Goal: Transaction & Acquisition: Purchase product/service

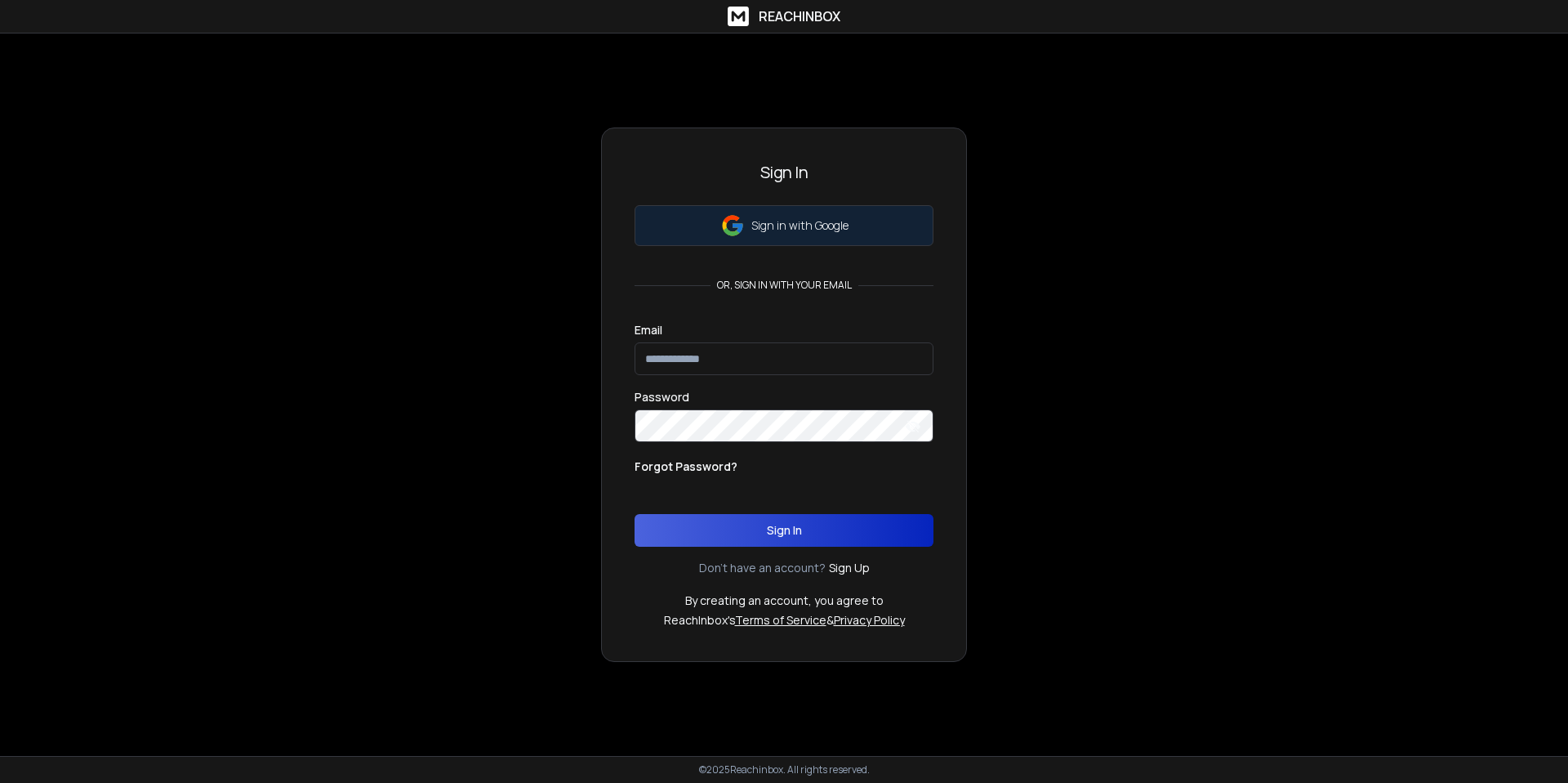
click at [789, 227] on p "Sign in with Google" at bounding box center [799, 225] width 97 height 16
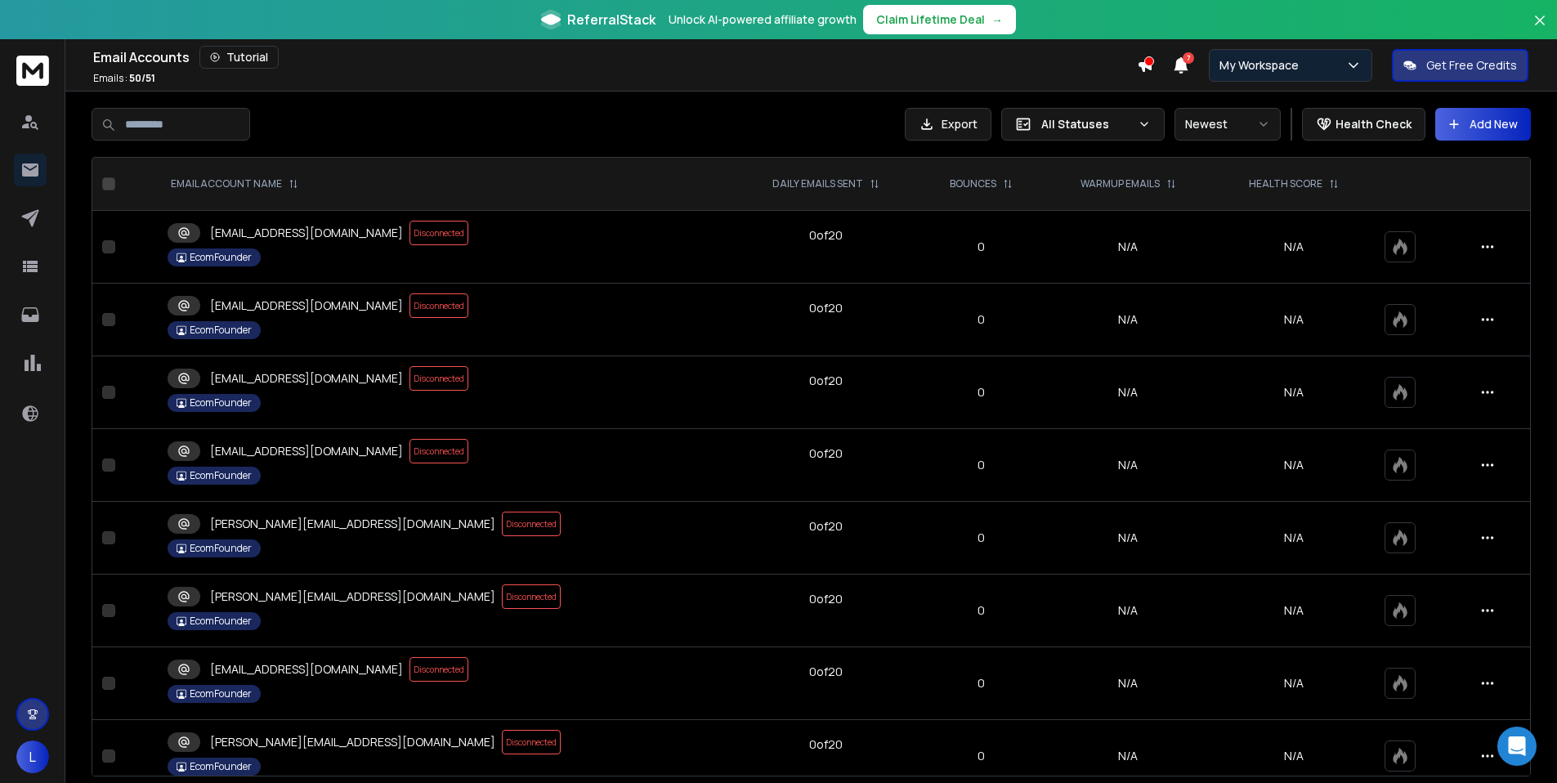
click at [1318, 66] on div "My Workspace" at bounding box center [1290, 65] width 142 height 16
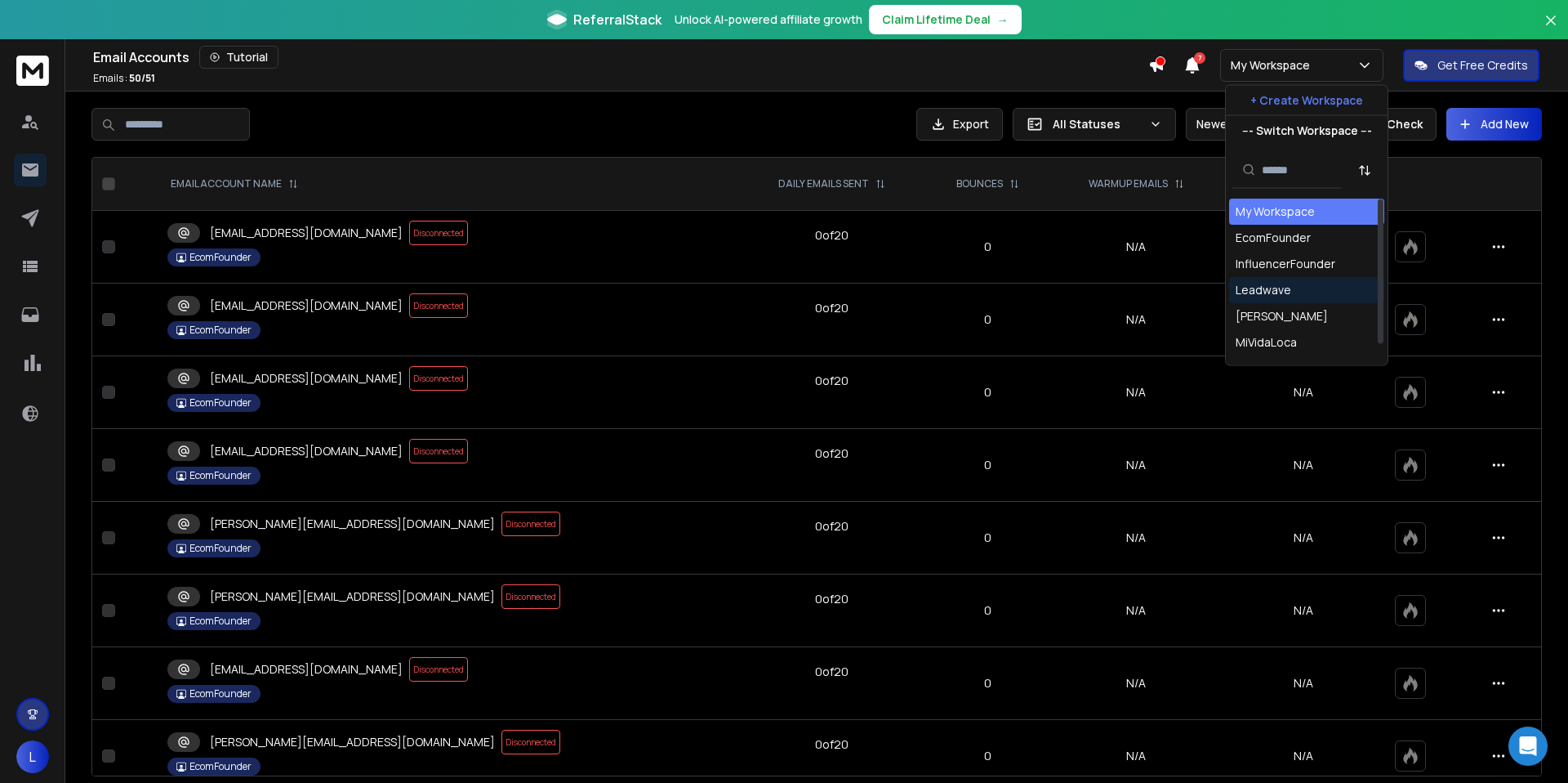
click at [1286, 288] on div "Leadwave" at bounding box center [1263, 290] width 56 height 16
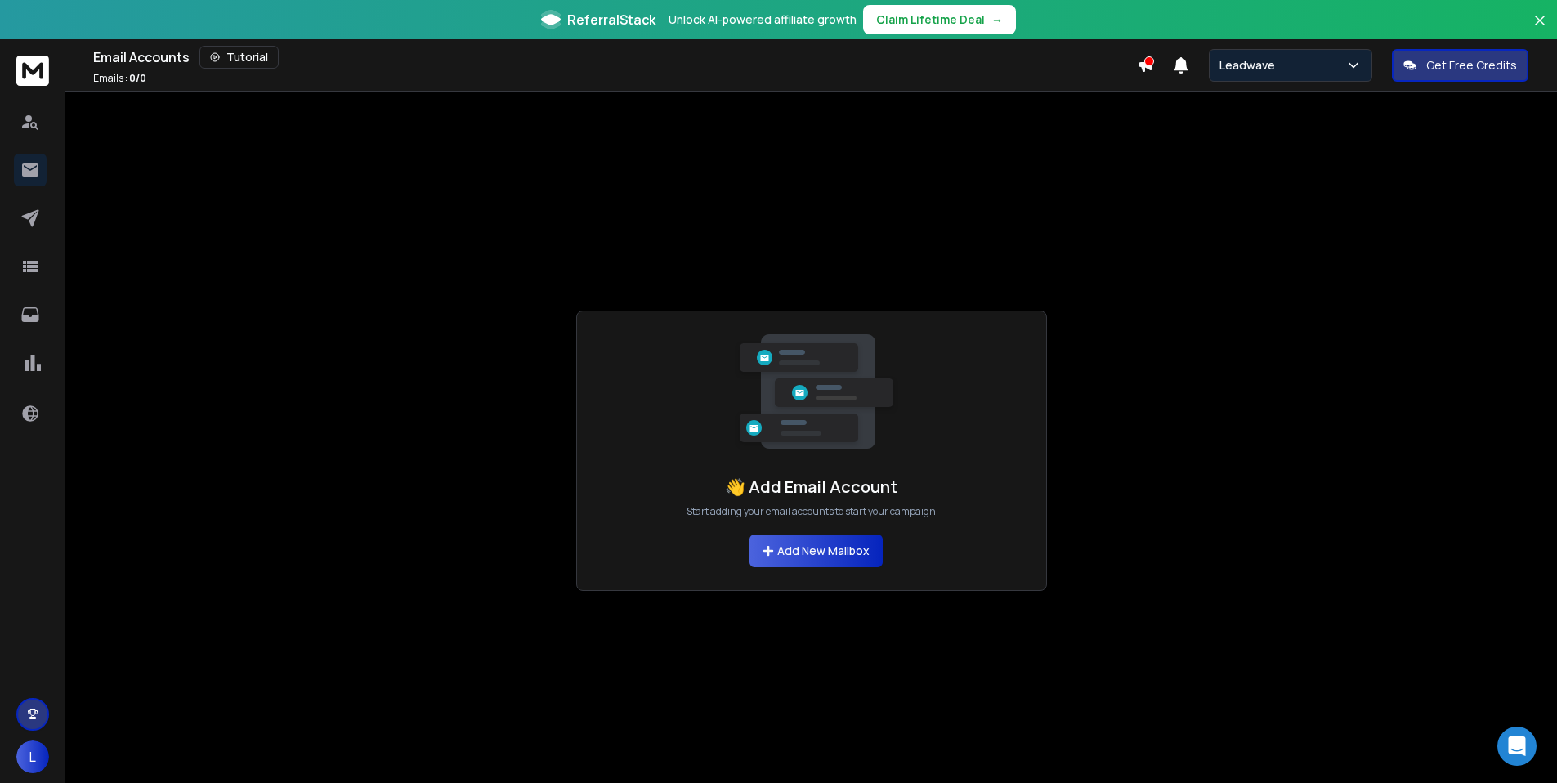
click at [1286, 67] on div "Leadwave" at bounding box center [1290, 65] width 142 height 16
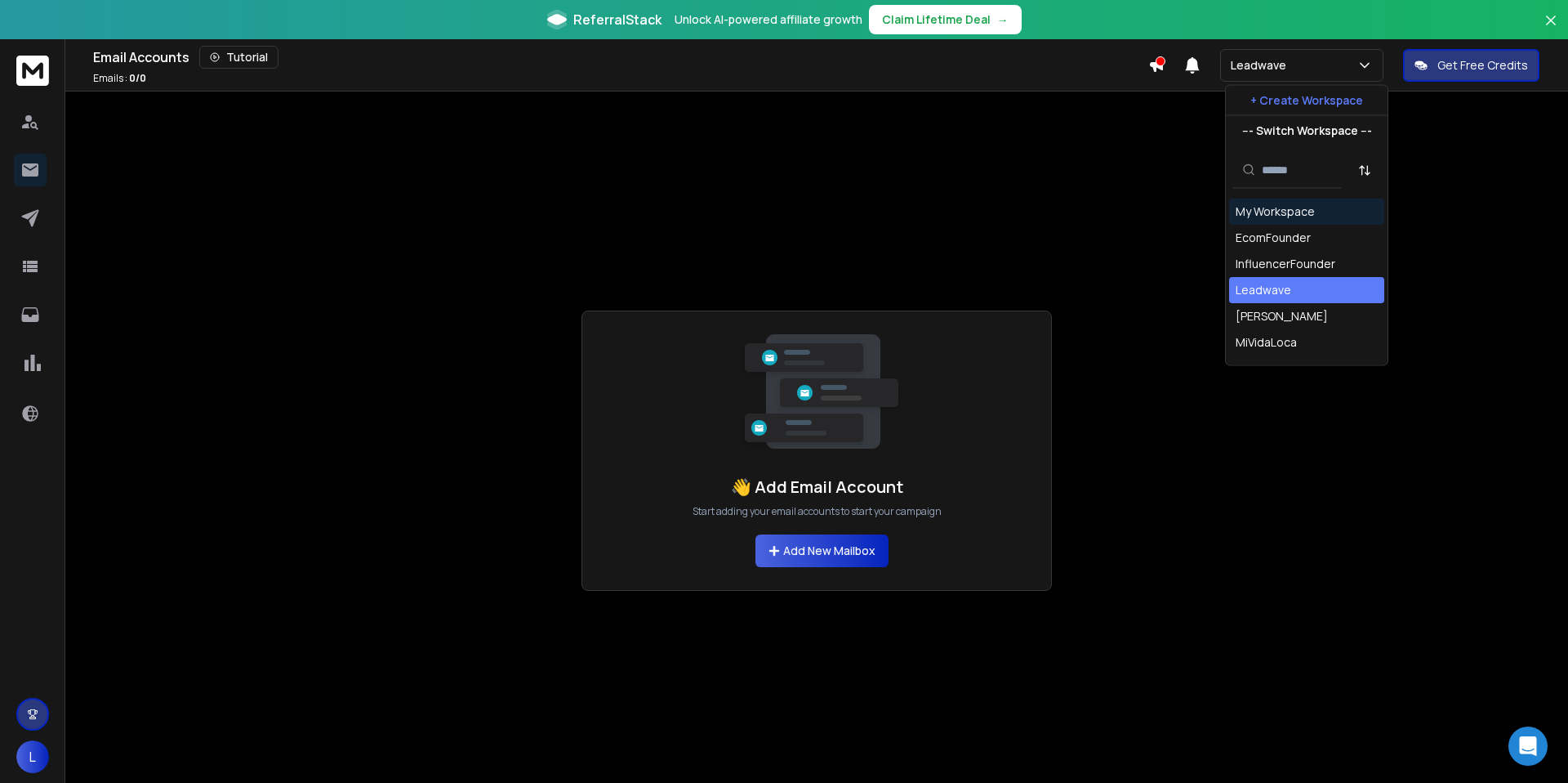
click at [1313, 98] on p "+ Create Workspace" at bounding box center [1306, 100] width 113 height 16
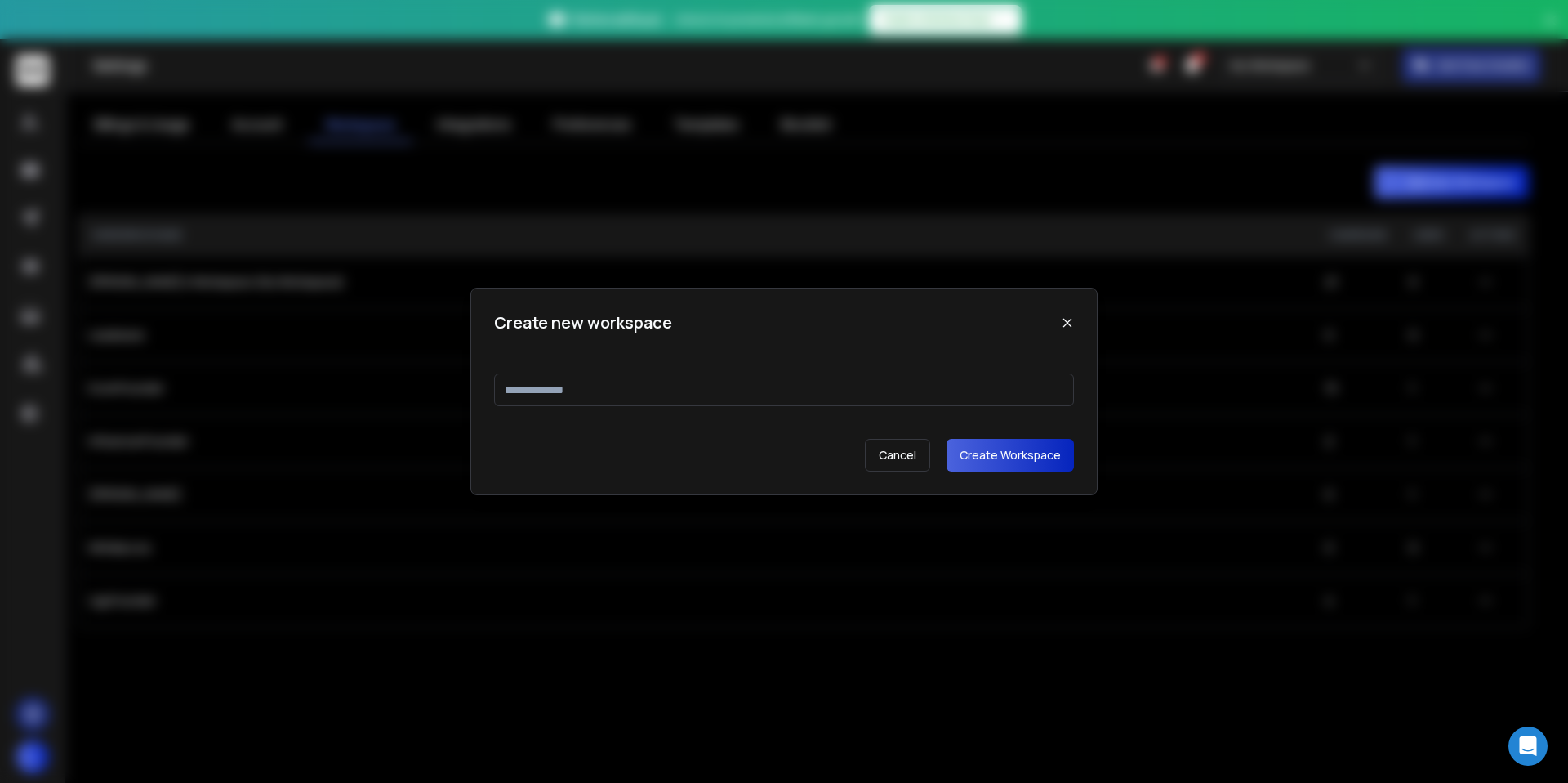
click at [795, 383] on input at bounding box center [784, 389] width 580 height 33
click at [794, 384] on input at bounding box center [784, 389] width 580 height 33
type input "********"
click at [1015, 454] on button "Create Workspace" at bounding box center [1009, 455] width 127 height 33
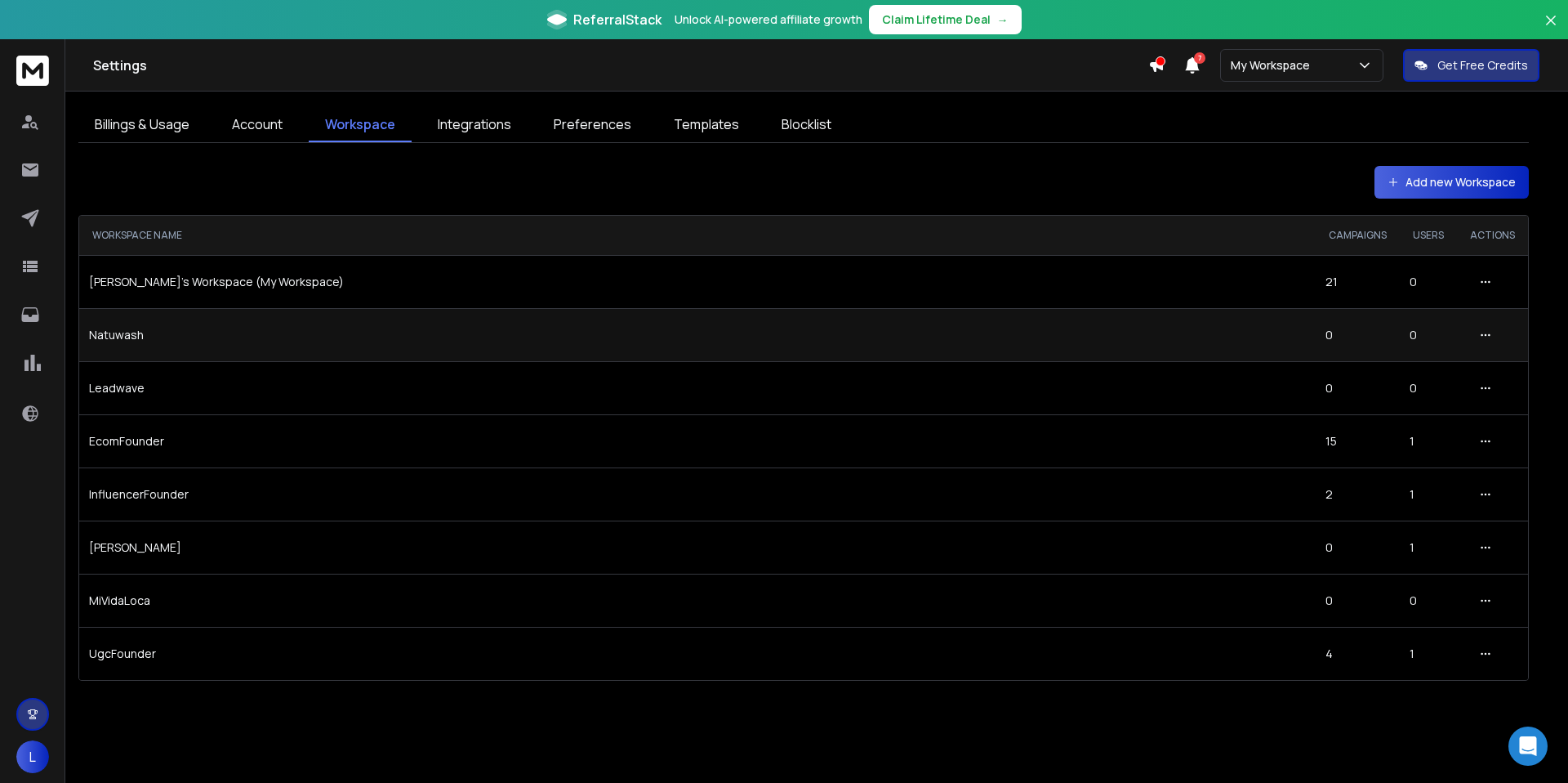
click at [175, 333] on td "Natuwash" at bounding box center [697, 334] width 1236 height 53
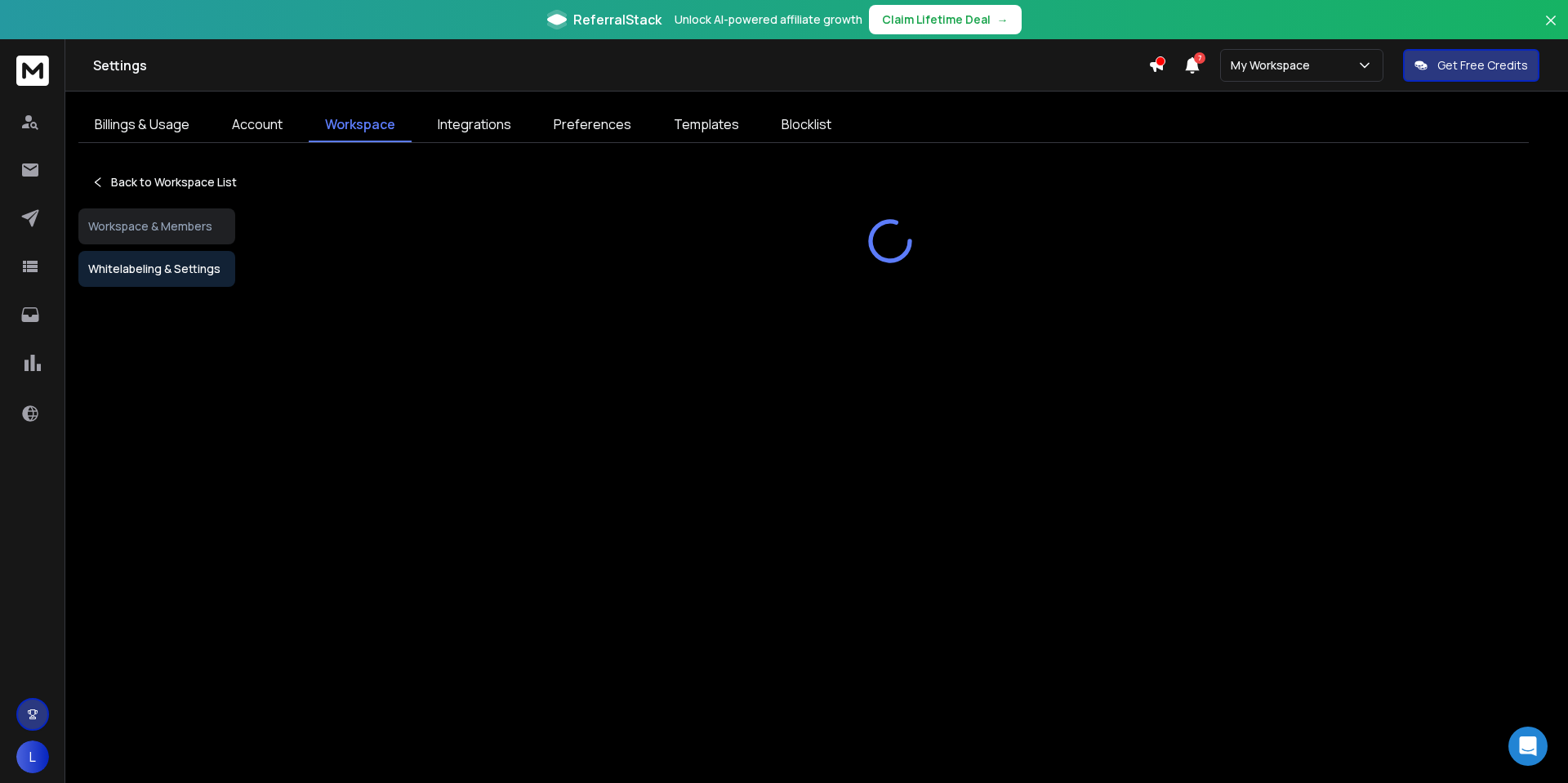
click at [162, 277] on button "Whitelabeling & Settings" at bounding box center [156, 269] width 157 height 36
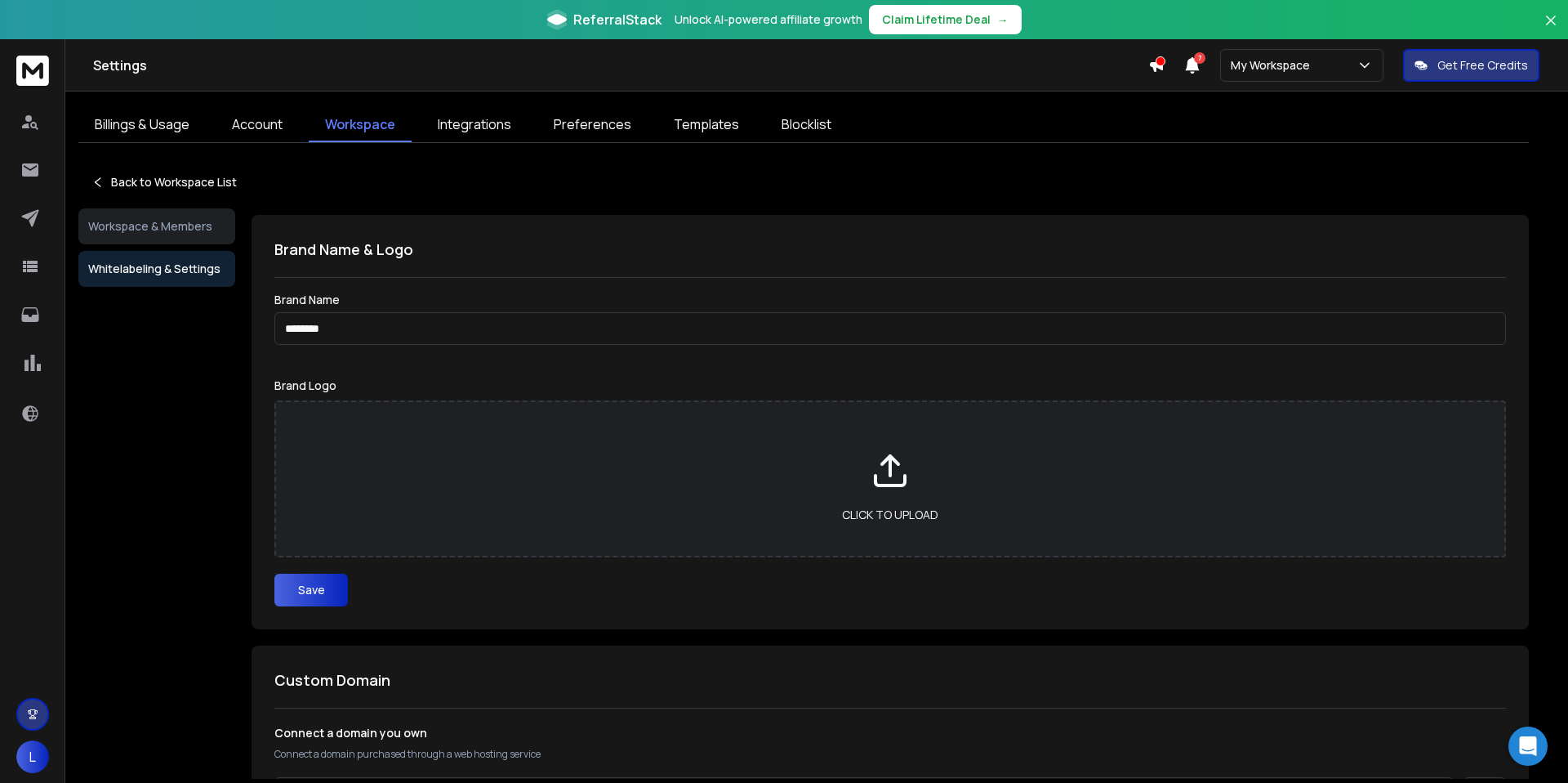
click at [873, 505] on div "Click to upload" at bounding box center [890, 478] width 1231 height 157
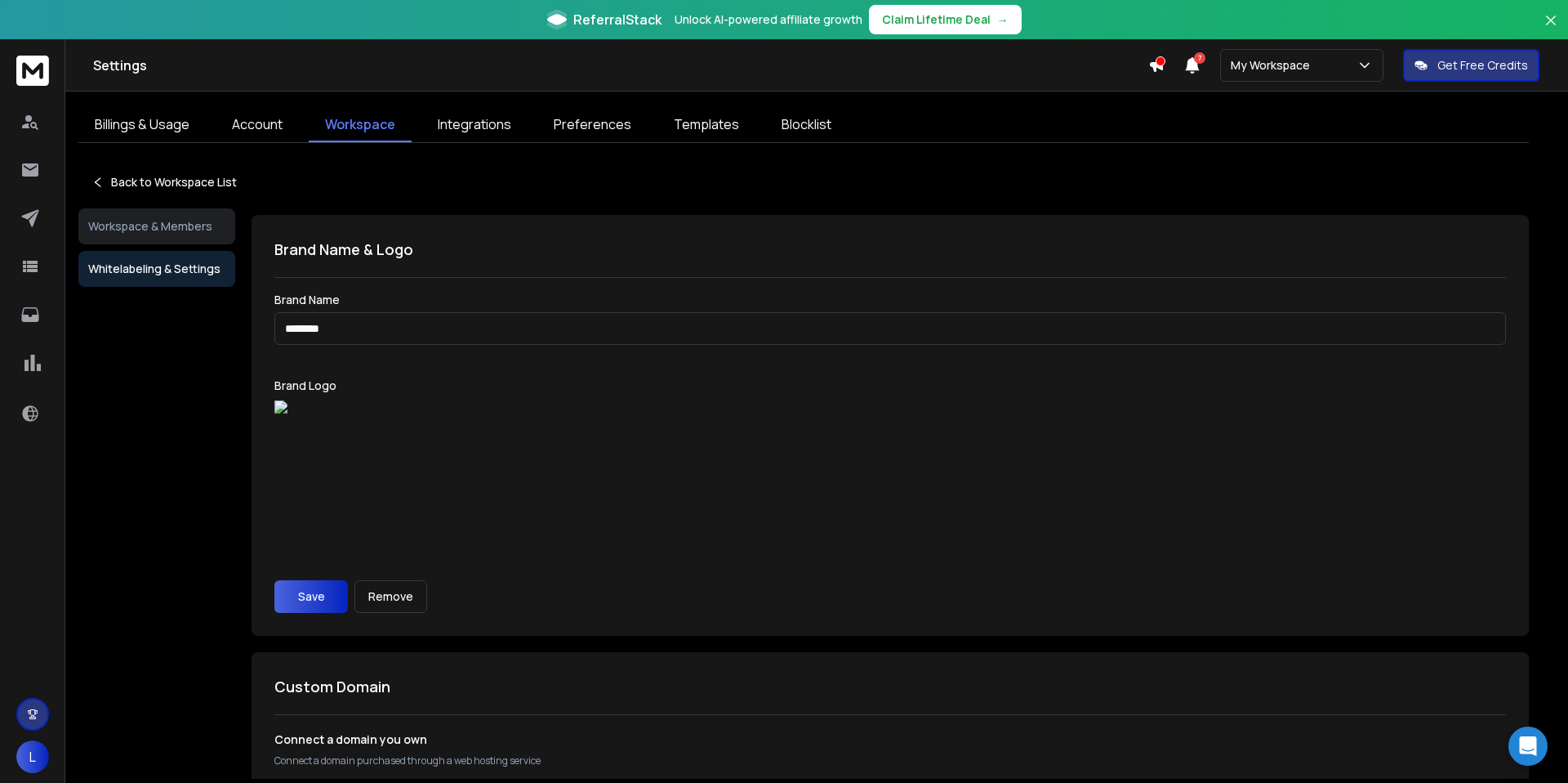
click at [318, 588] on button "Save" at bounding box center [312, 596] width 74 height 33
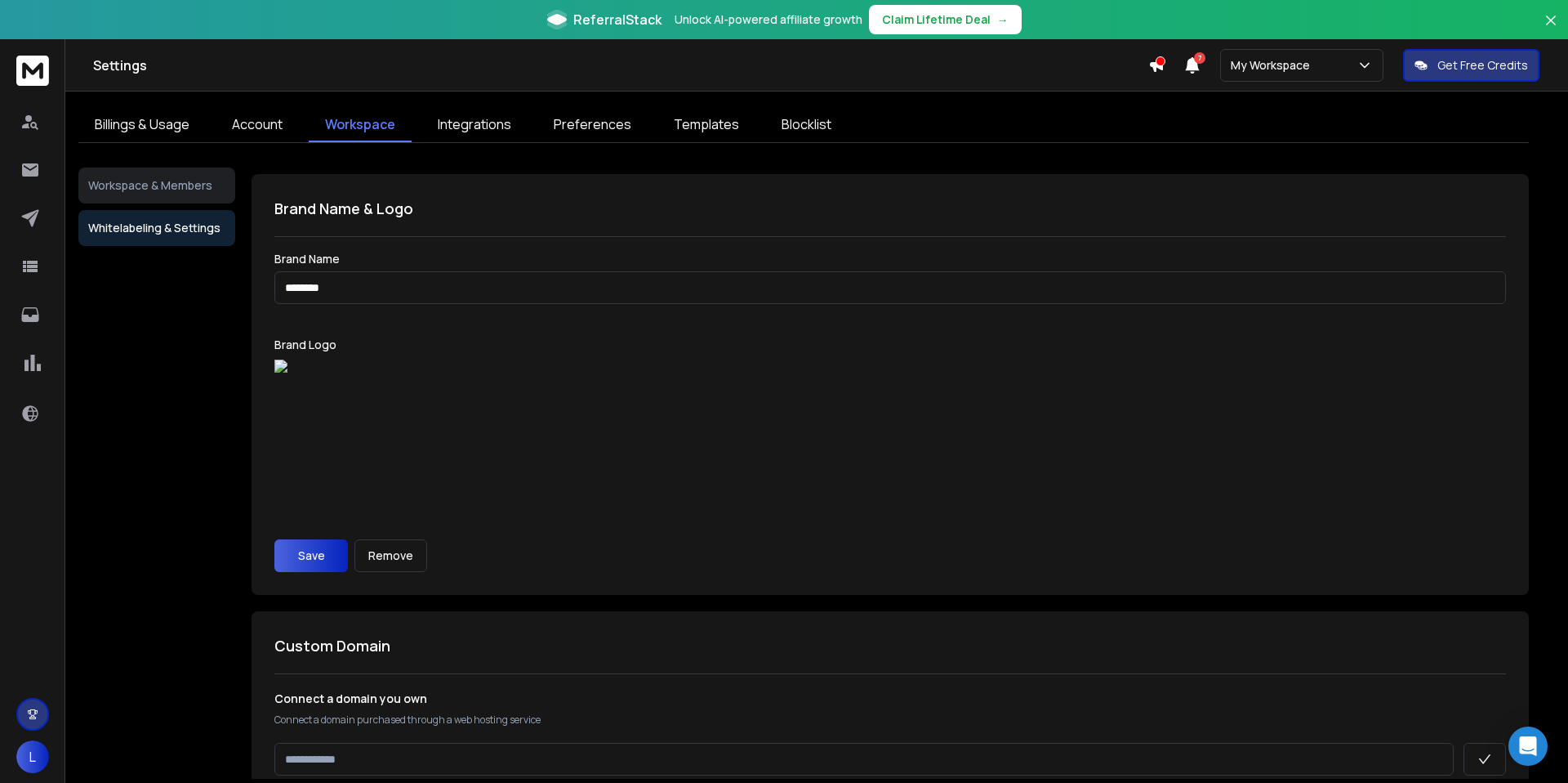
click at [490, 743] on input at bounding box center [864, 759] width 1179 height 33
type input "**********"
click at [1485, 752] on icon at bounding box center [1484, 759] width 15 height 15
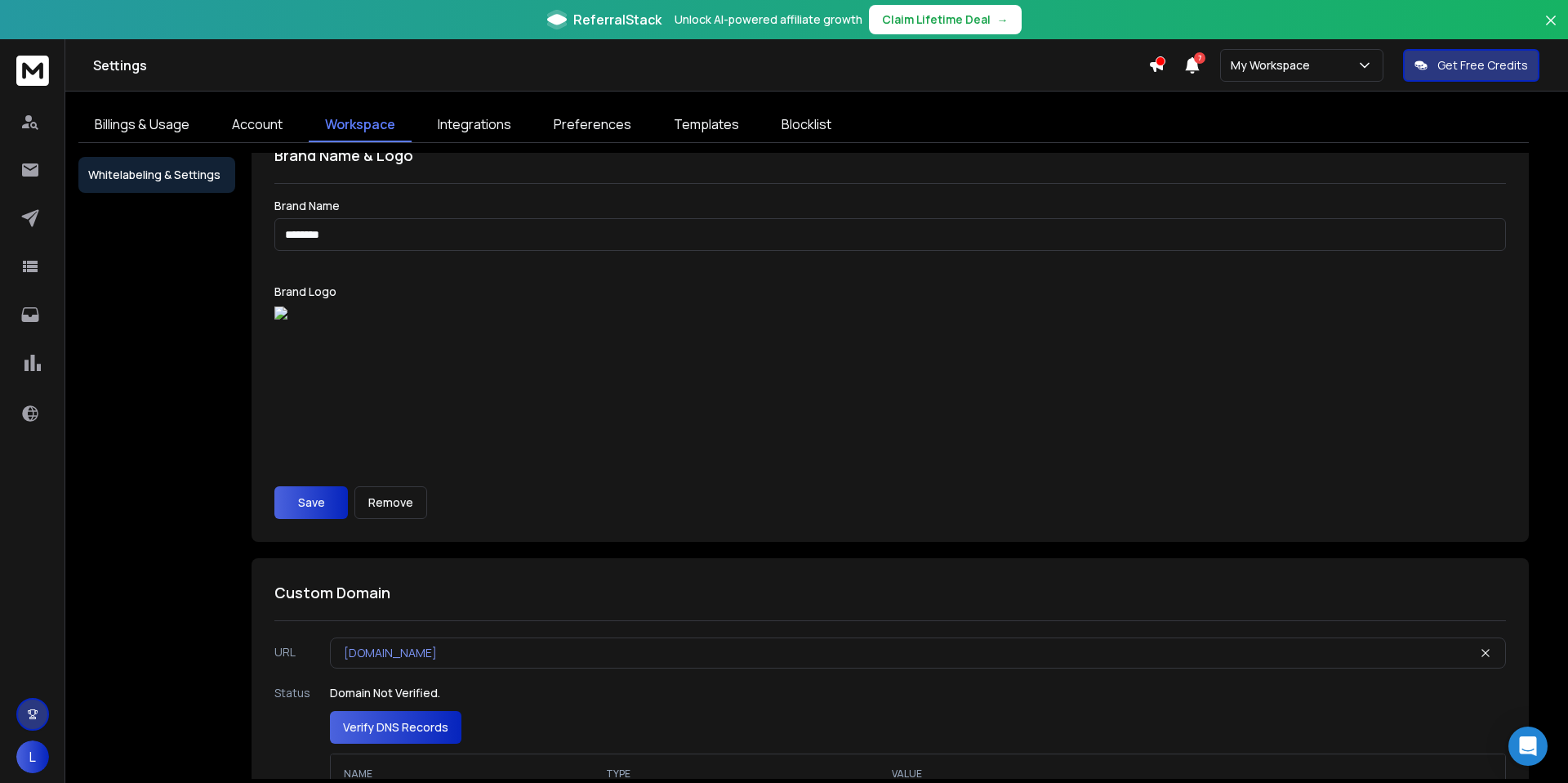
scroll to position [0, 0]
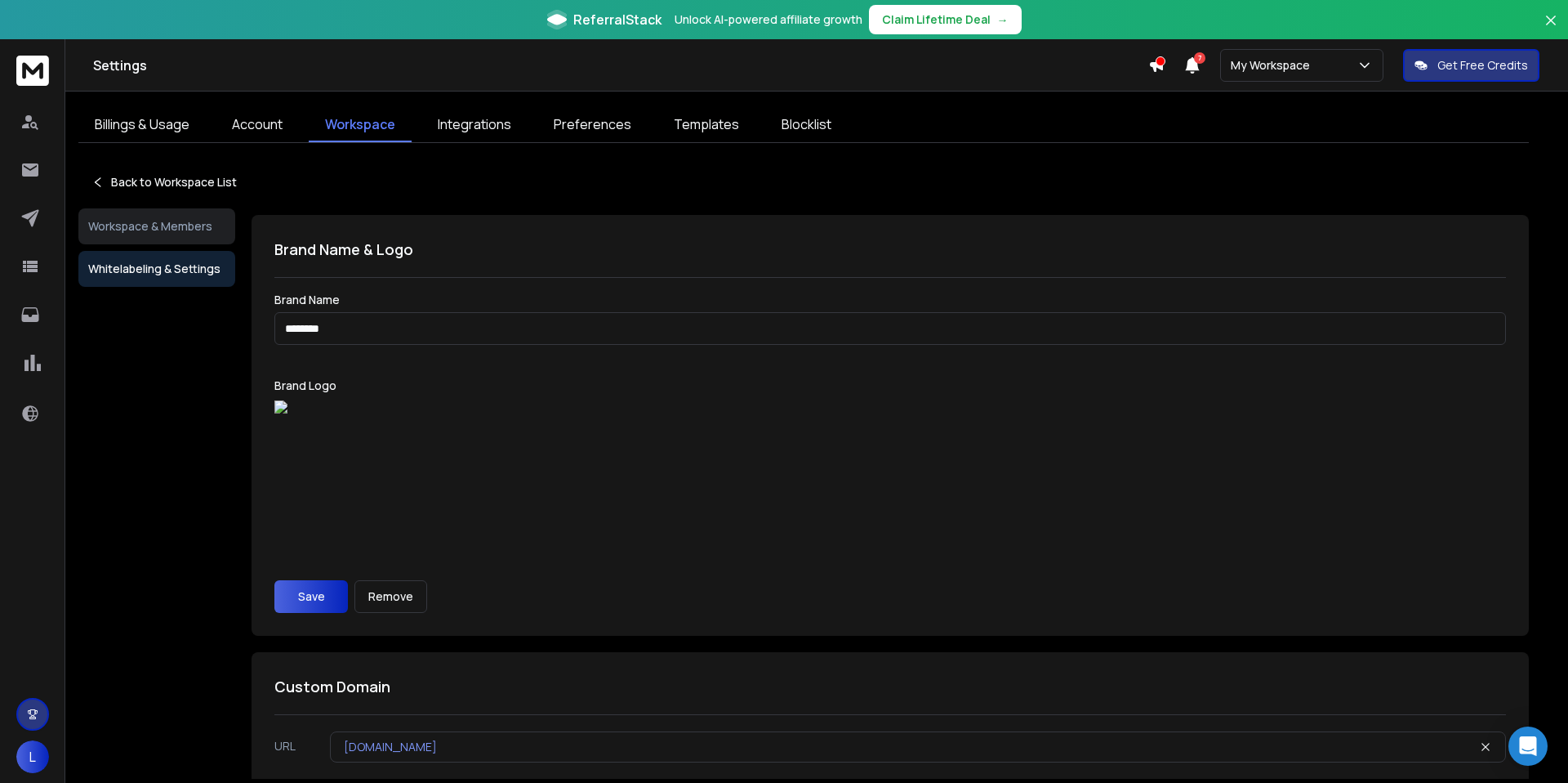
click at [197, 270] on button "Whitelabeling & Settings" at bounding box center [156, 269] width 157 height 36
click at [182, 230] on button "Workspace & Members" at bounding box center [156, 226] width 157 height 36
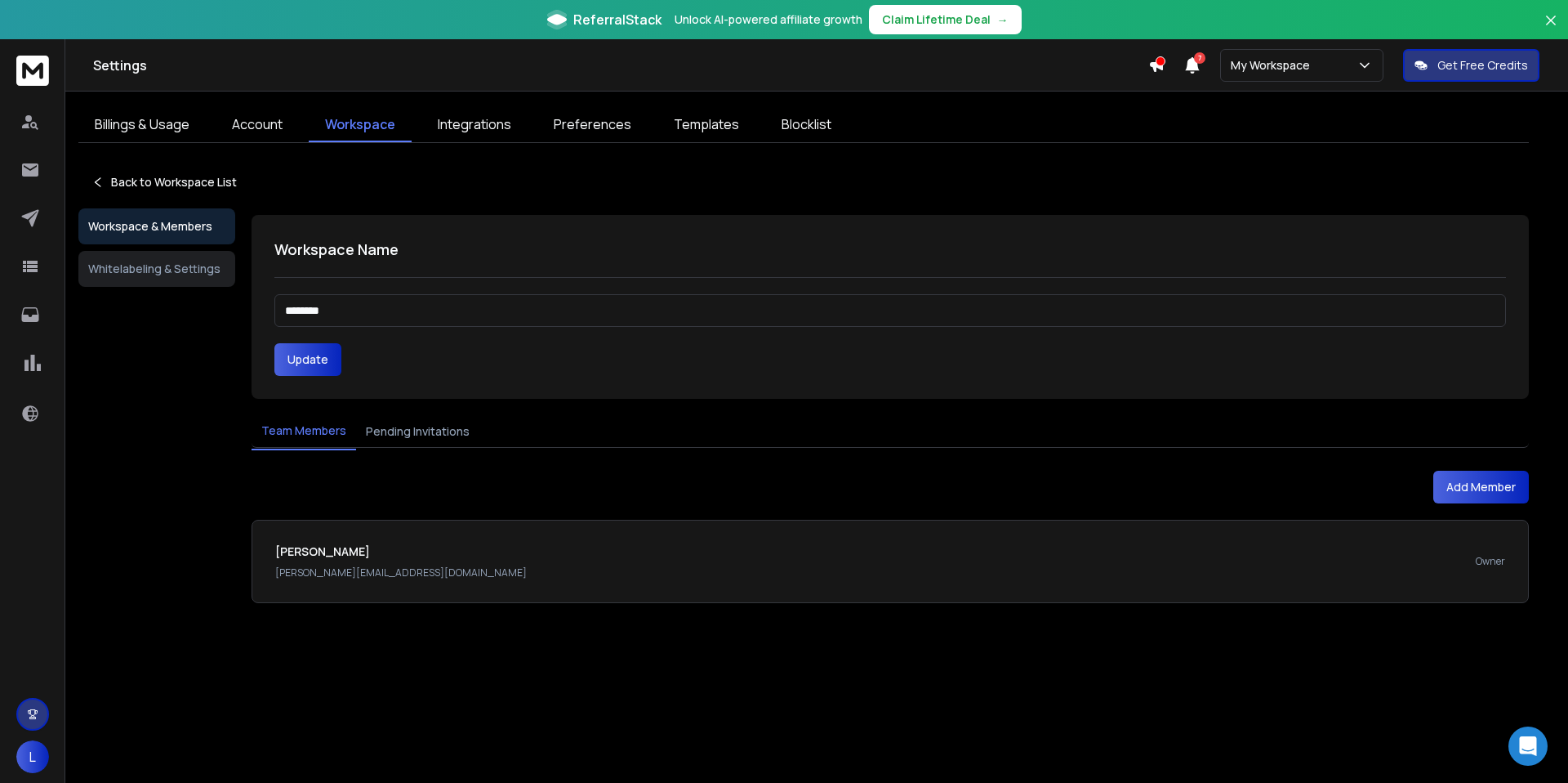
click at [476, 135] on link "Integrations" at bounding box center [475, 125] width 106 height 34
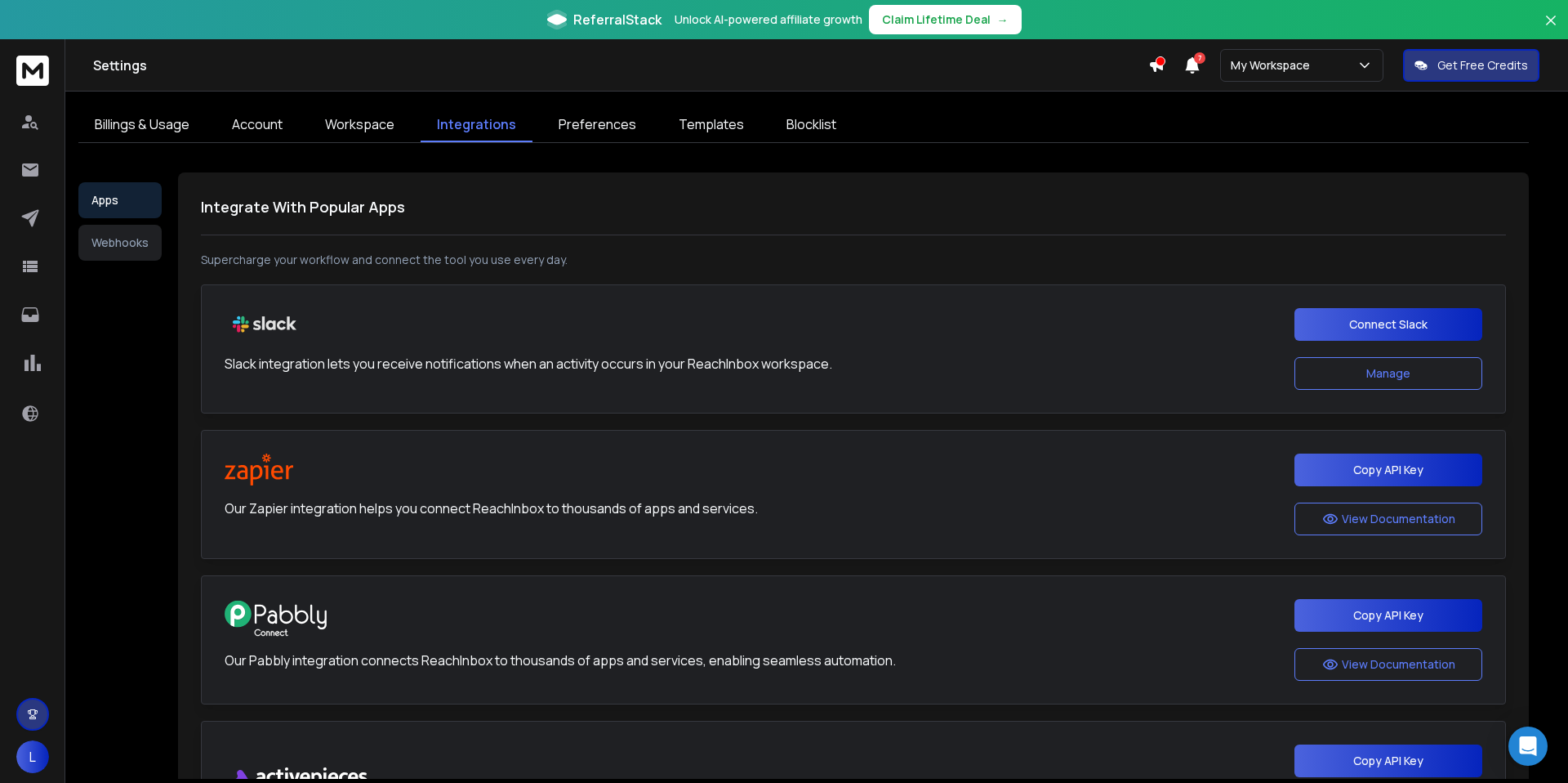
click at [581, 121] on link "Preferences" at bounding box center [598, 125] width 110 height 34
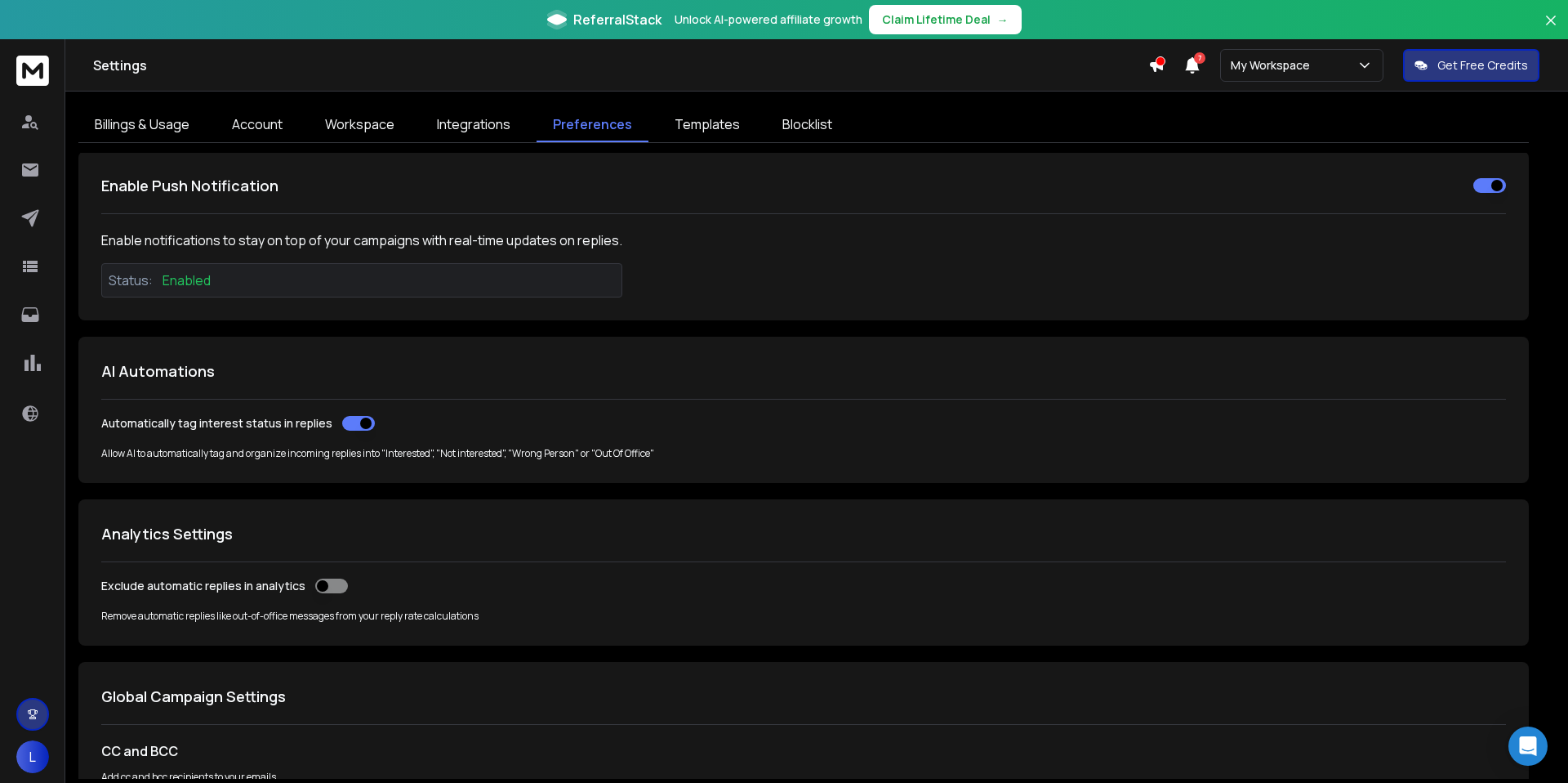
scroll to position [535, 0]
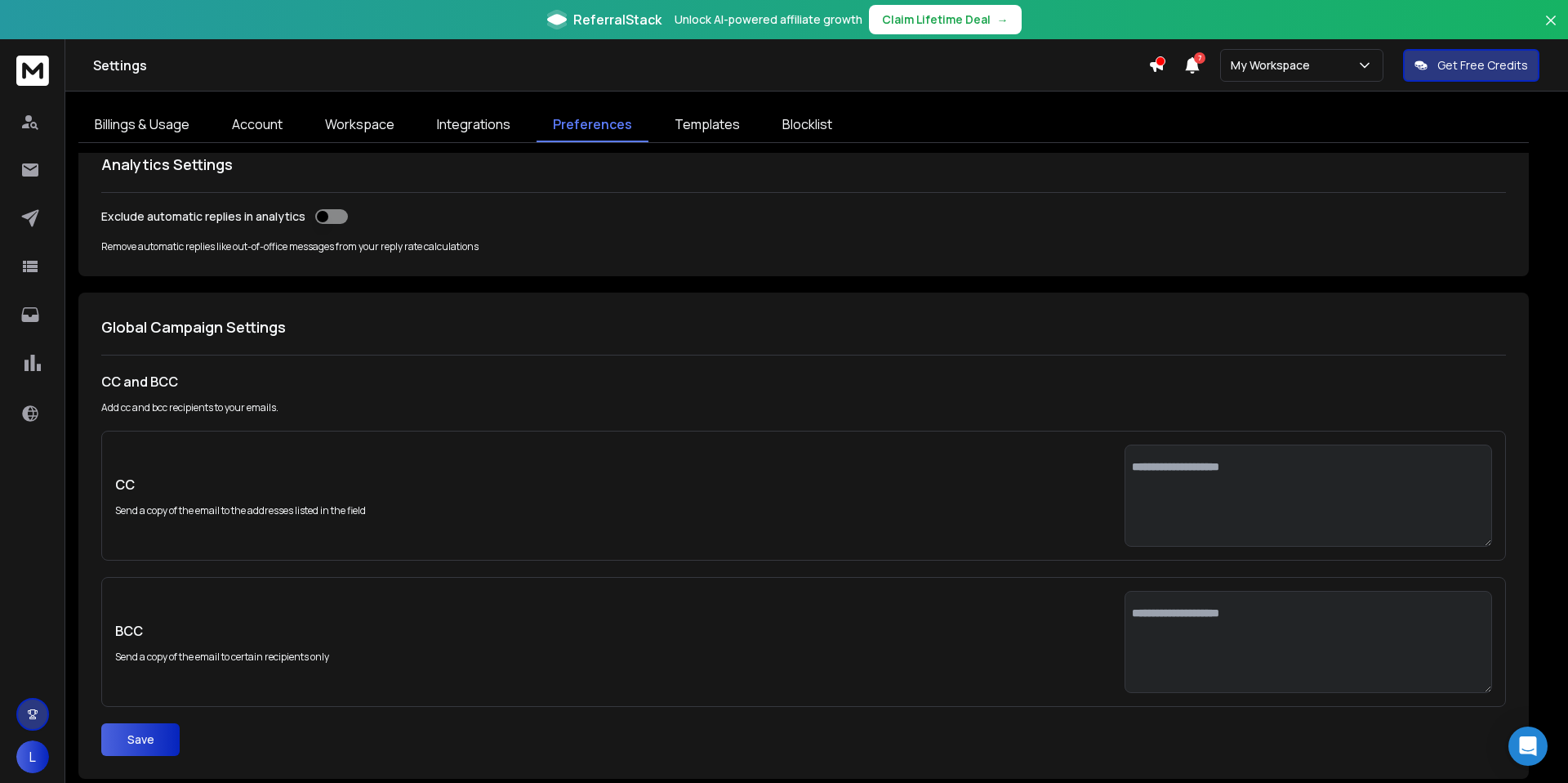
click at [677, 116] on link "Templates" at bounding box center [708, 125] width 98 height 34
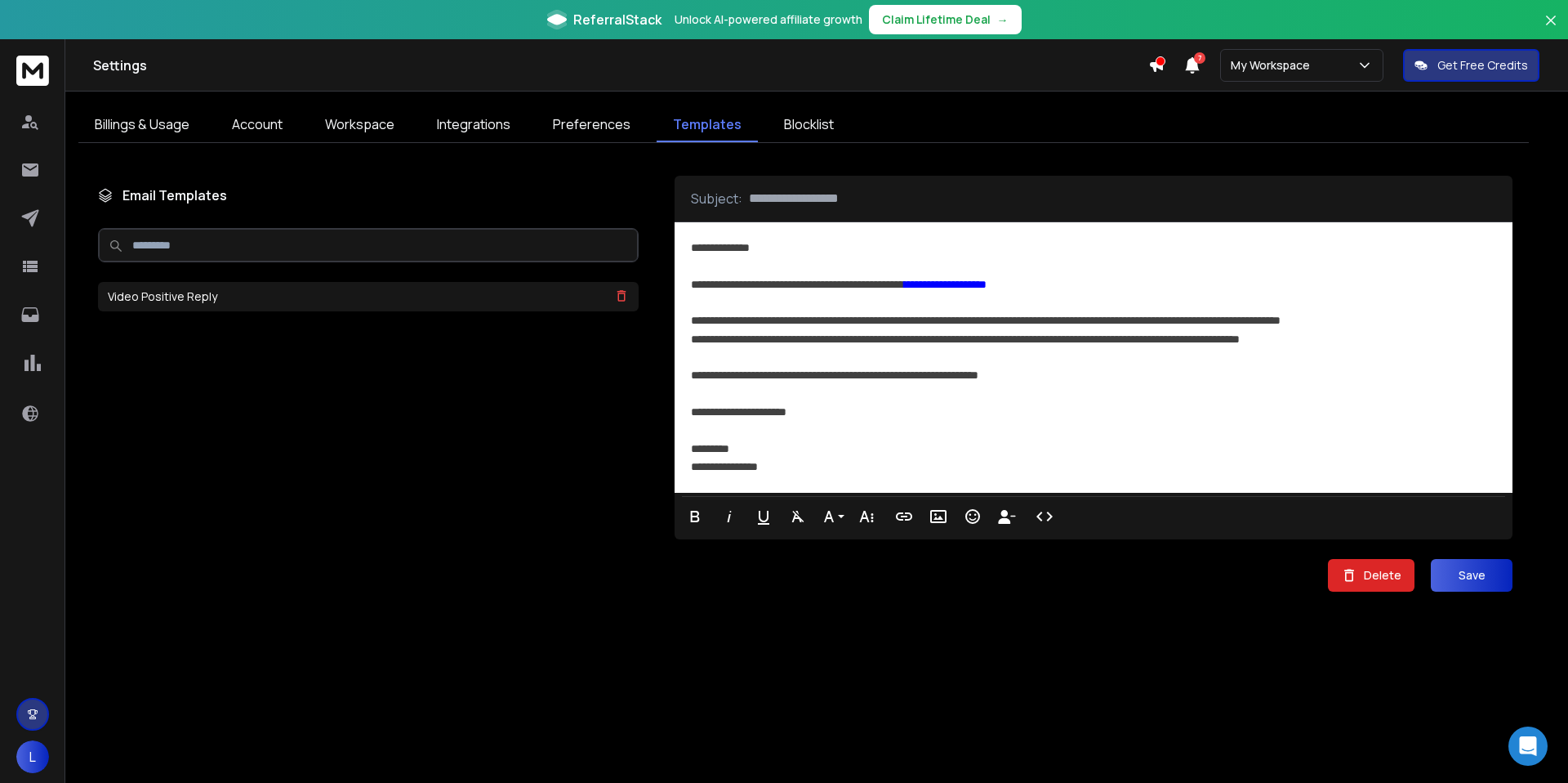
click at [136, 128] on link "Billings & Usage" at bounding box center [141, 125] width 127 height 34
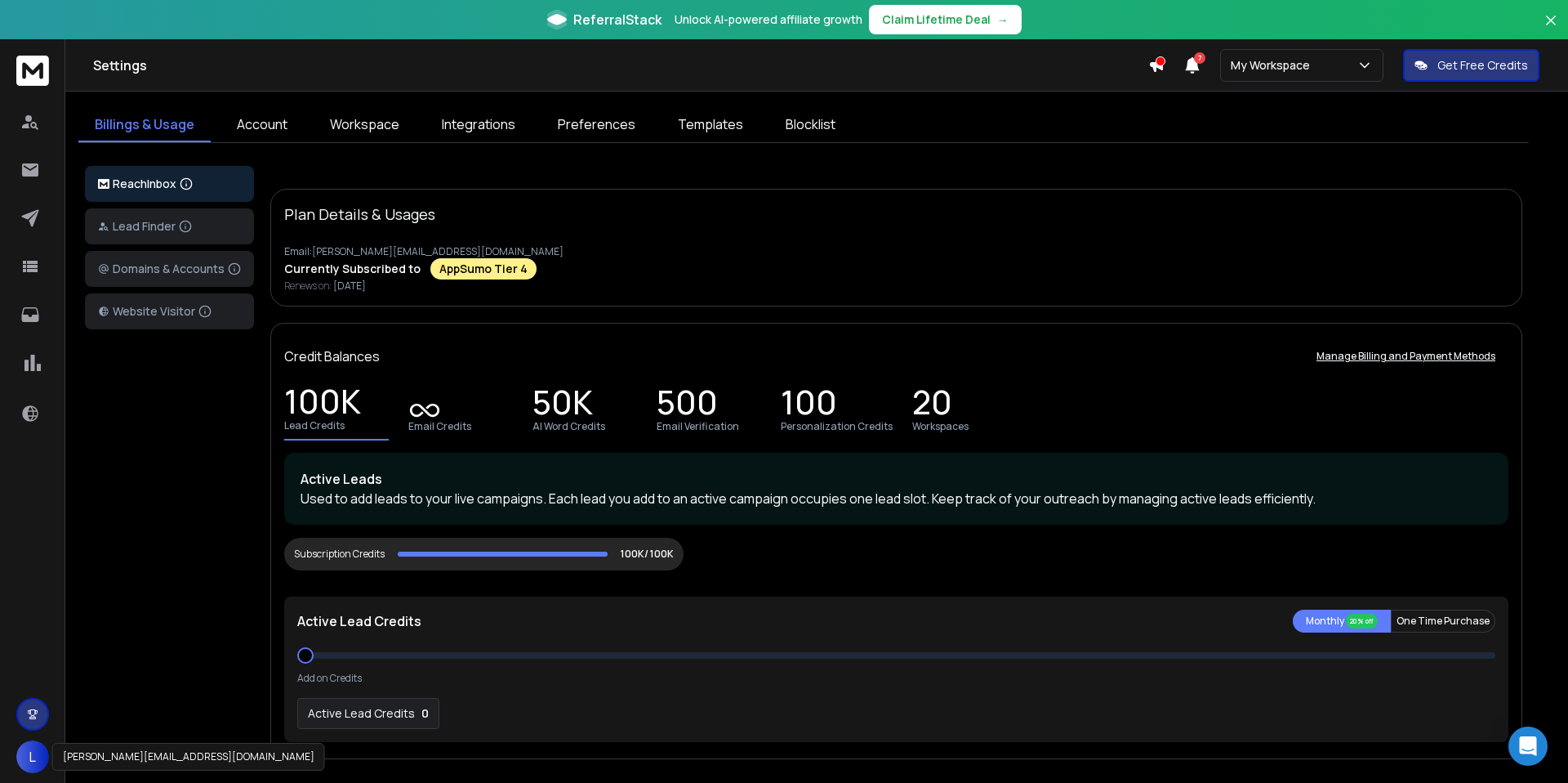
click at [37, 755] on span "L" at bounding box center [32, 756] width 33 height 33
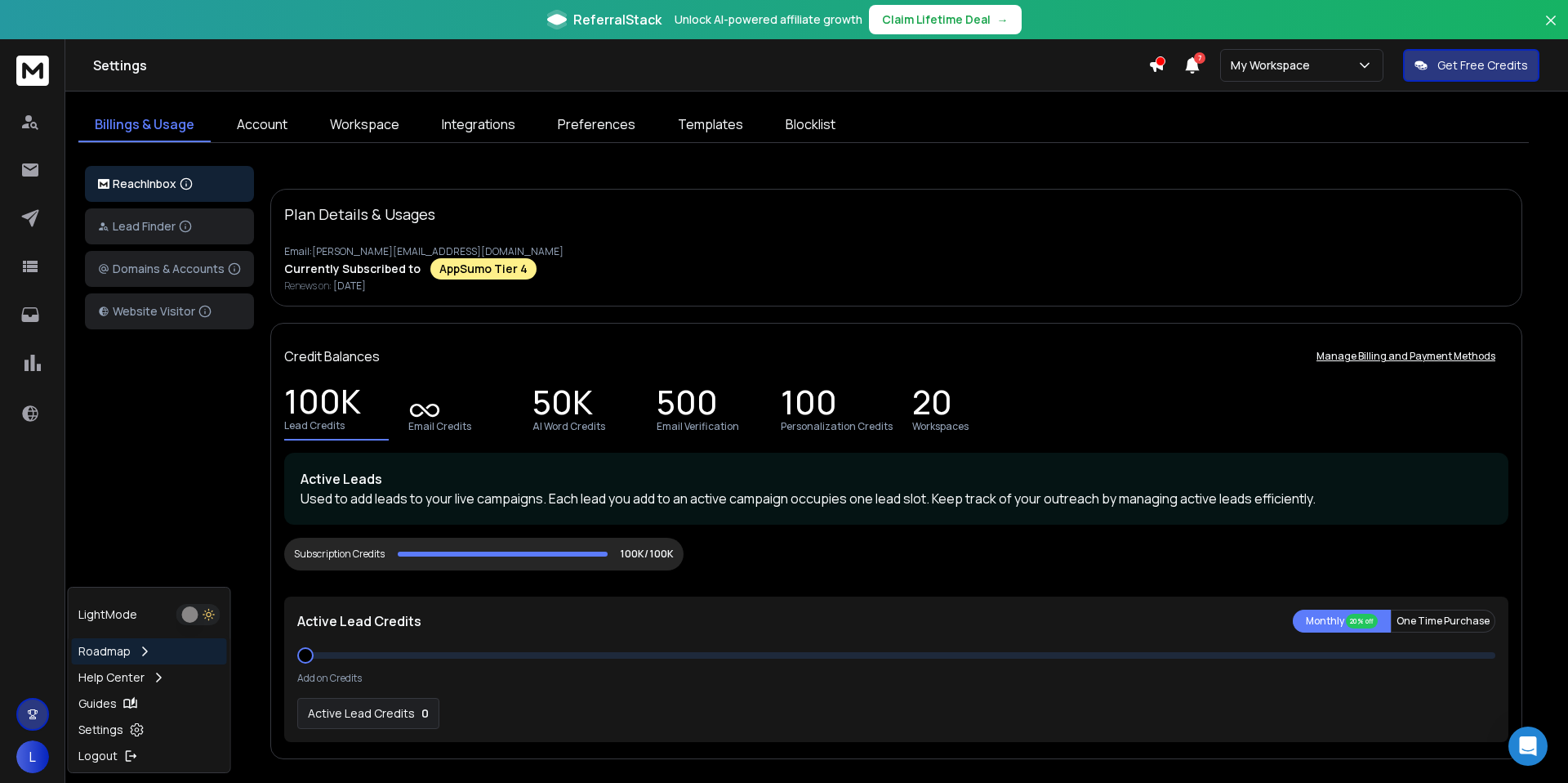
click at [196, 605] on div "Light Mode" at bounding box center [150, 610] width 162 height 47
click at [203, 614] on icon at bounding box center [209, 614] width 13 height 13
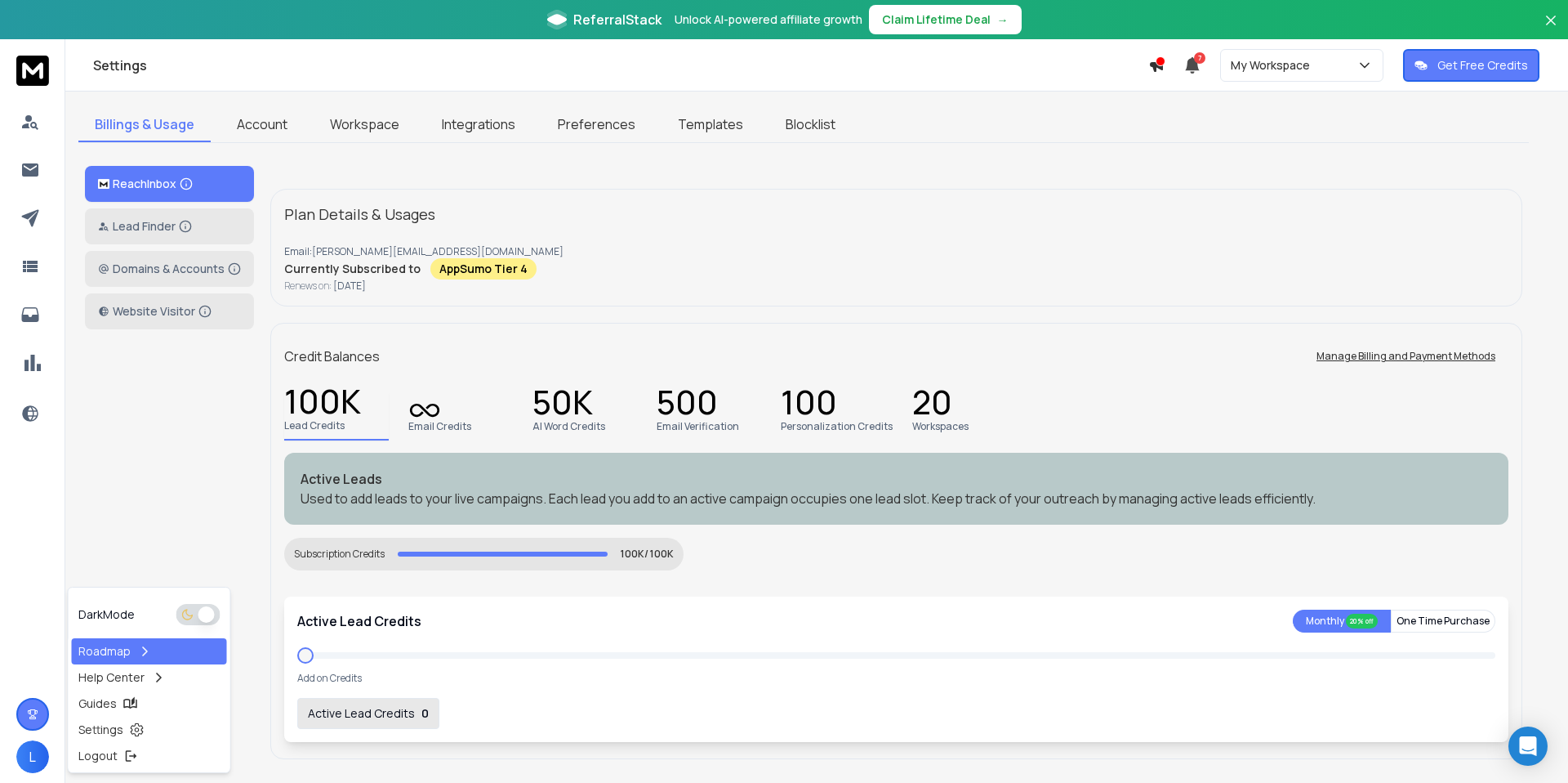
click at [344, 123] on link "Workspace" at bounding box center [365, 125] width 102 height 34
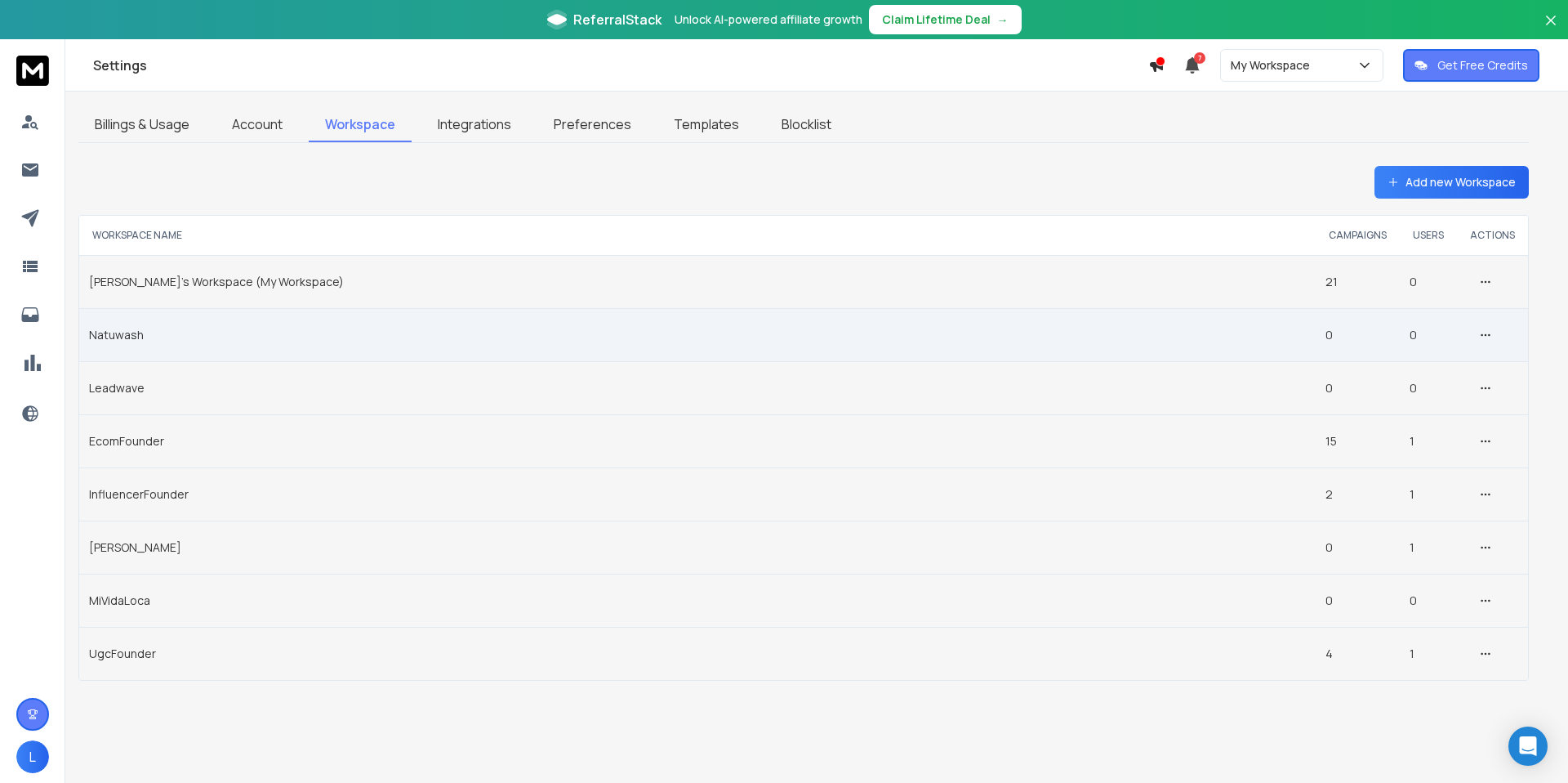
click at [336, 329] on td "Natuwash" at bounding box center [697, 334] width 1236 height 53
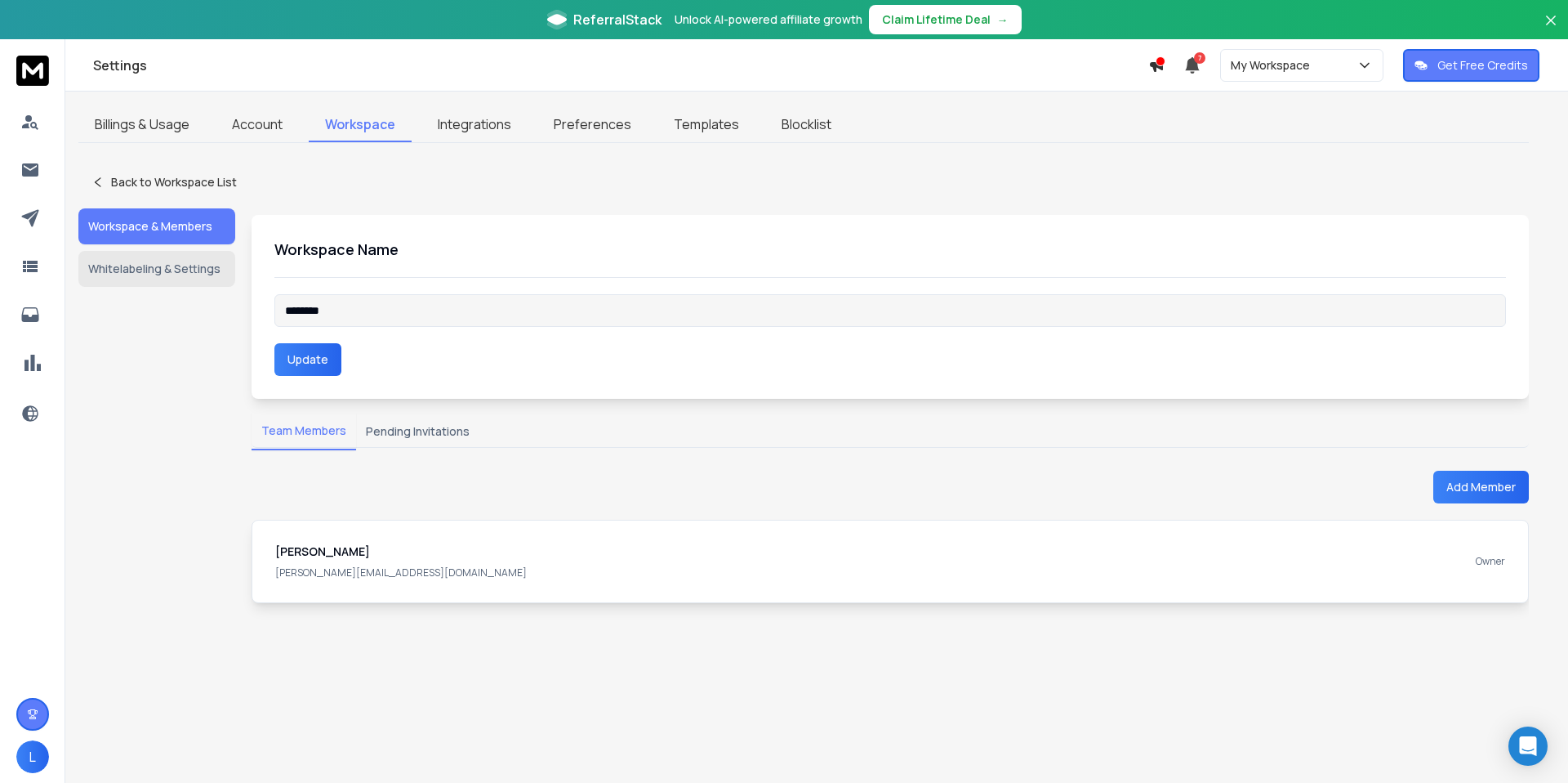
click at [389, 428] on button "Pending Invitations" at bounding box center [417, 431] width 123 height 36
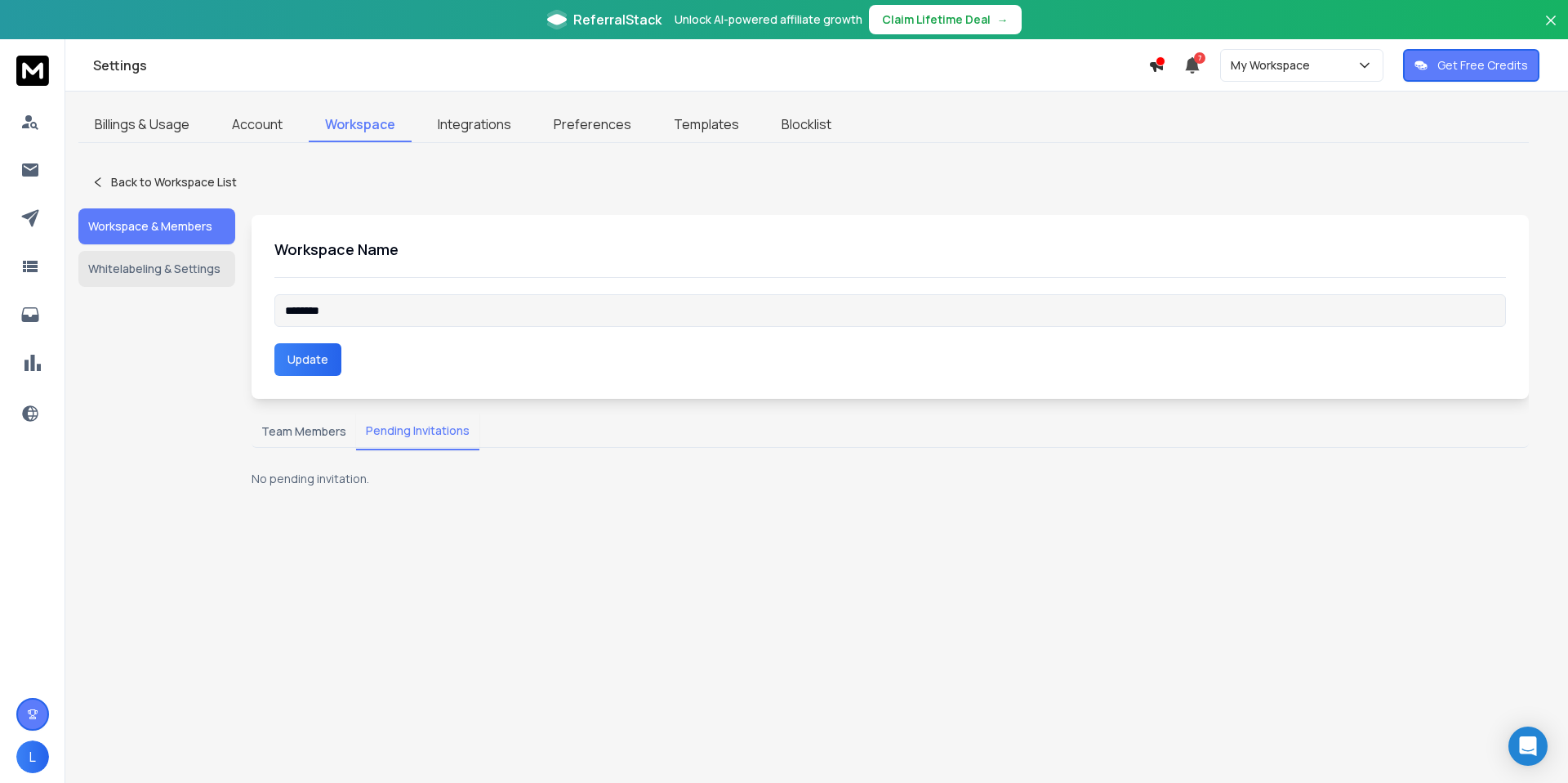
click at [310, 426] on button "Team Members" at bounding box center [304, 431] width 105 height 36
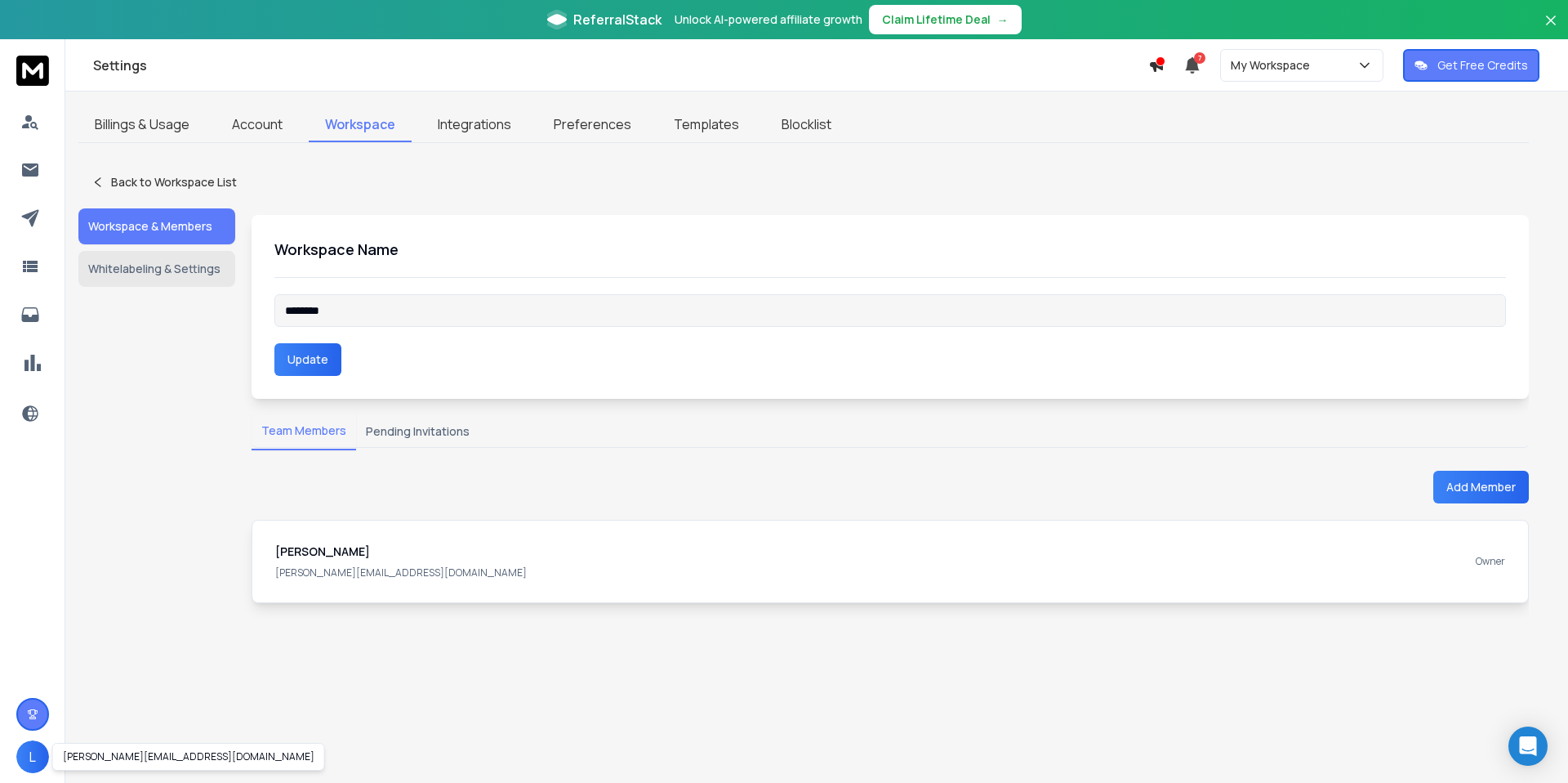
click at [29, 757] on span "L" at bounding box center [32, 756] width 33 height 33
click at [80, 730] on p "Settings" at bounding box center [100, 729] width 45 height 16
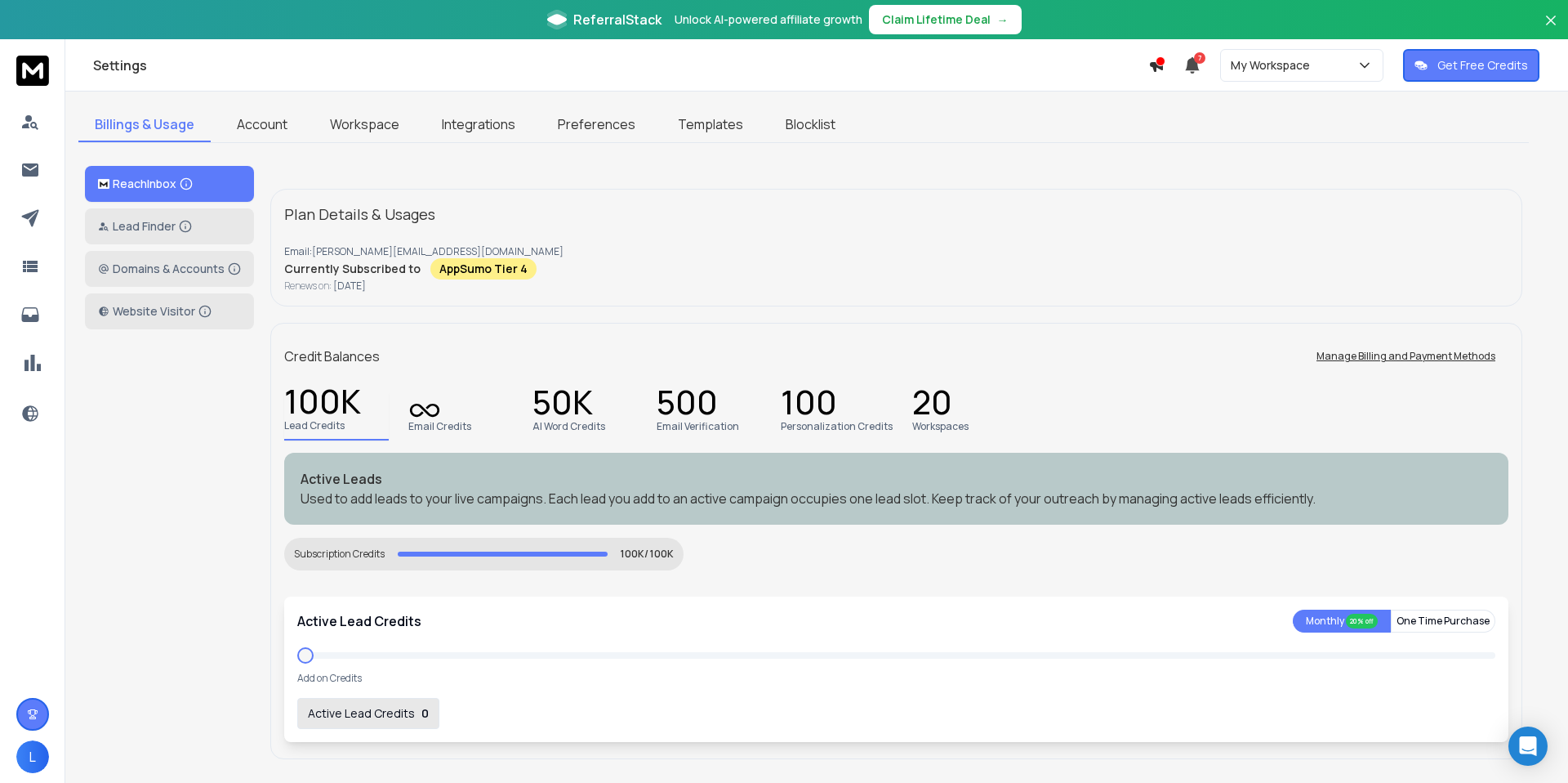
click at [267, 139] on link "Account" at bounding box center [262, 125] width 83 height 34
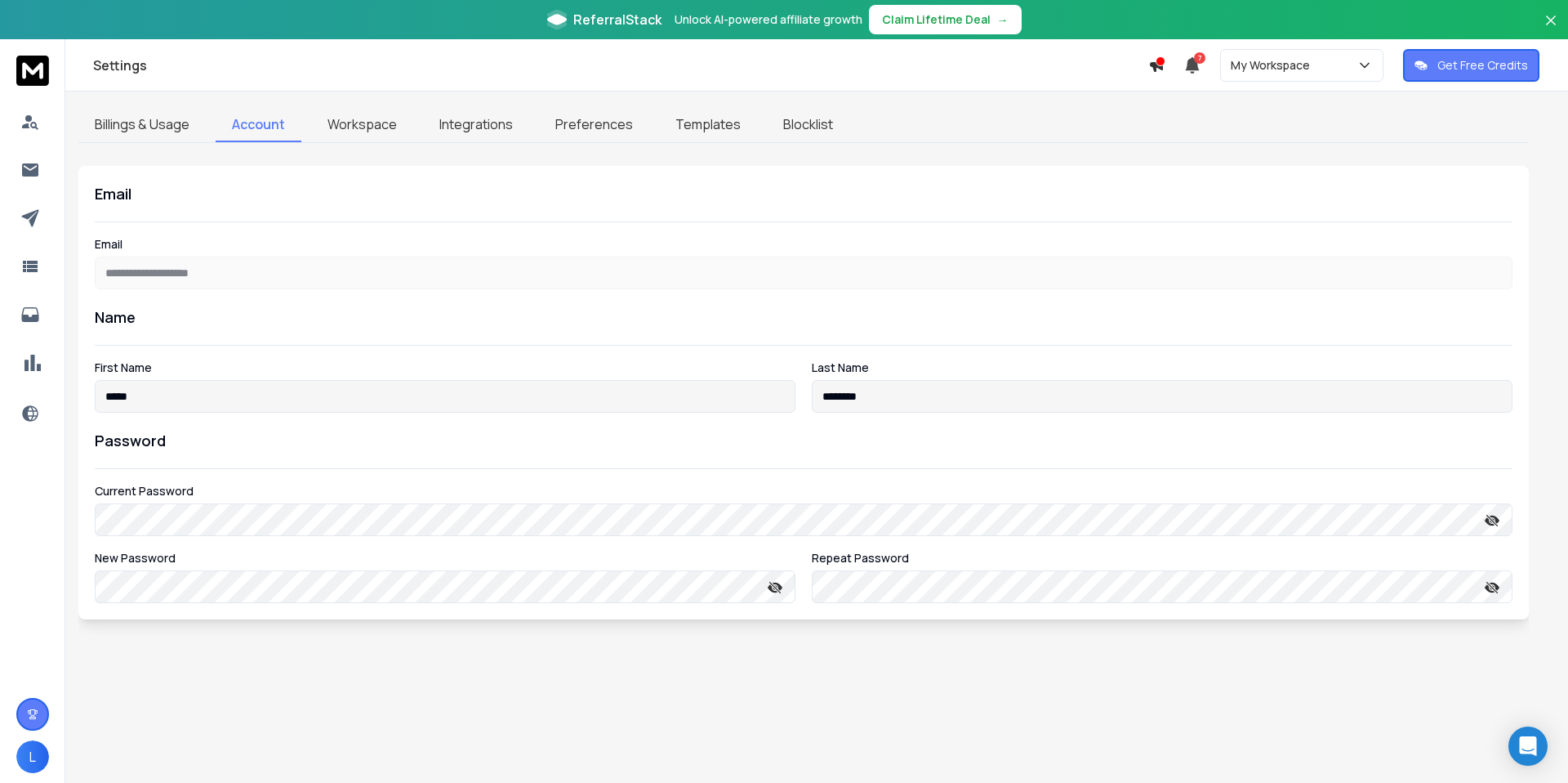
click at [220, 400] on input "*****" at bounding box center [445, 396] width 701 height 33
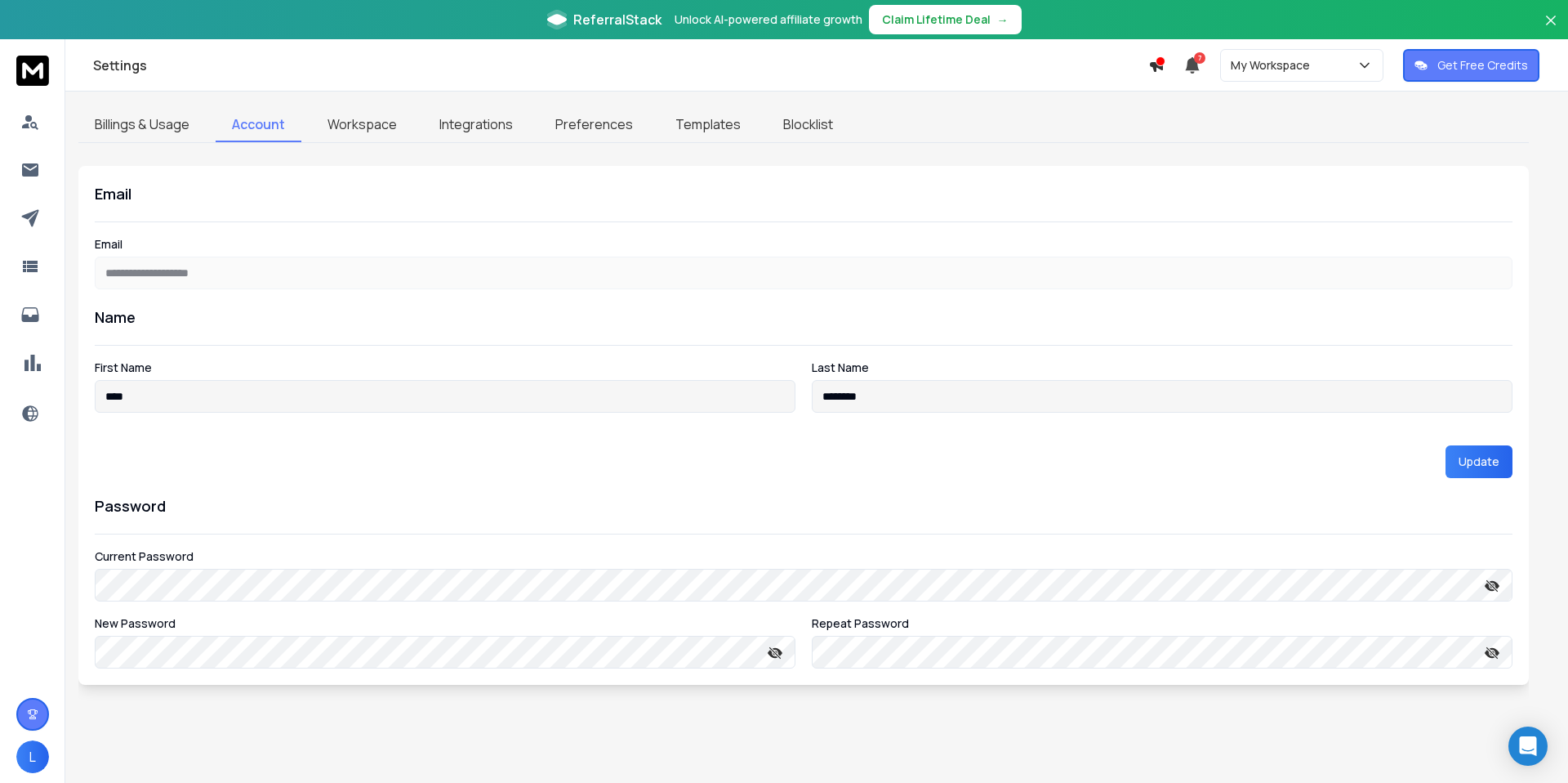
type input "****"
click at [1511, 465] on button "Update" at bounding box center [1478, 461] width 67 height 33
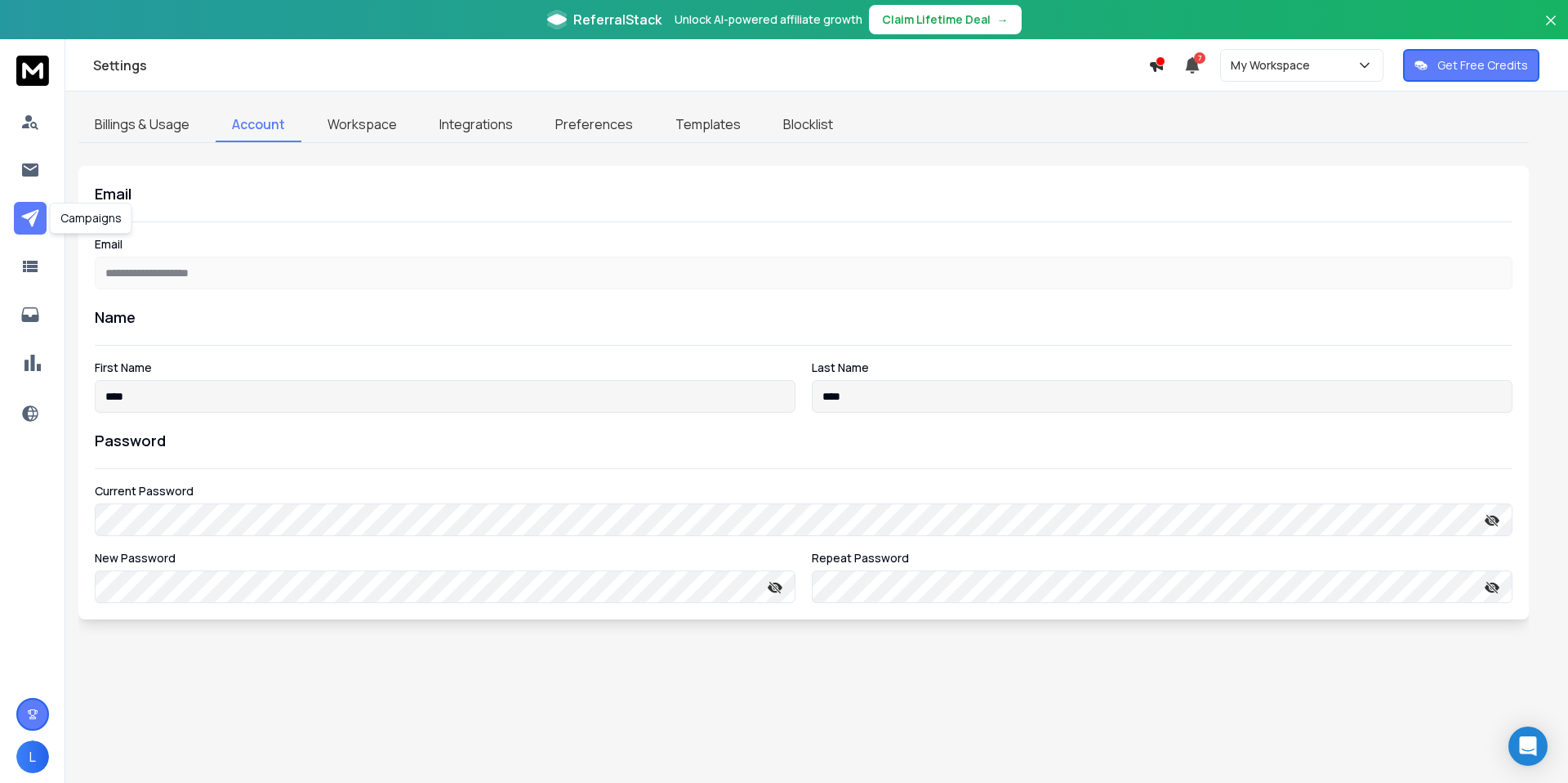
click at [25, 224] on icon at bounding box center [30, 218] width 20 height 20
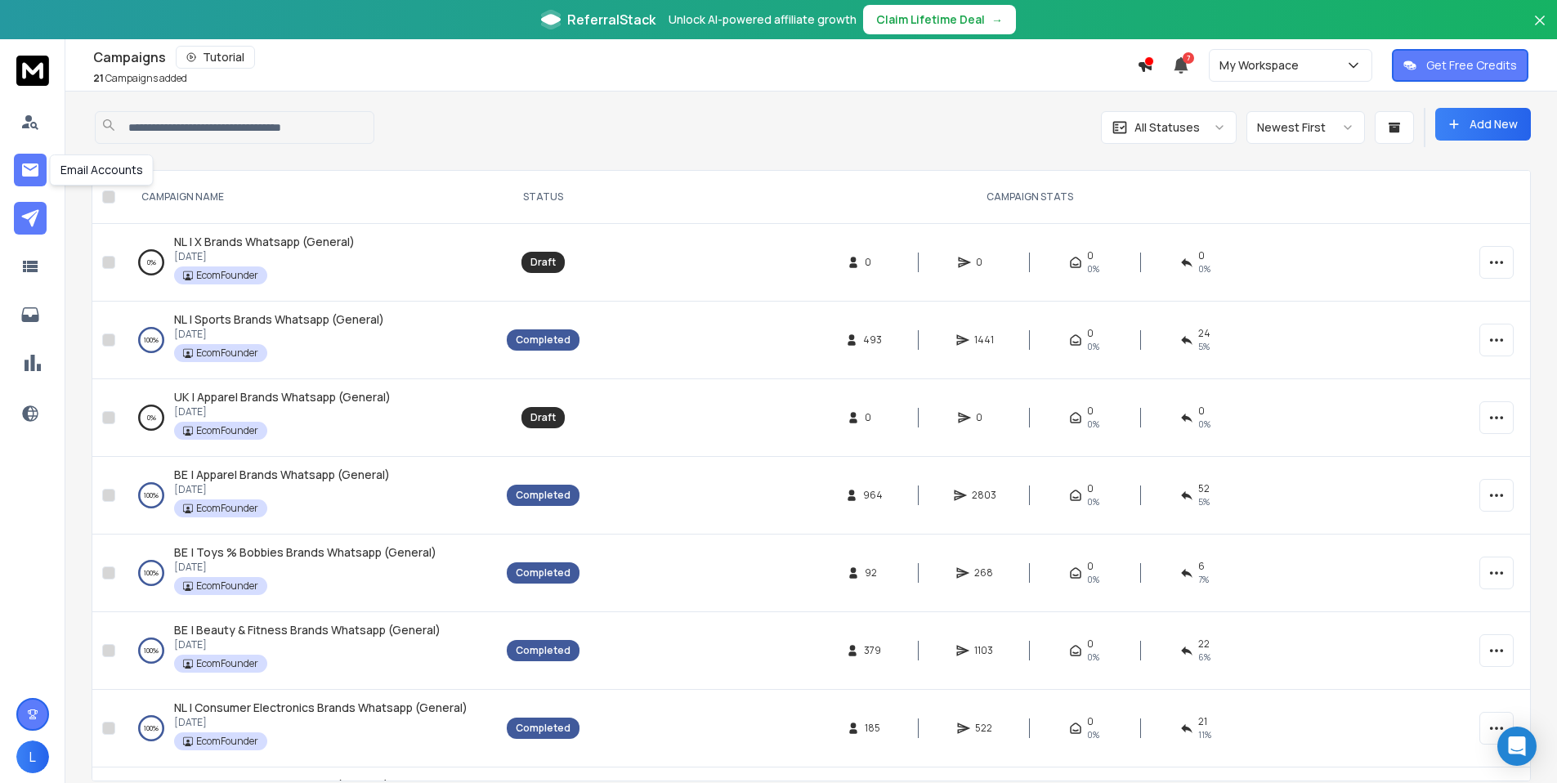
click at [28, 169] on icon at bounding box center [30, 170] width 20 height 20
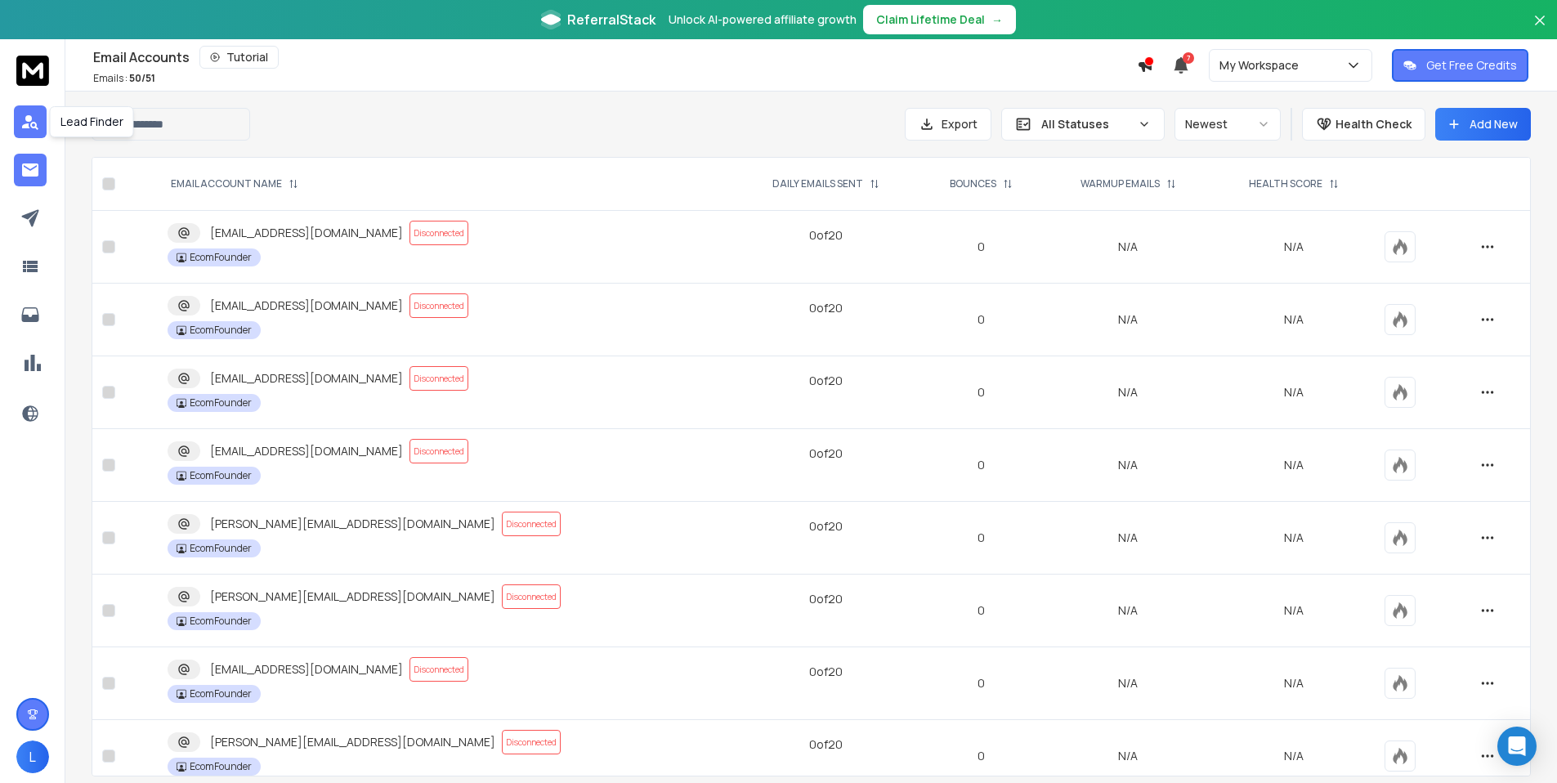
click at [24, 127] on icon at bounding box center [30, 126] width 16 height 8
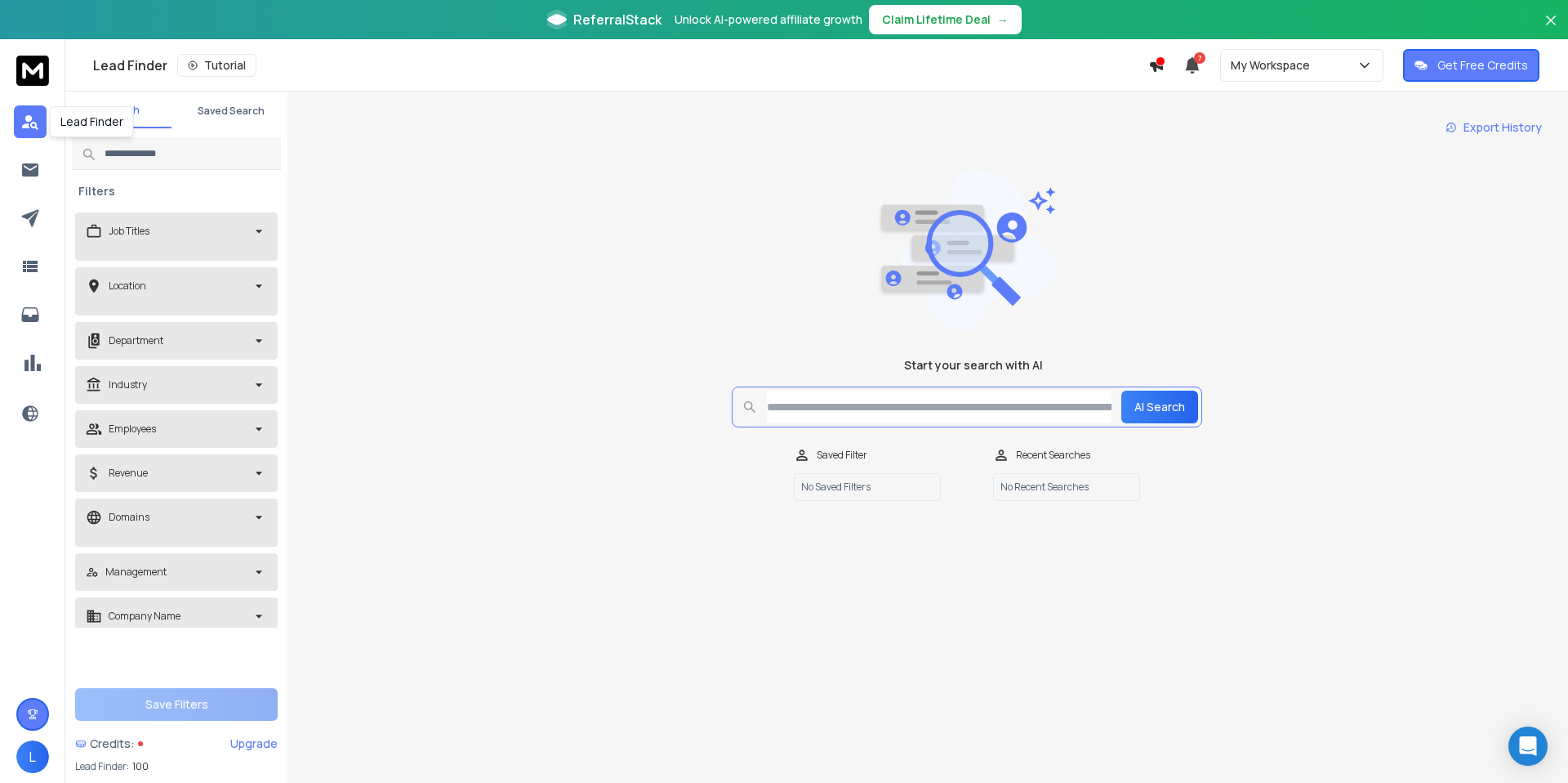
click at [21, 65] on icon at bounding box center [32, 71] width 33 height 30
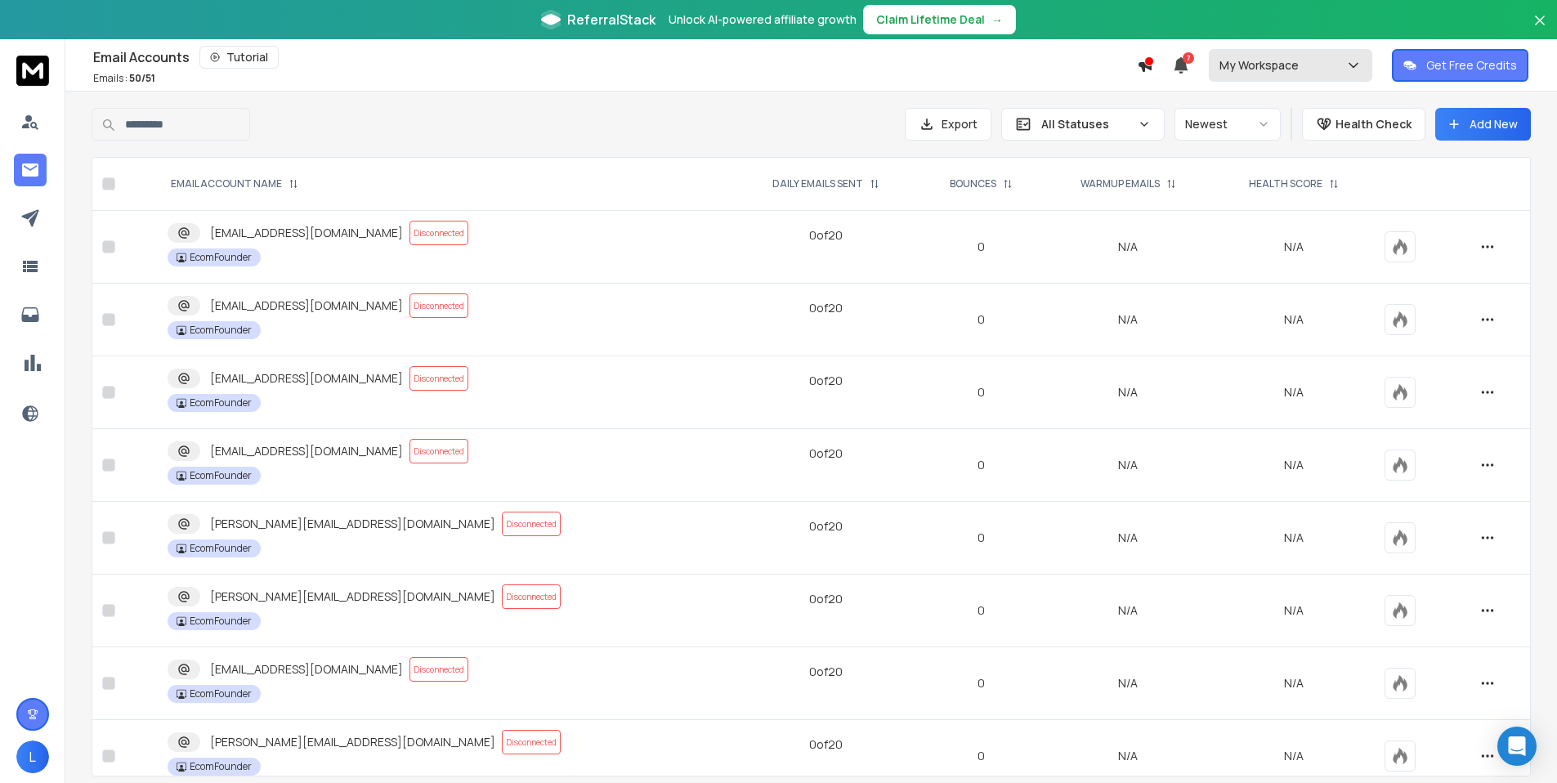
click at [1257, 62] on p "My Workspace" at bounding box center [1262, 65] width 86 height 16
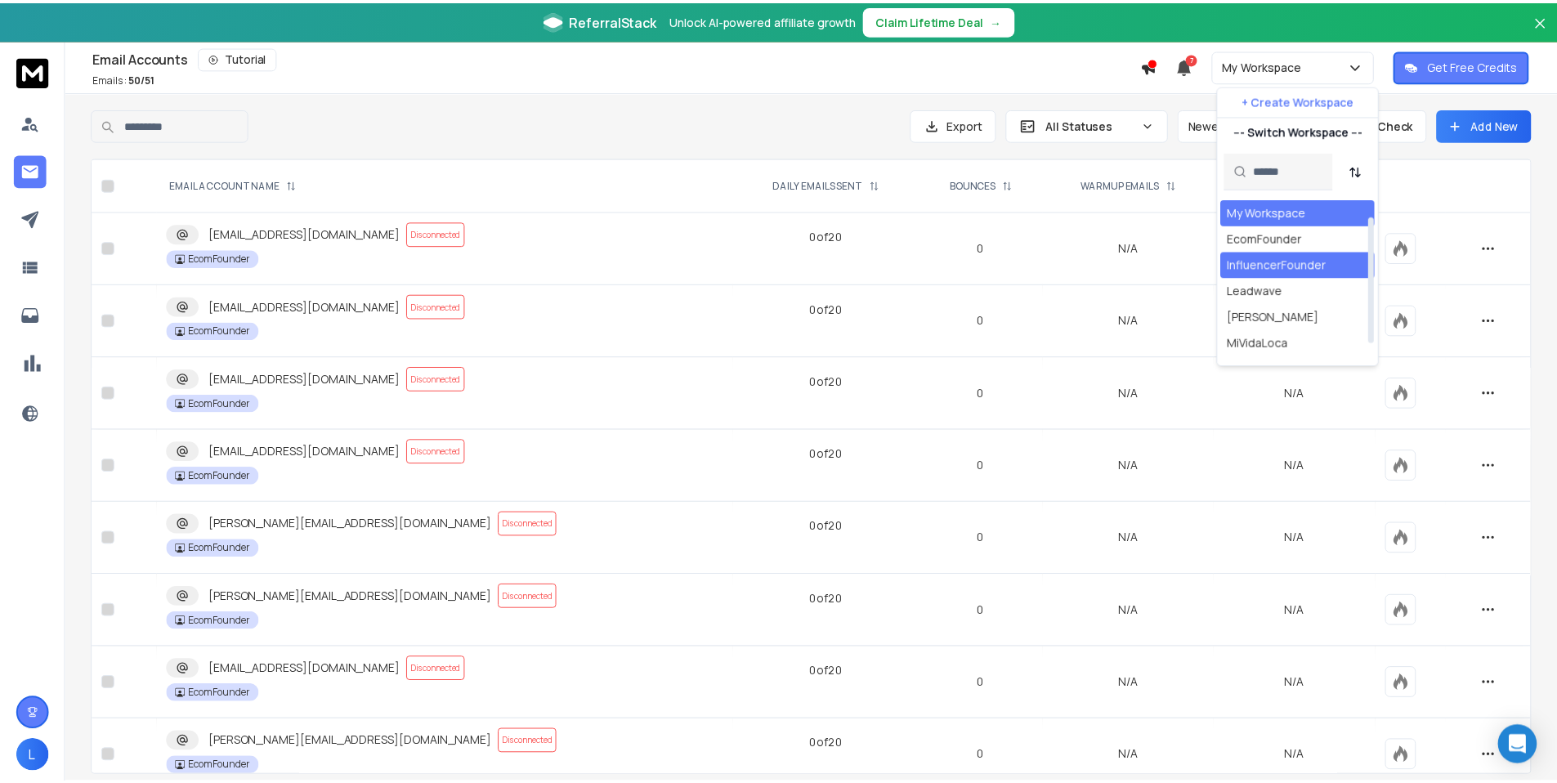
scroll to position [46, 0]
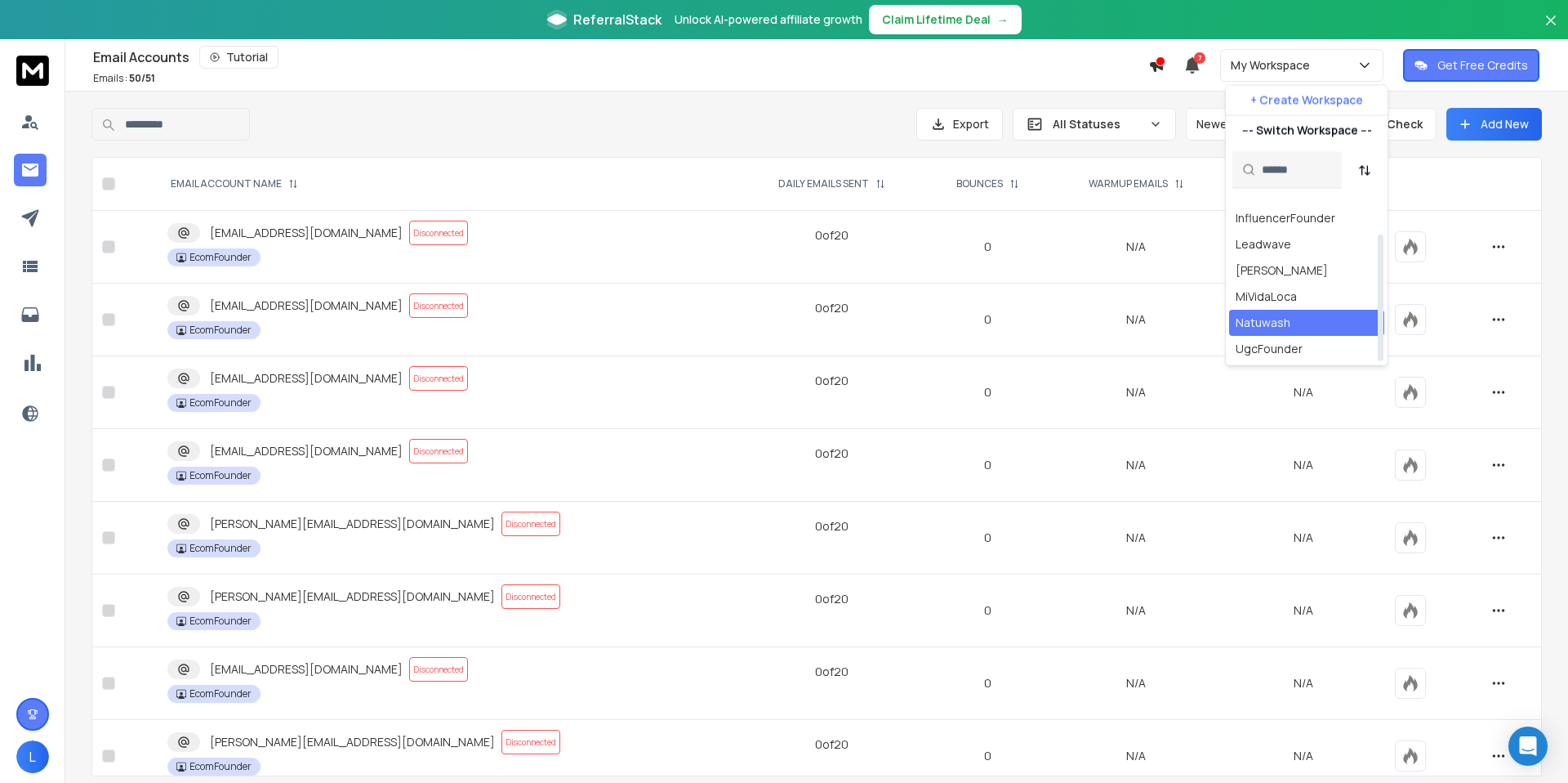
click at [1291, 325] on div "Natuwash" at bounding box center [1306, 323] width 155 height 26
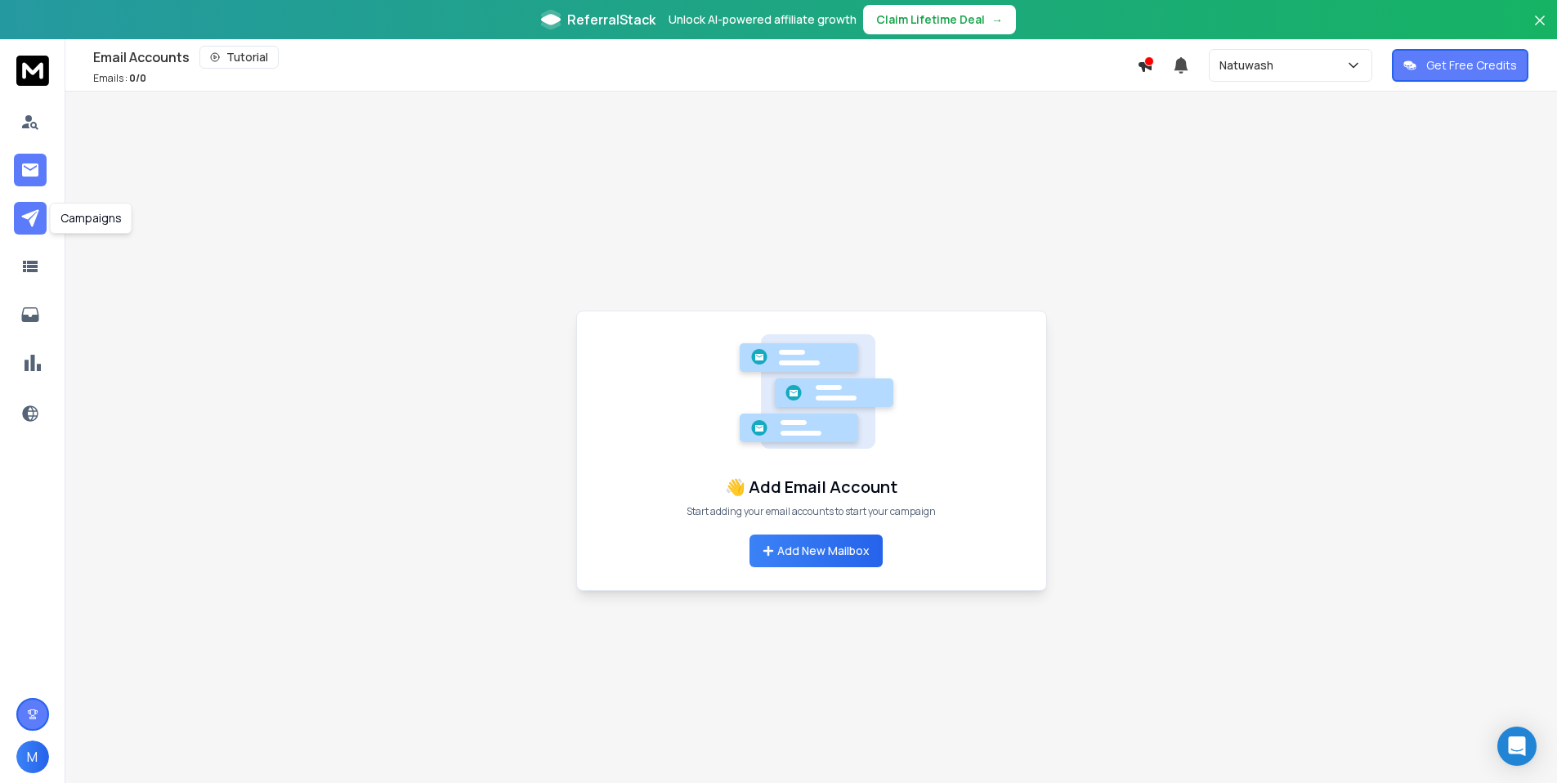
click at [35, 222] on icon at bounding box center [30, 218] width 20 height 20
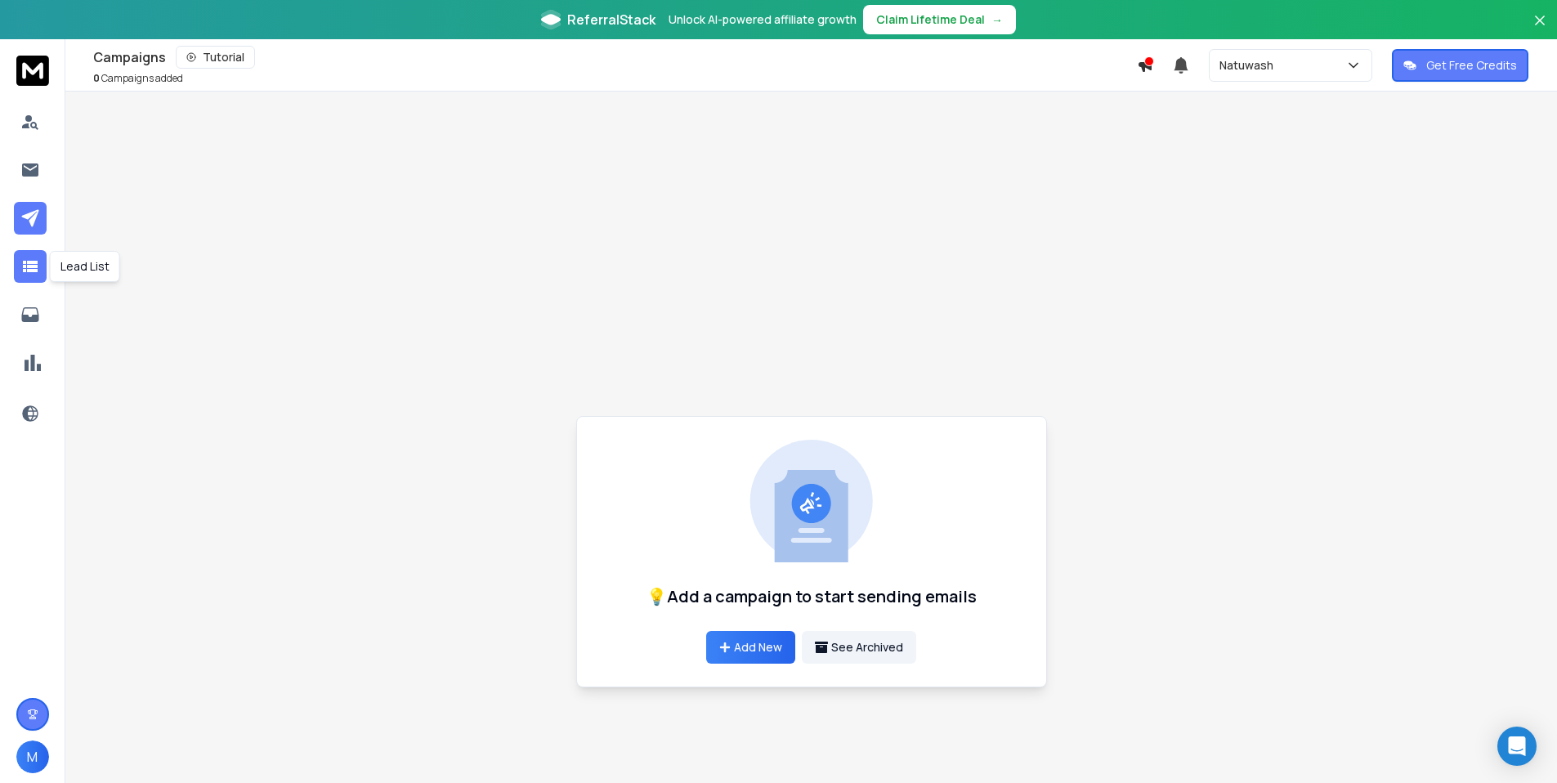
click at [34, 261] on icon at bounding box center [30, 266] width 15 height 11
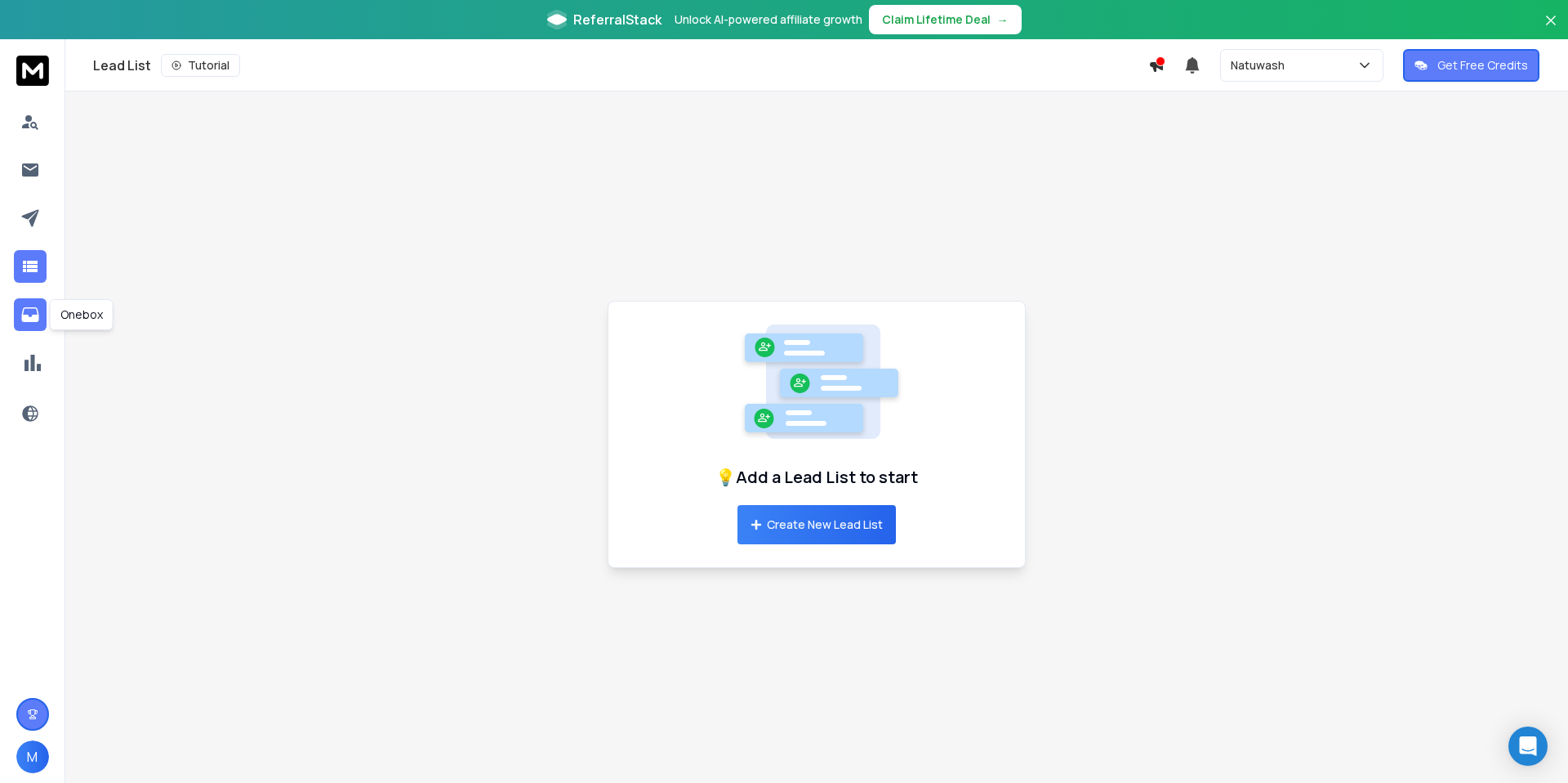
click at [34, 308] on icon at bounding box center [30, 315] width 20 height 20
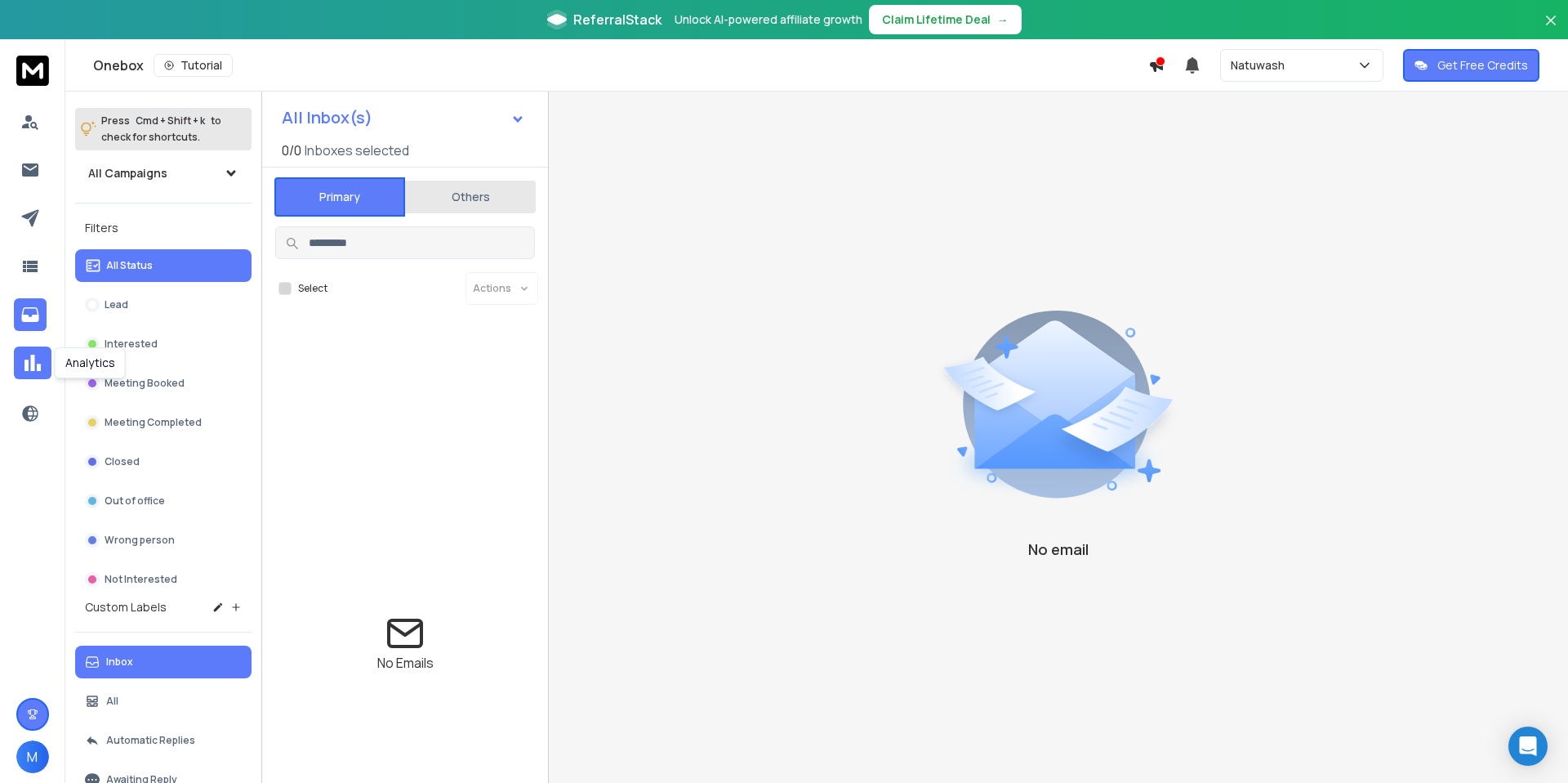
click at [33, 361] on icon at bounding box center [33, 363] width 16 height 16
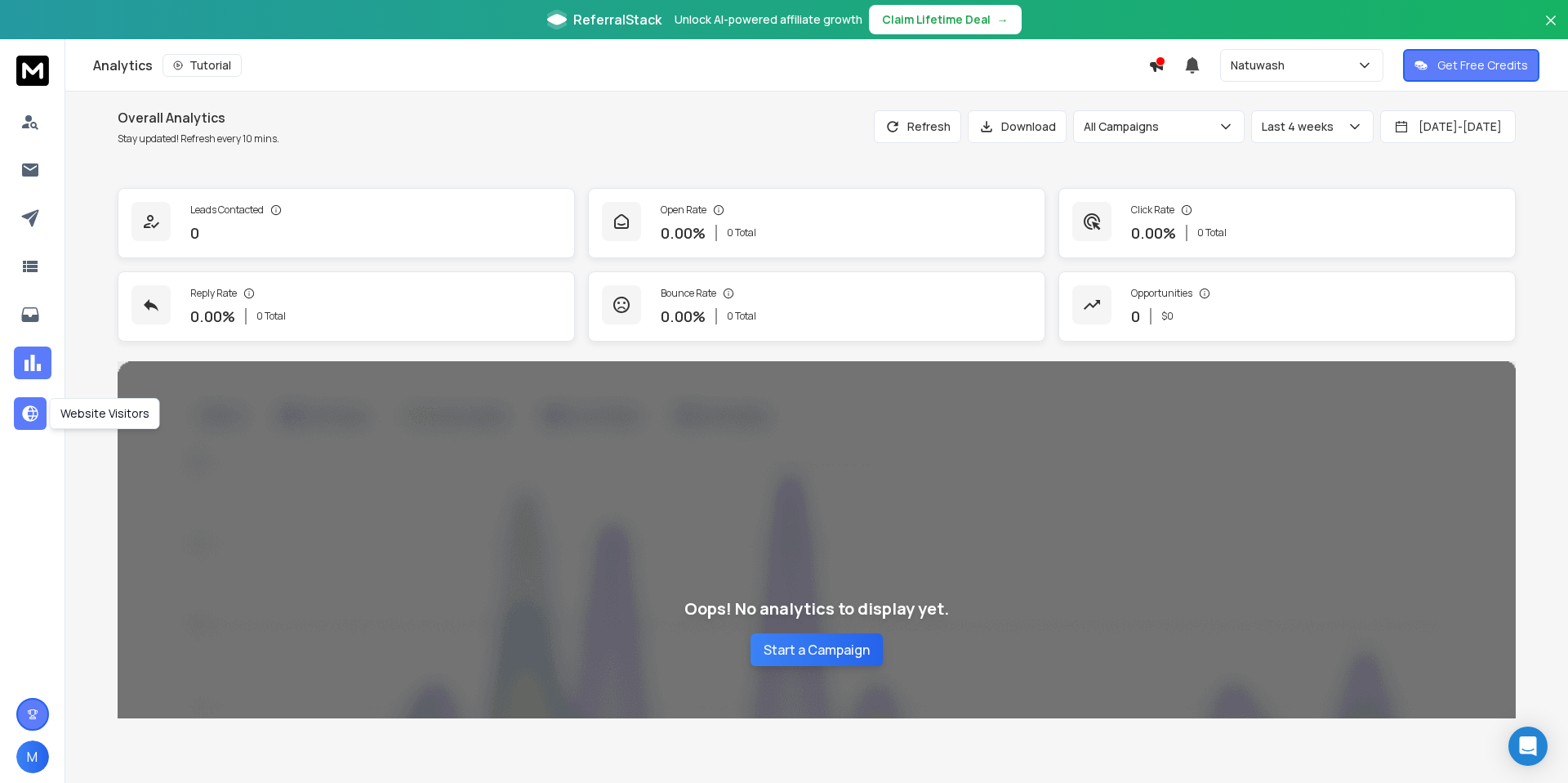
click at [31, 420] on icon at bounding box center [30, 413] width 16 height 16
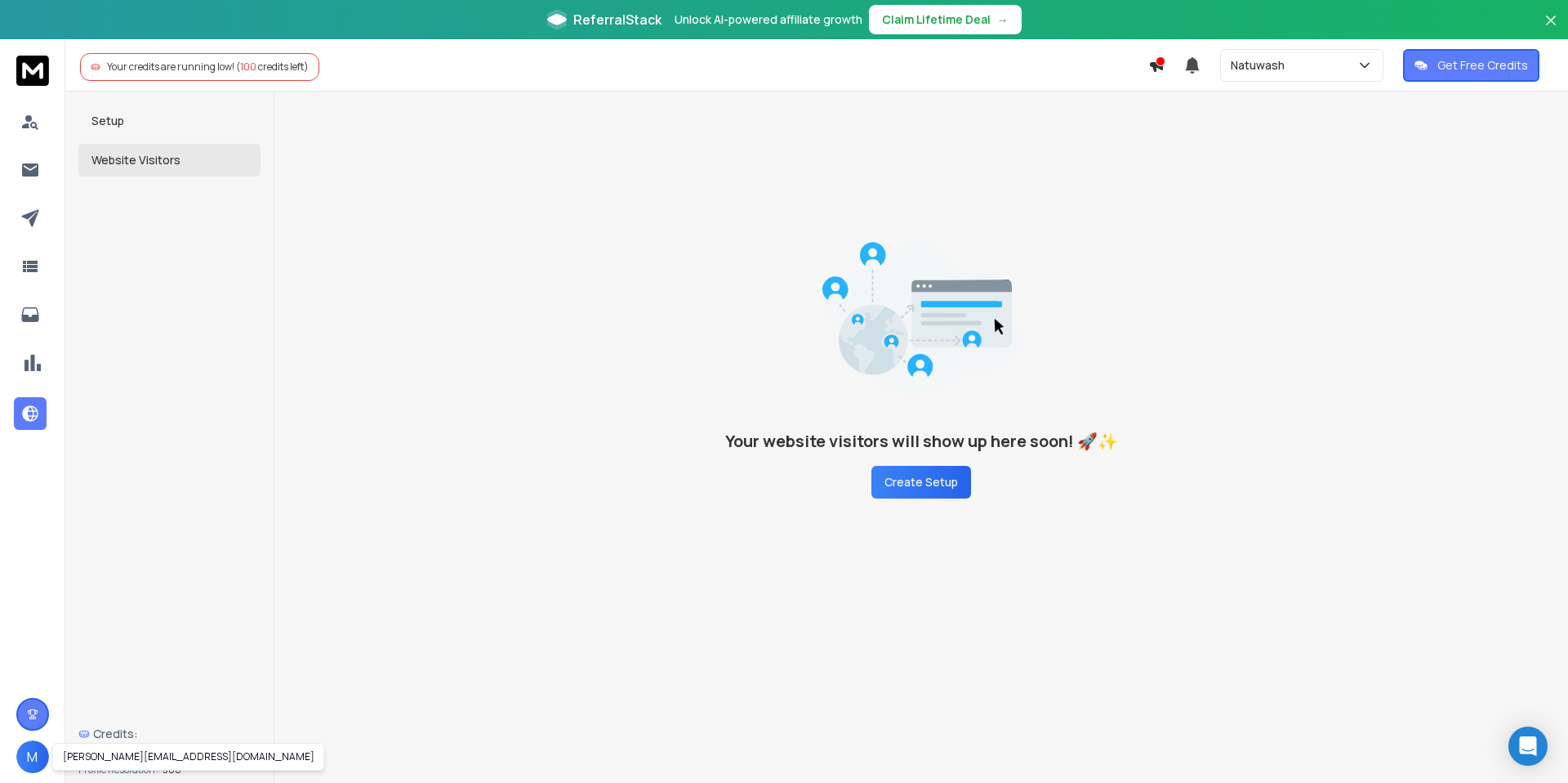
click at [29, 753] on span "M" at bounding box center [32, 756] width 33 height 33
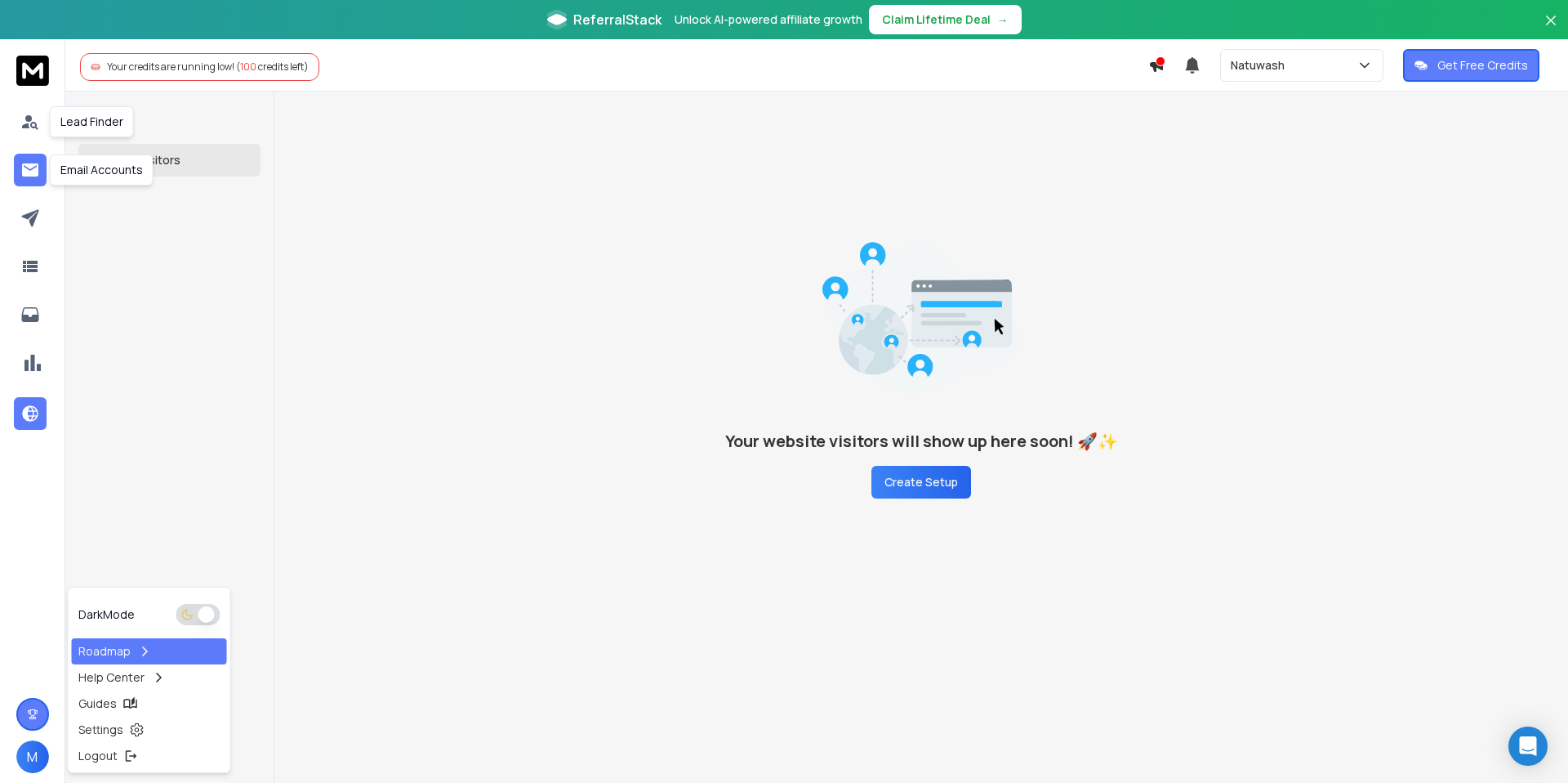
click at [21, 167] on icon at bounding box center [30, 170] width 20 height 20
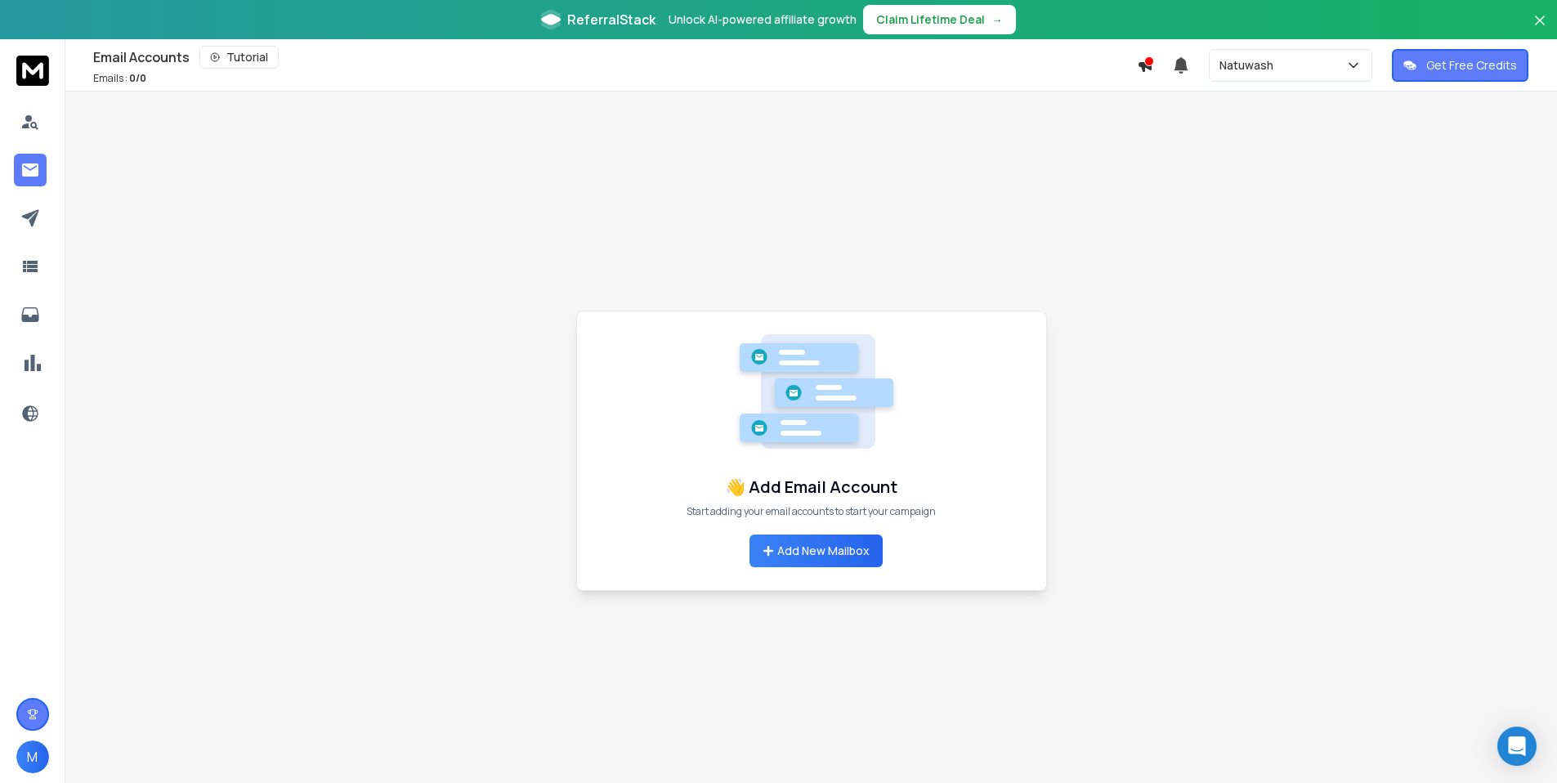
click at [829, 554] on button "Add New Mailbox" at bounding box center [815, 550] width 133 height 33
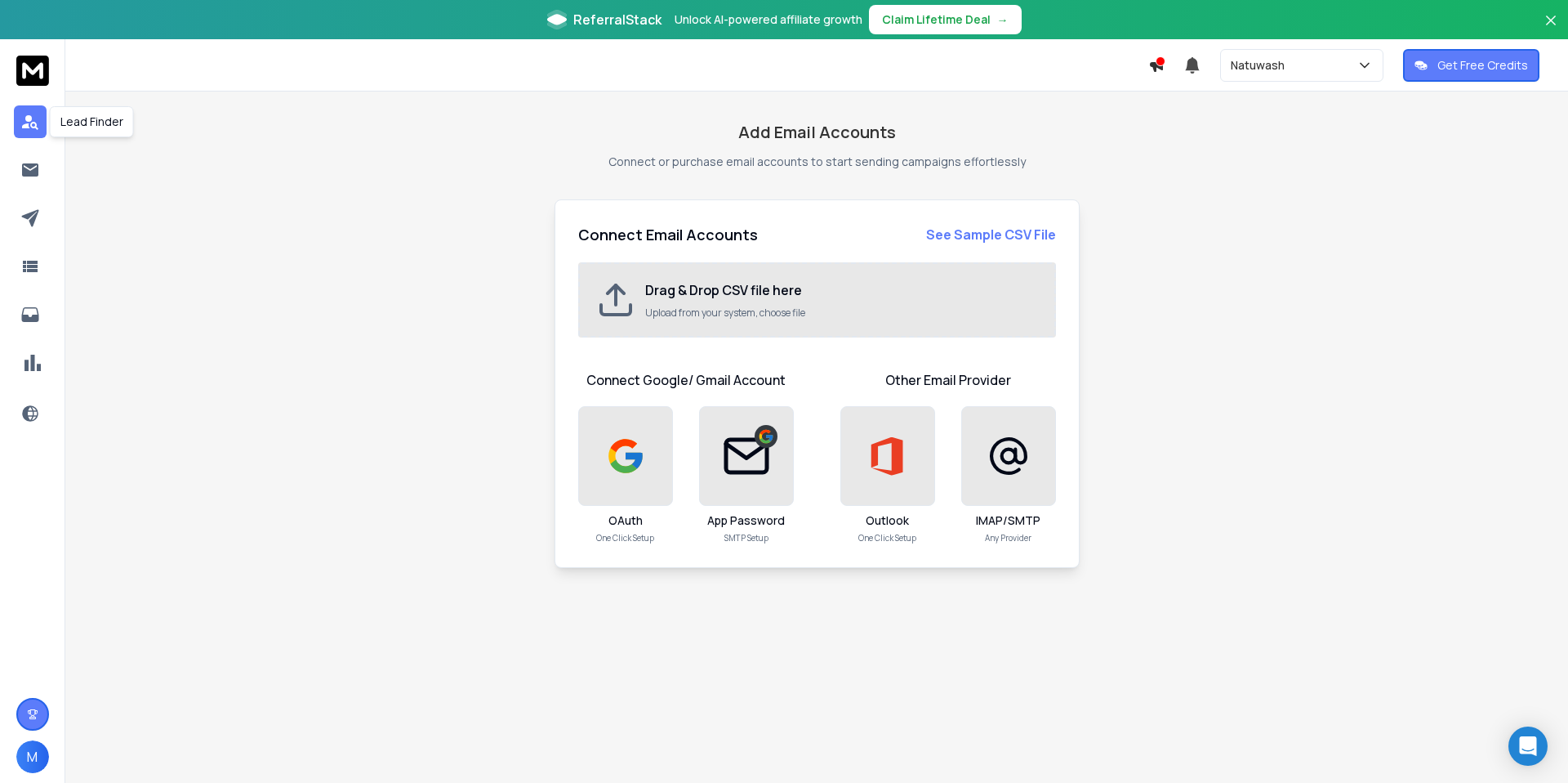
click at [30, 128] on icon at bounding box center [30, 122] width 20 height 20
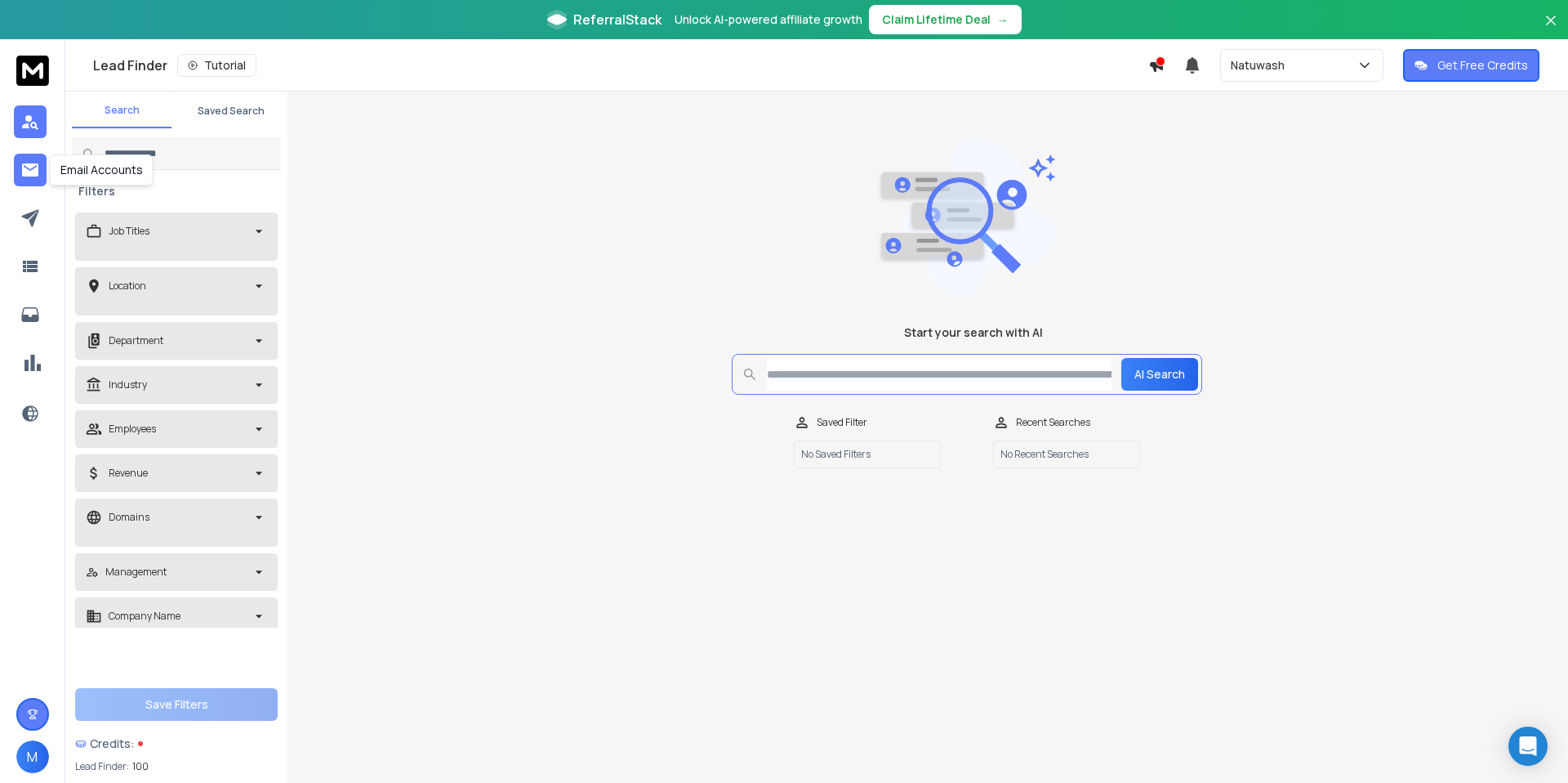
click at [31, 171] on icon at bounding box center [30, 169] width 16 height 13
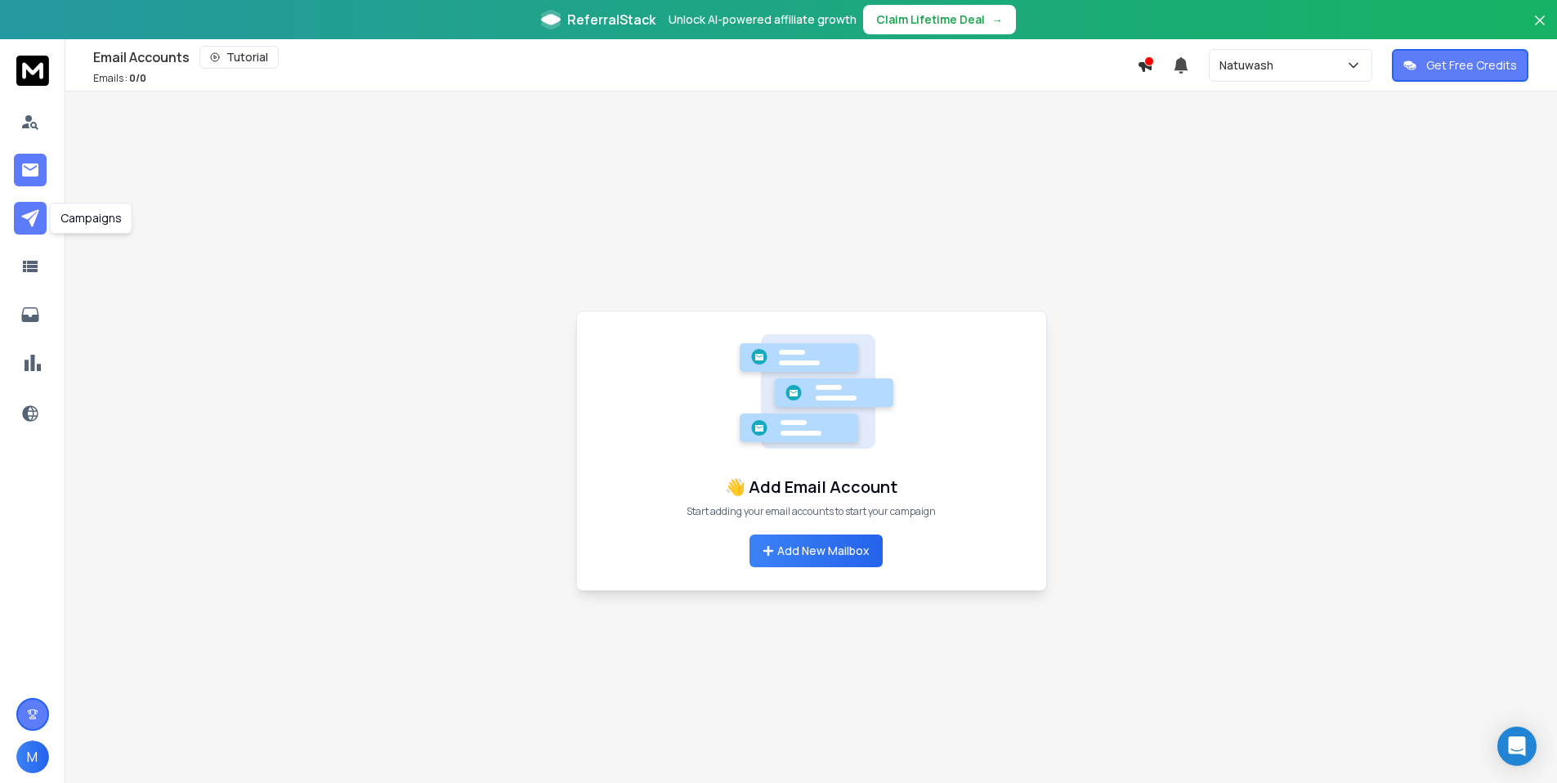
click at [31, 234] on link at bounding box center [30, 218] width 33 height 33
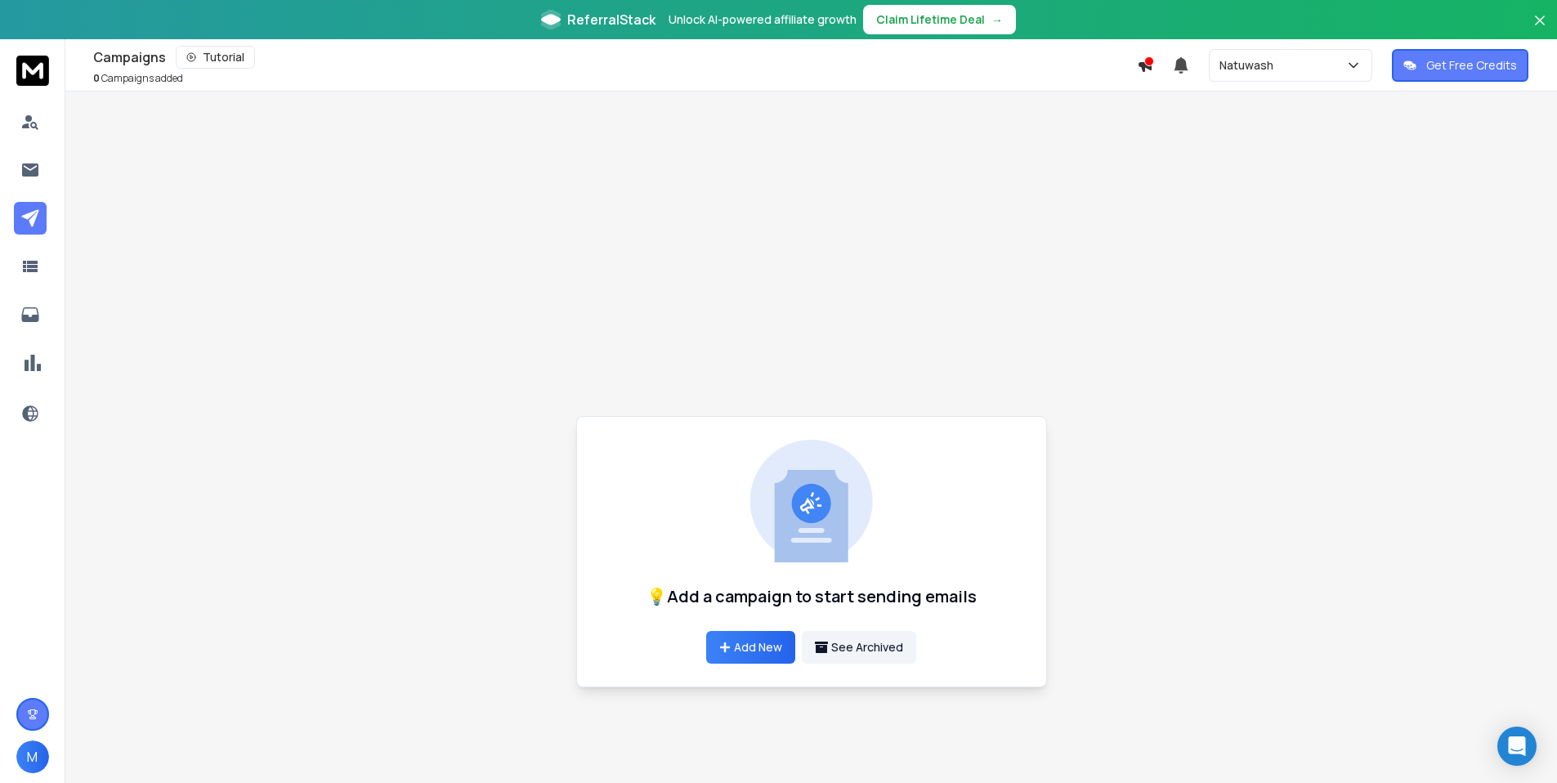
click at [744, 646] on link "Add New" at bounding box center [750, 647] width 89 height 33
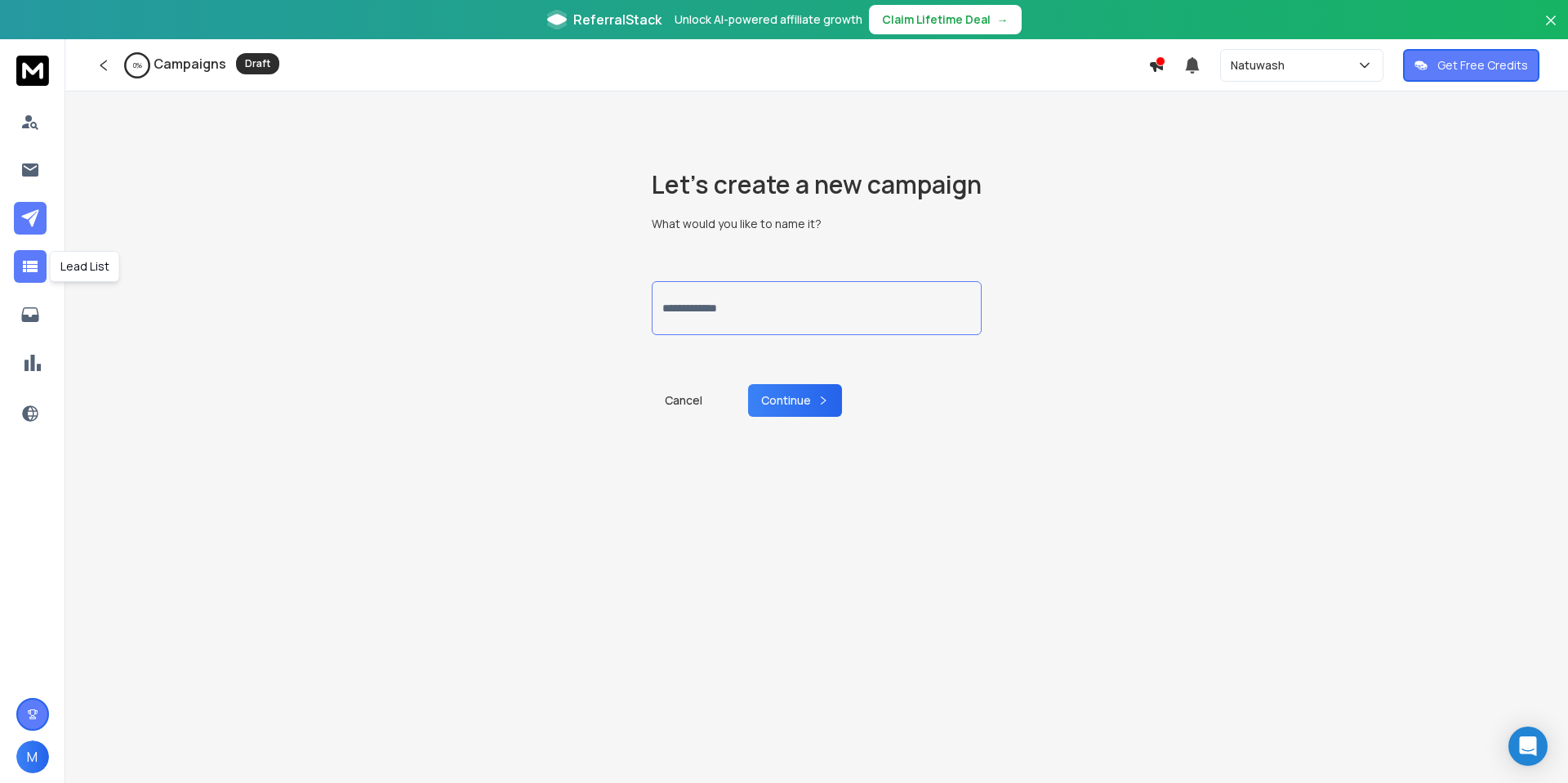
click at [39, 256] on link at bounding box center [30, 266] width 33 height 33
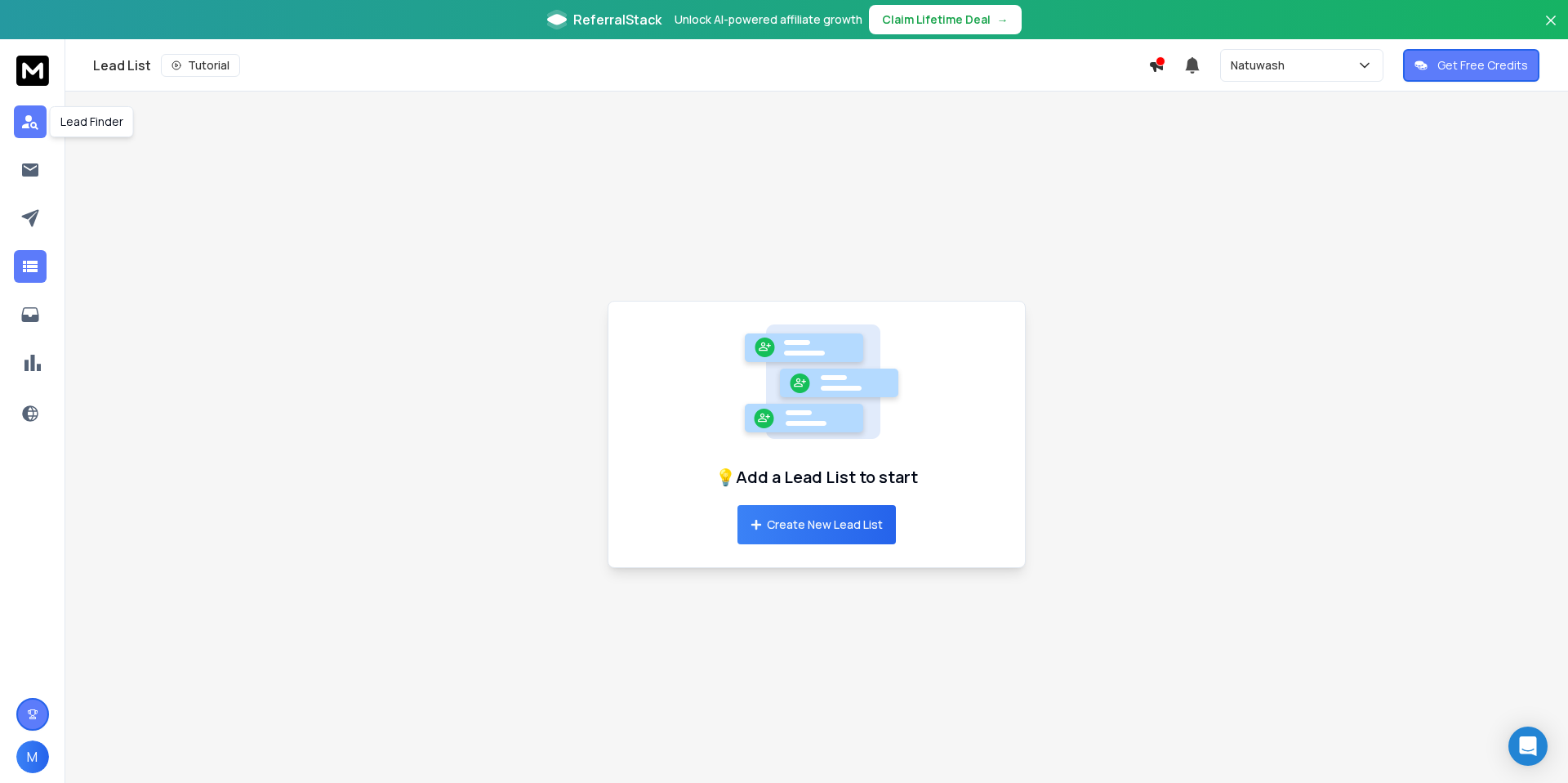
click at [26, 130] on icon at bounding box center [30, 122] width 20 height 20
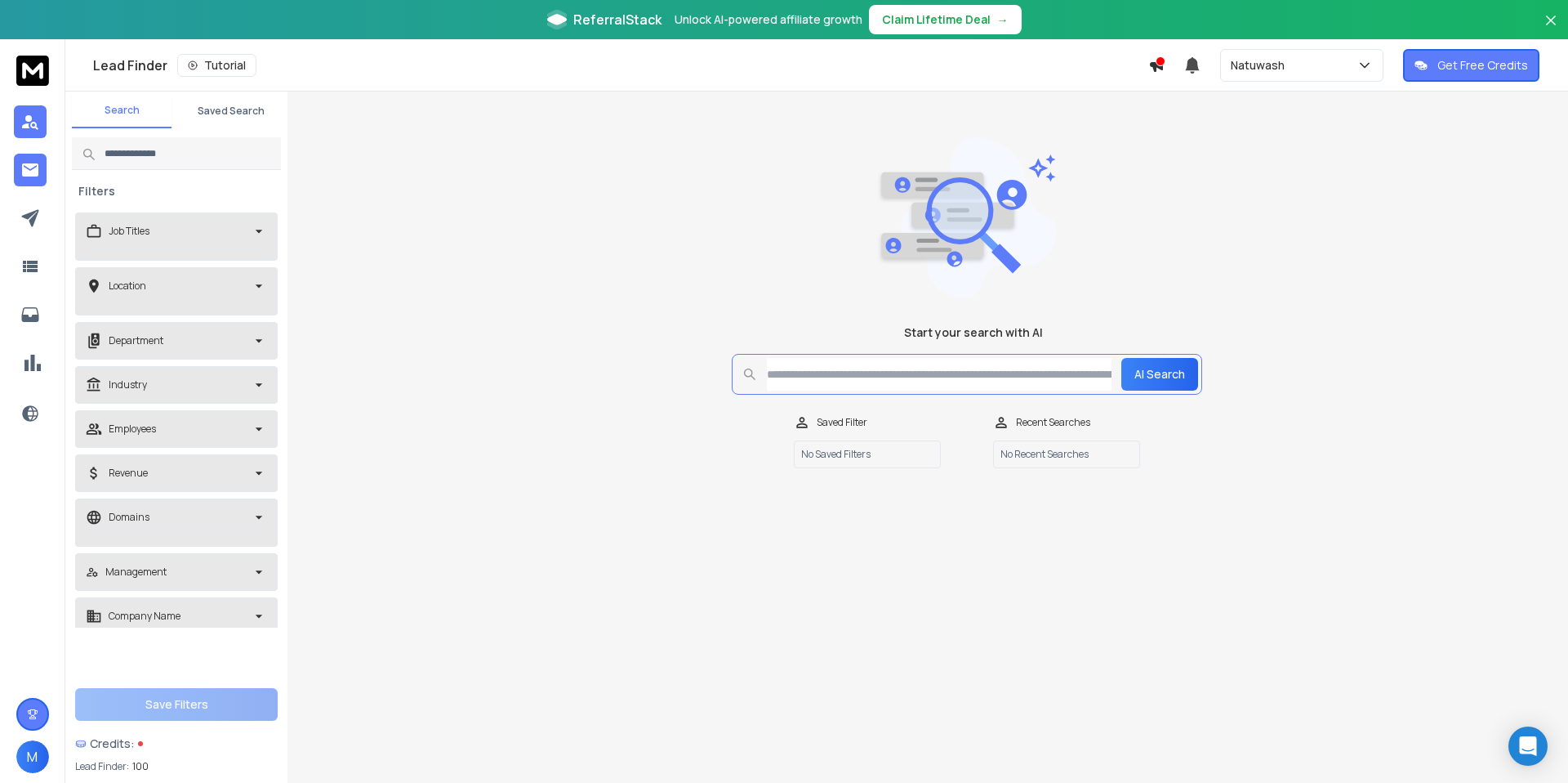
click at [20, 172] on icon at bounding box center [30, 170] width 20 height 20
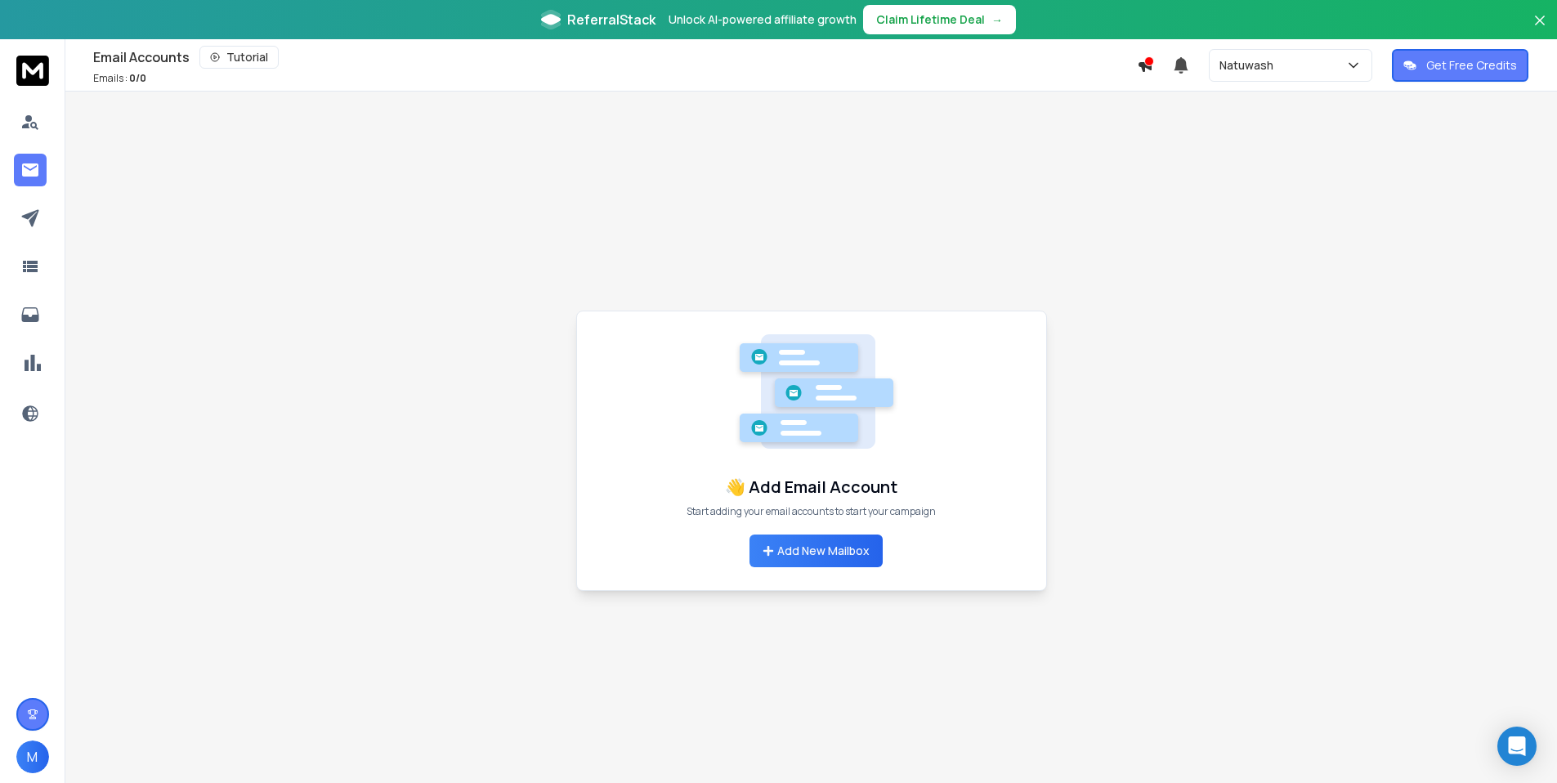
click at [837, 540] on button "Add New Mailbox" at bounding box center [815, 550] width 133 height 33
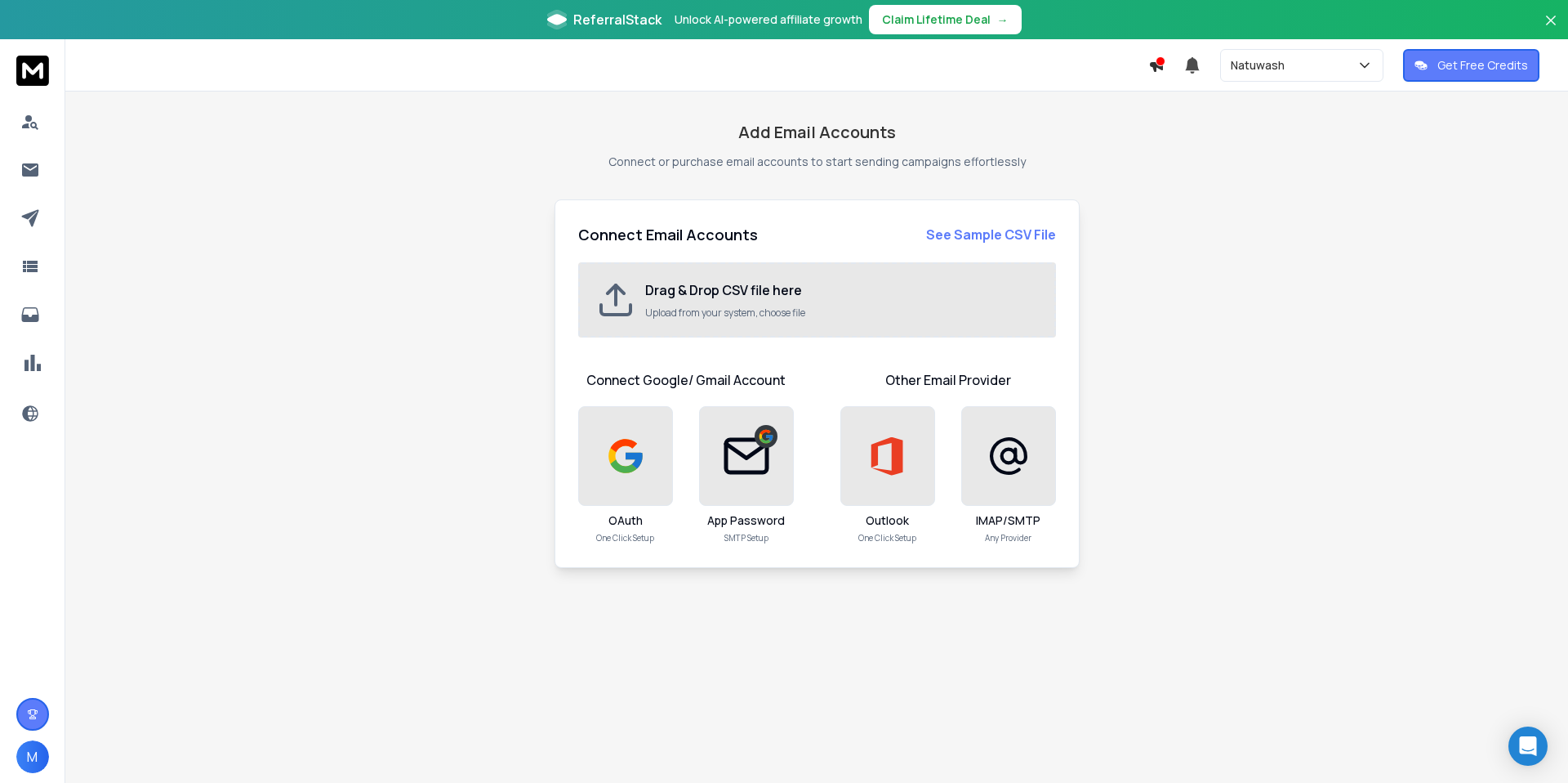
click at [628, 462] on icon at bounding box center [625, 455] width 41 height 49
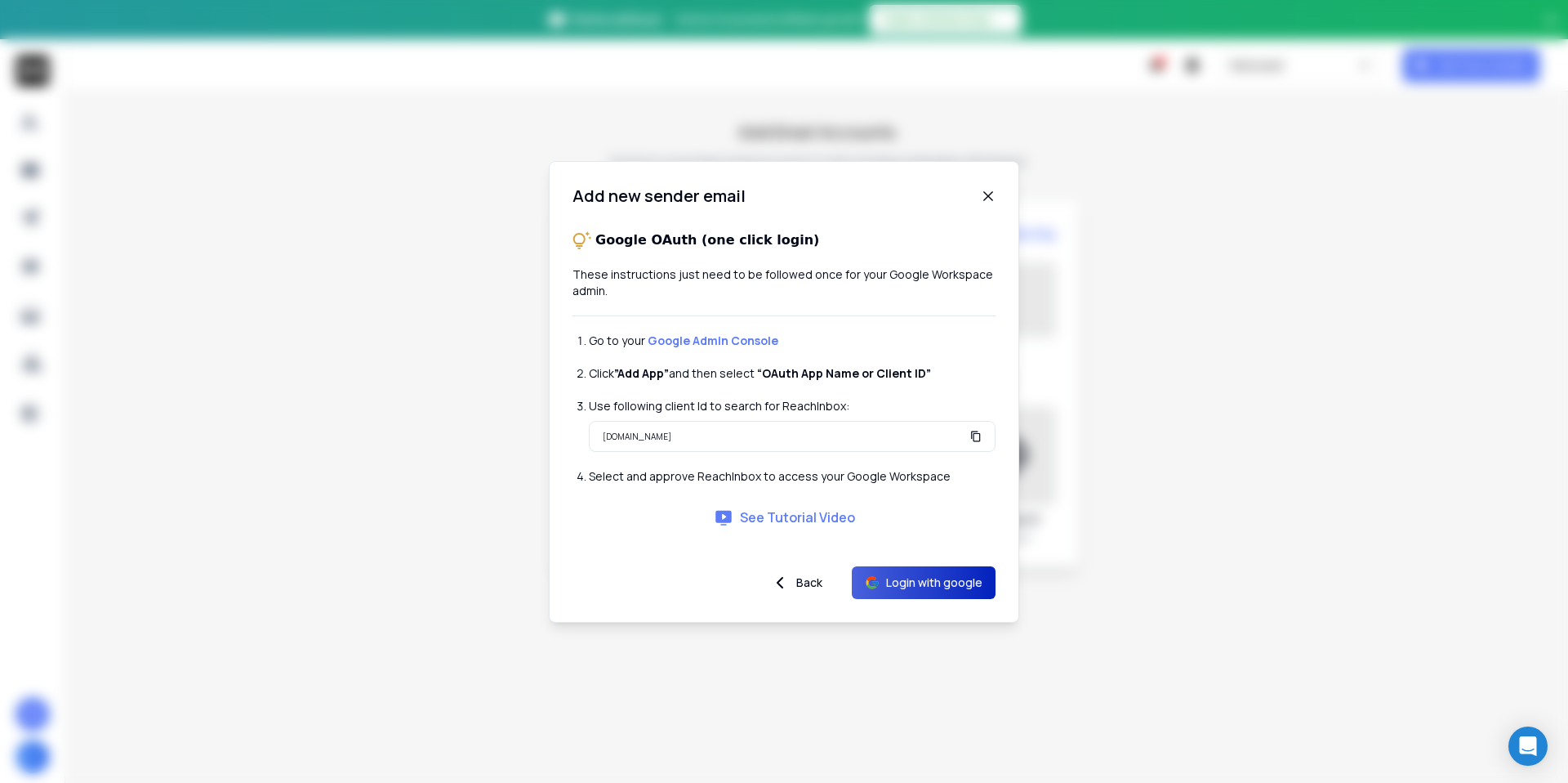
click at [786, 516] on link "See Tutorial Video" at bounding box center [784, 517] width 141 height 20
click at [978, 193] on div "Add new sender email" at bounding box center [784, 196] width 423 height 23
click at [980, 194] on icon at bounding box center [987, 196] width 15 height 15
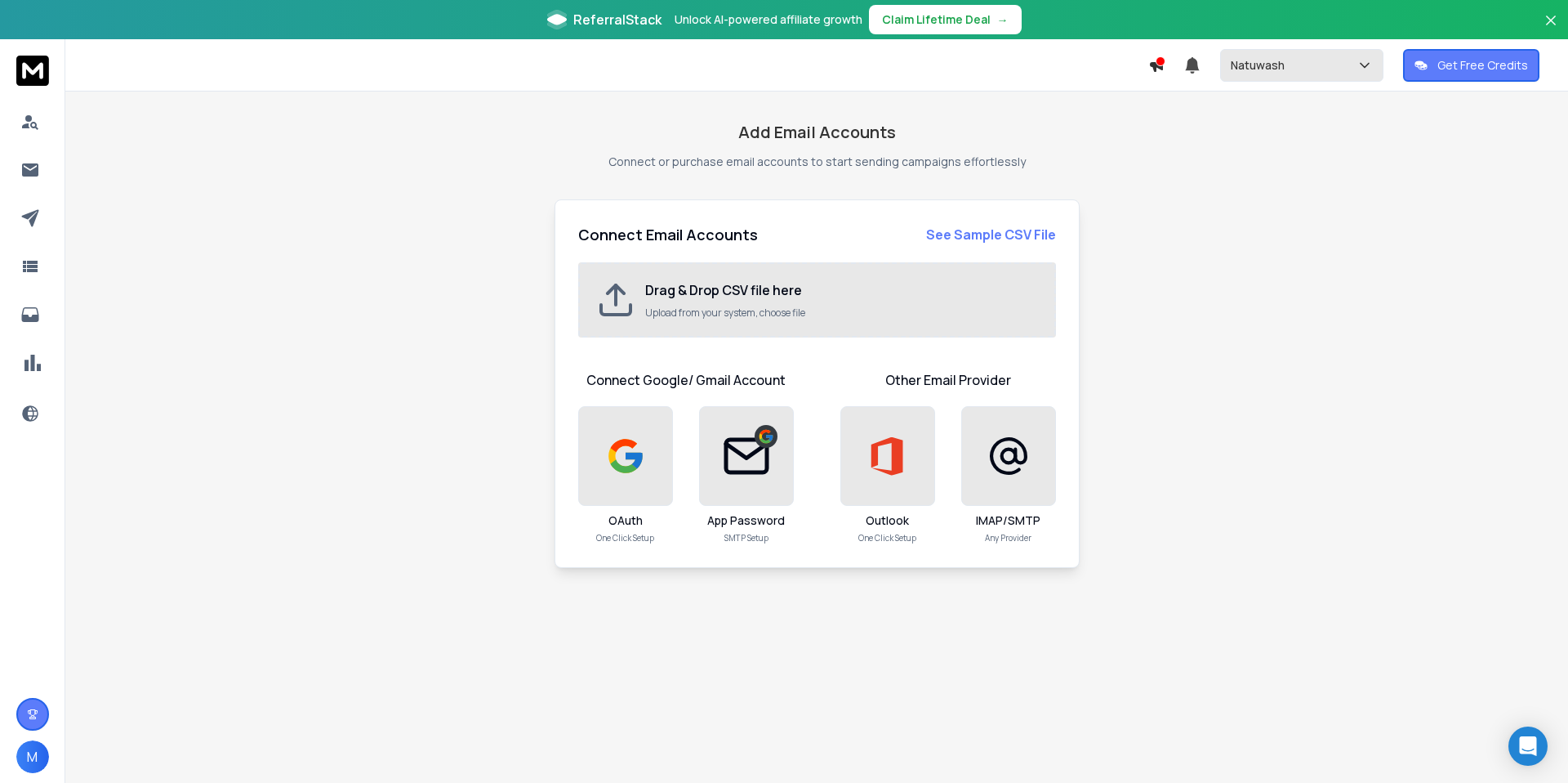
click at [1276, 68] on p "Natuwash" at bounding box center [1260, 65] width 60 height 16
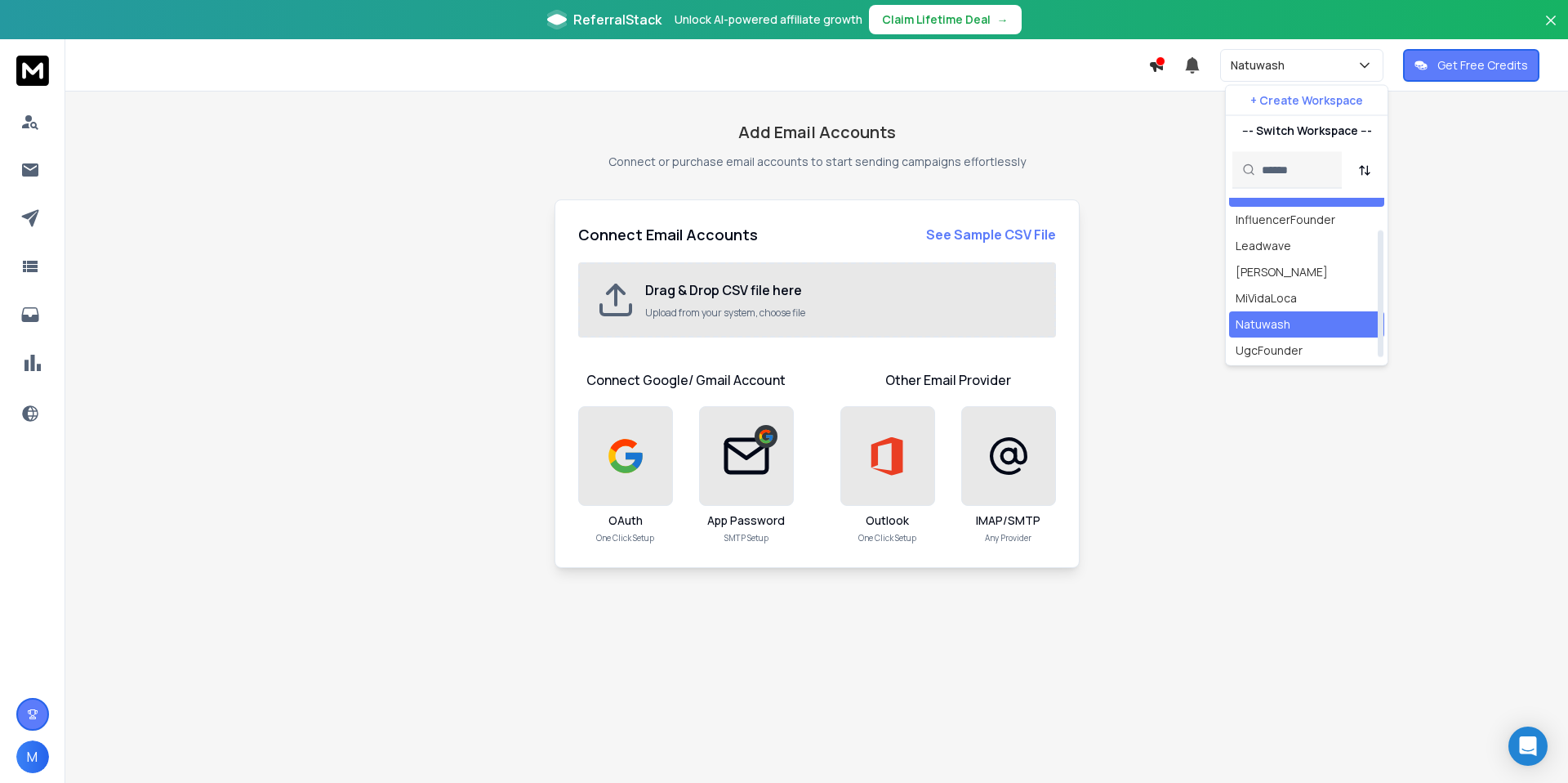
scroll to position [46, 0]
click at [1285, 245] on div "Leadwave" at bounding box center [1263, 244] width 56 height 16
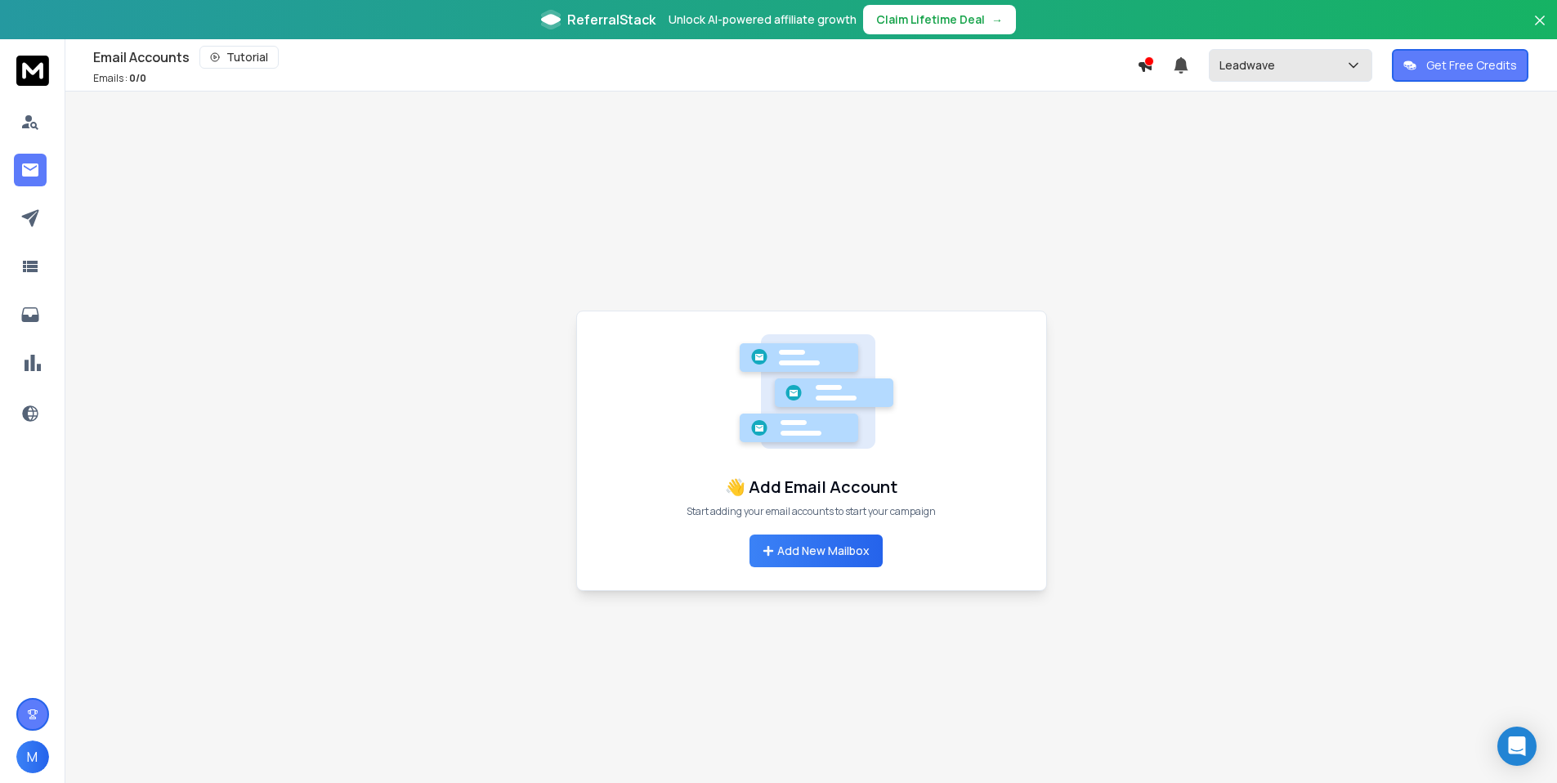
click at [1291, 65] on div "Leadwave" at bounding box center [1290, 65] width 142 height 16
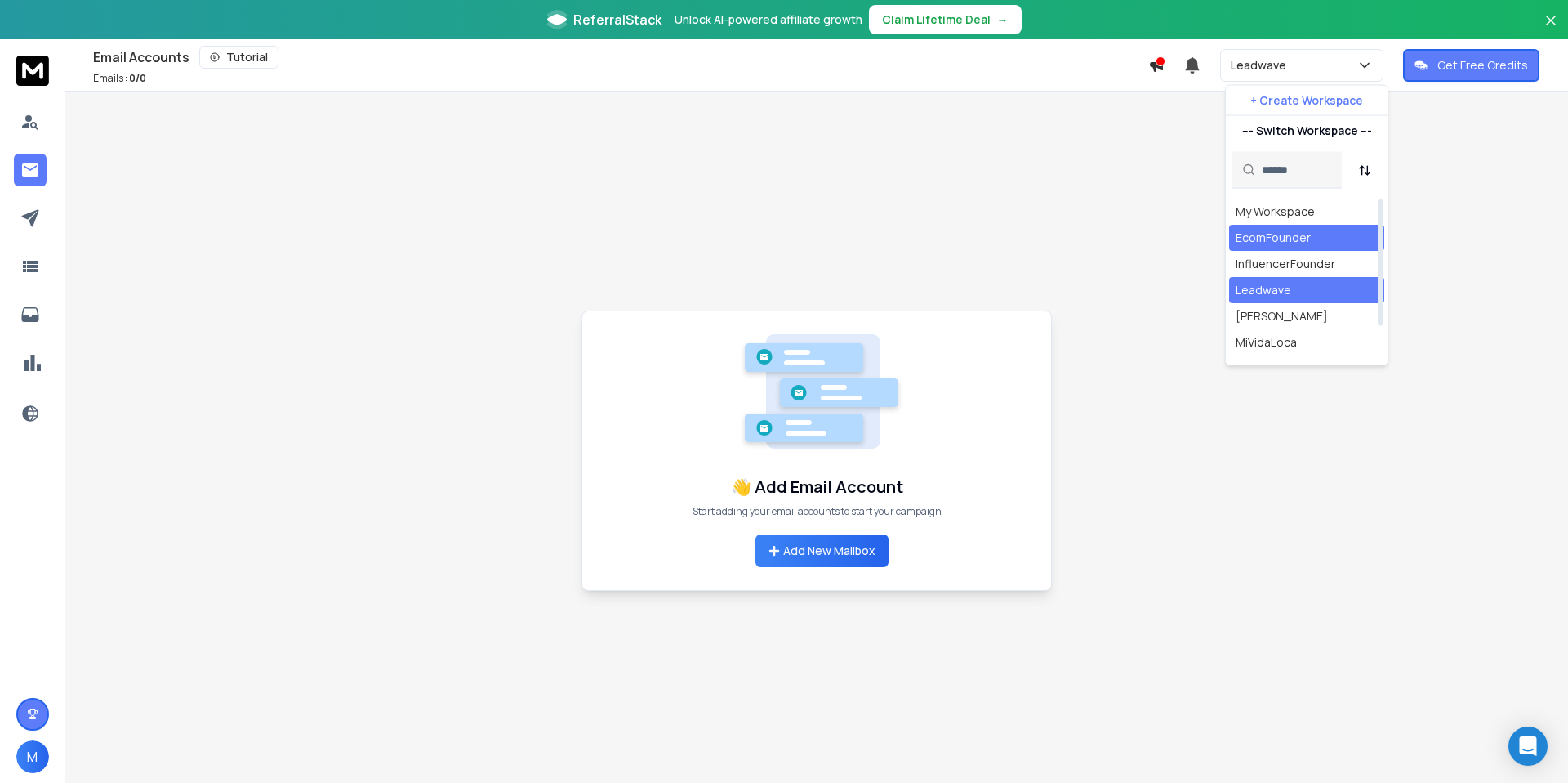
click at [1275, 238] on div "EcomFounder" at bounding box center [1272, 238] width 75 height 16
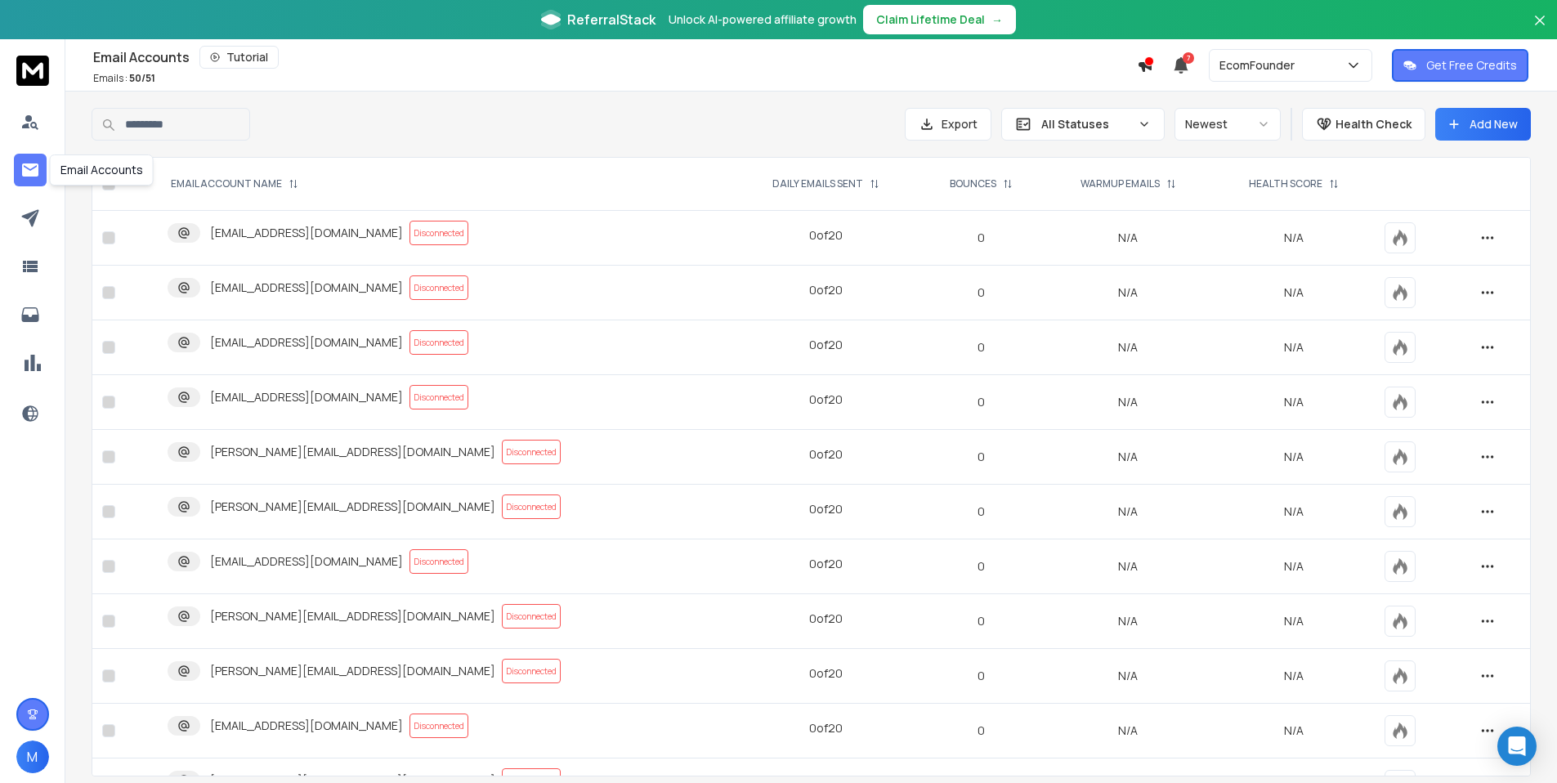
click at [29, 170] on icon at bounding box center [30, 169] width 16 height 13
click at [1495, 126] on button "Add New" at bounding box center [1483, 124] width 96 height 33
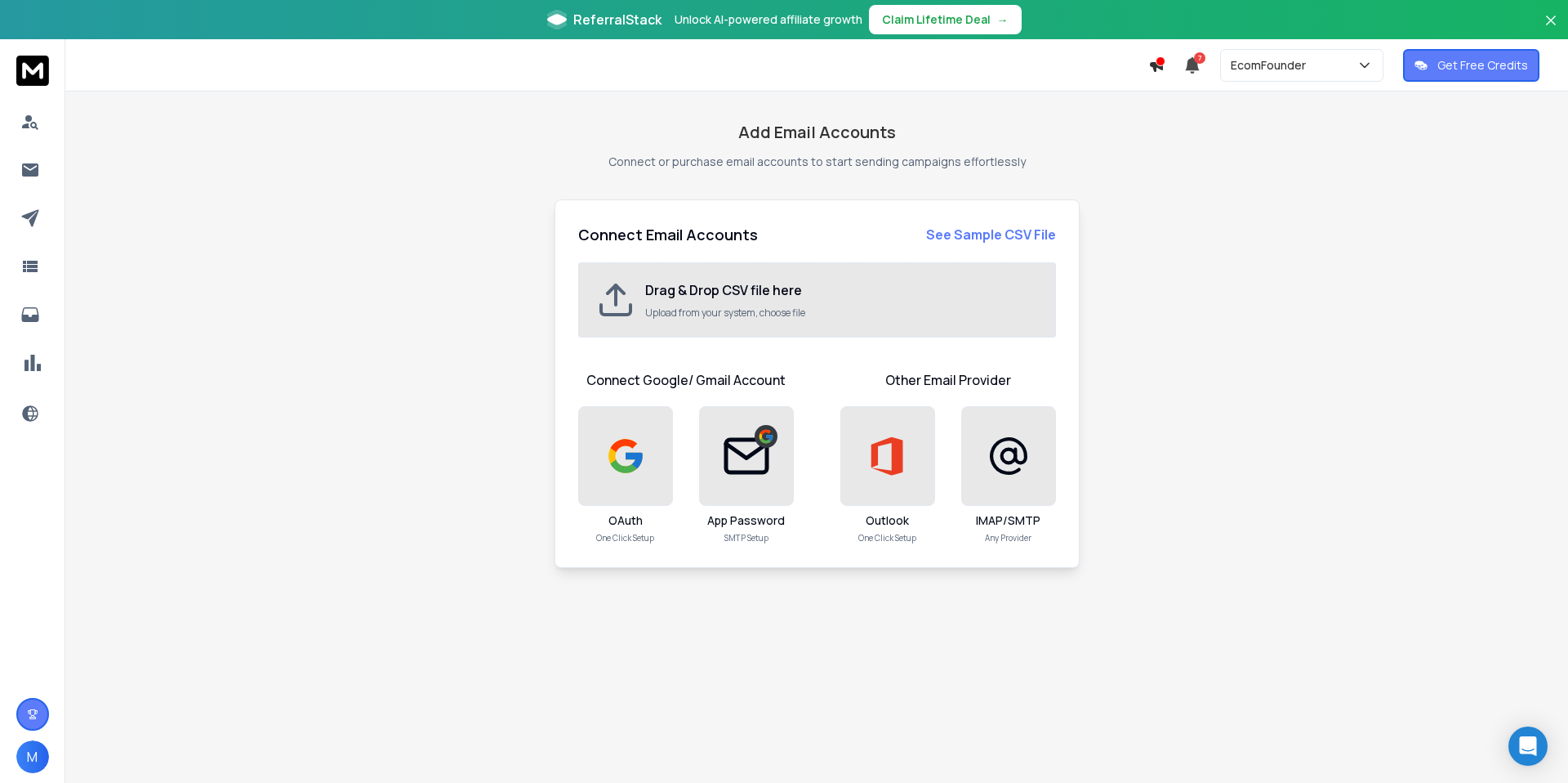
click at [29, 70] on icon at bounding box center [32, 71] width 33 height 30
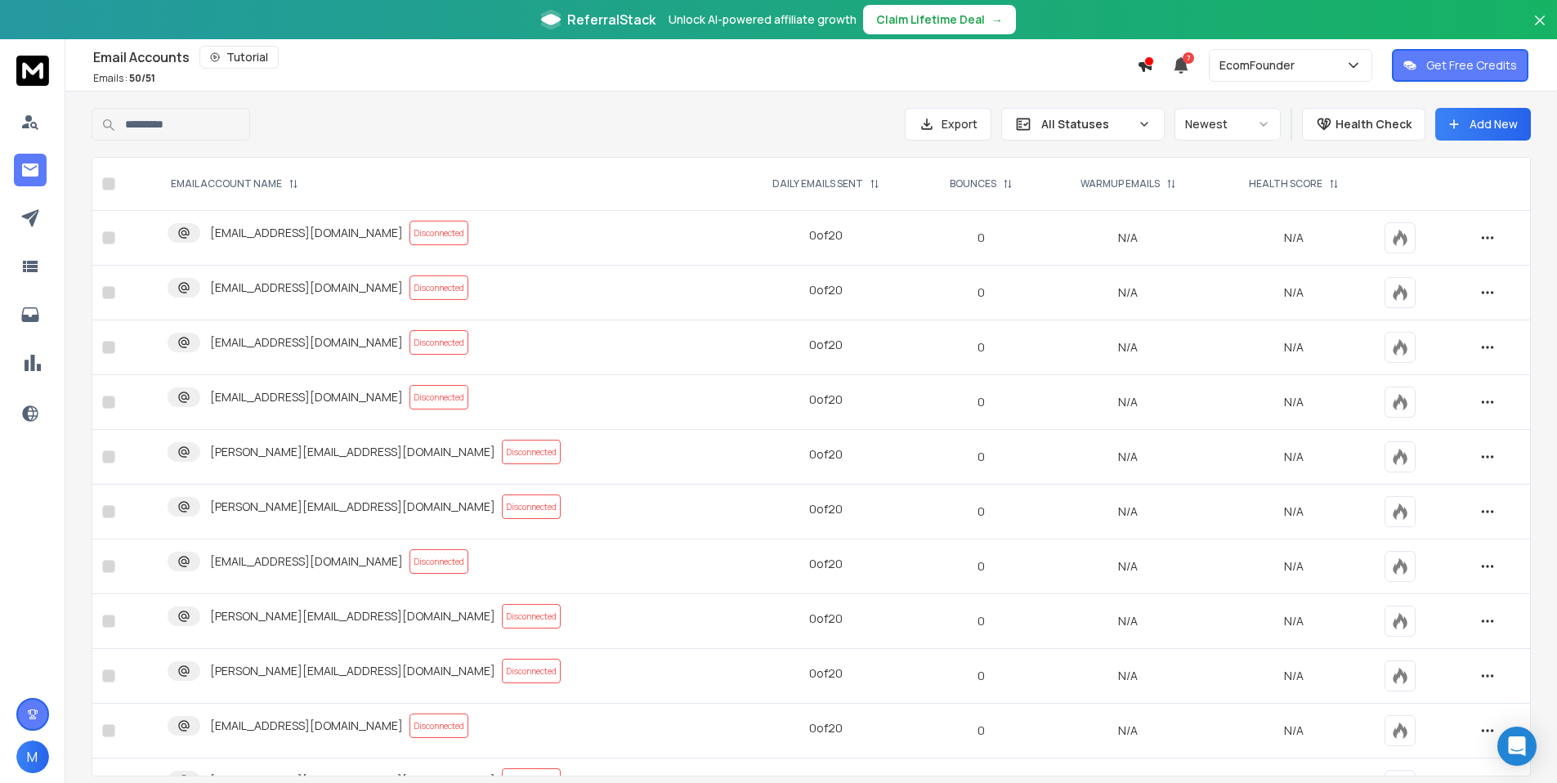
click at [29, 70] on icon at bounding box center [32, 71] width 33 height 30
click at [29, 753] on span "M" at bounding box center [32, 756] width 33 height 33
click at [123, 708] on icon at bounding box center [130, 703] width 15 height 15
click at [1544, 16] on icon "Close banner" at bounding box center [1539, 20] width 15 height 15
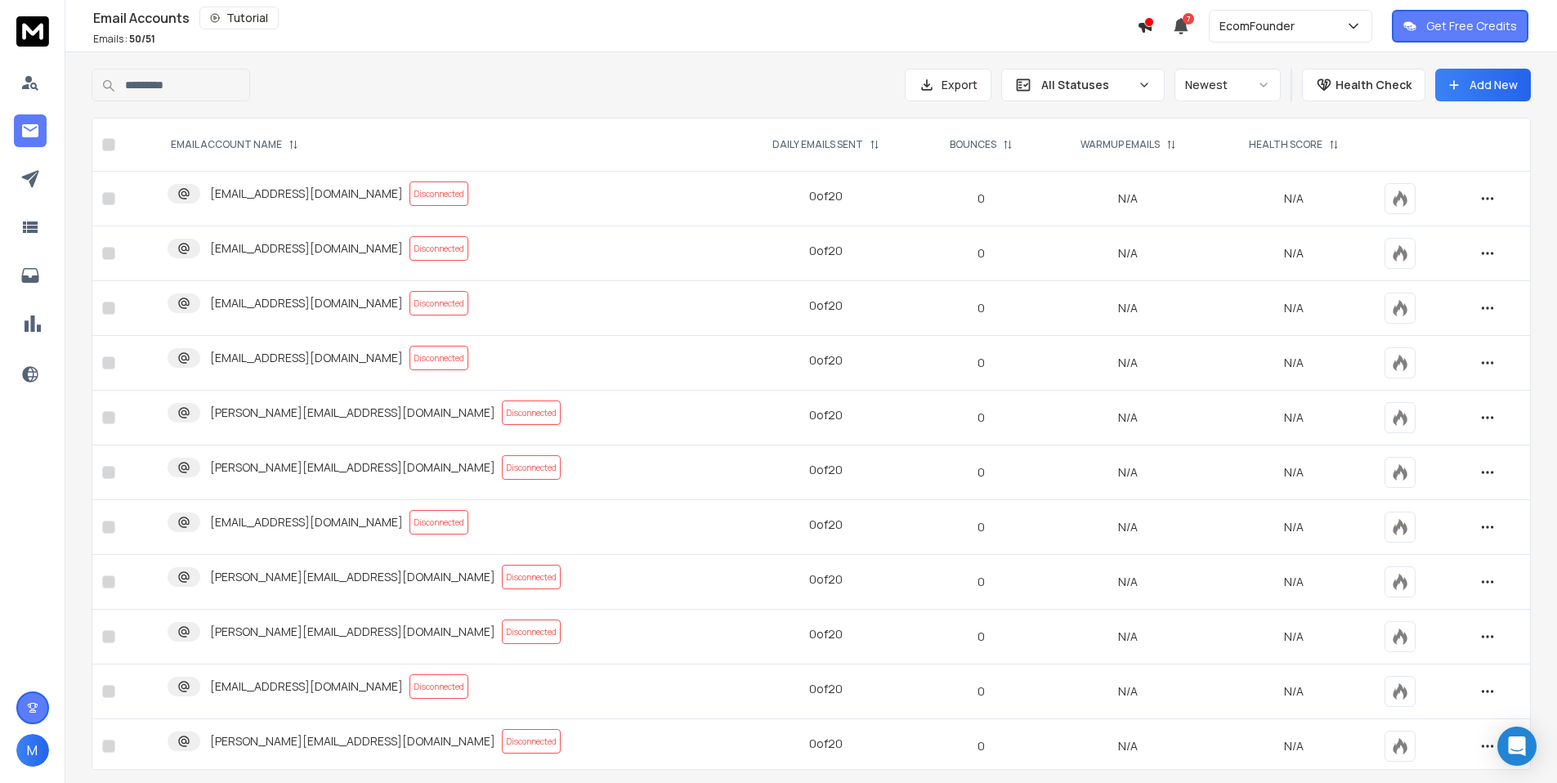
click at [27, 42] on icon at bounding box center [32, 31] width 33 height 30
click at [29, 18] on icon at bounding box center [32, 31] width 33 height 30
click at [29, 19] on icon at bounding box center [32, 31] width 33 height 30
click at [22, 27] on icon at bounding box center [32, 31] width 33 height 30
click at [16, 97] on link at bounding box center [30, 82] width 33 height 33
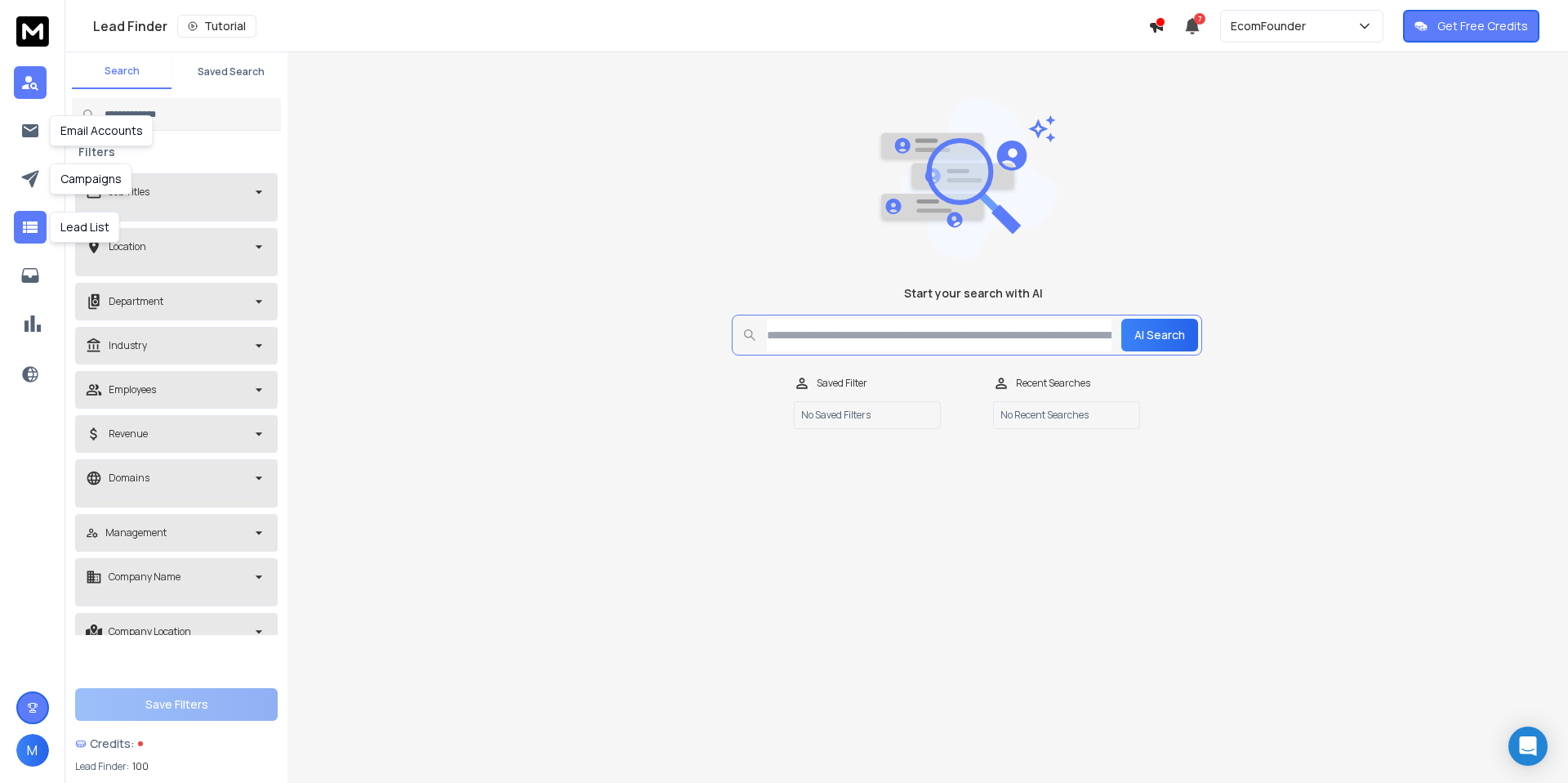
click at [28, 222] on icon at bounding box center [30, 226] width 15 height 11
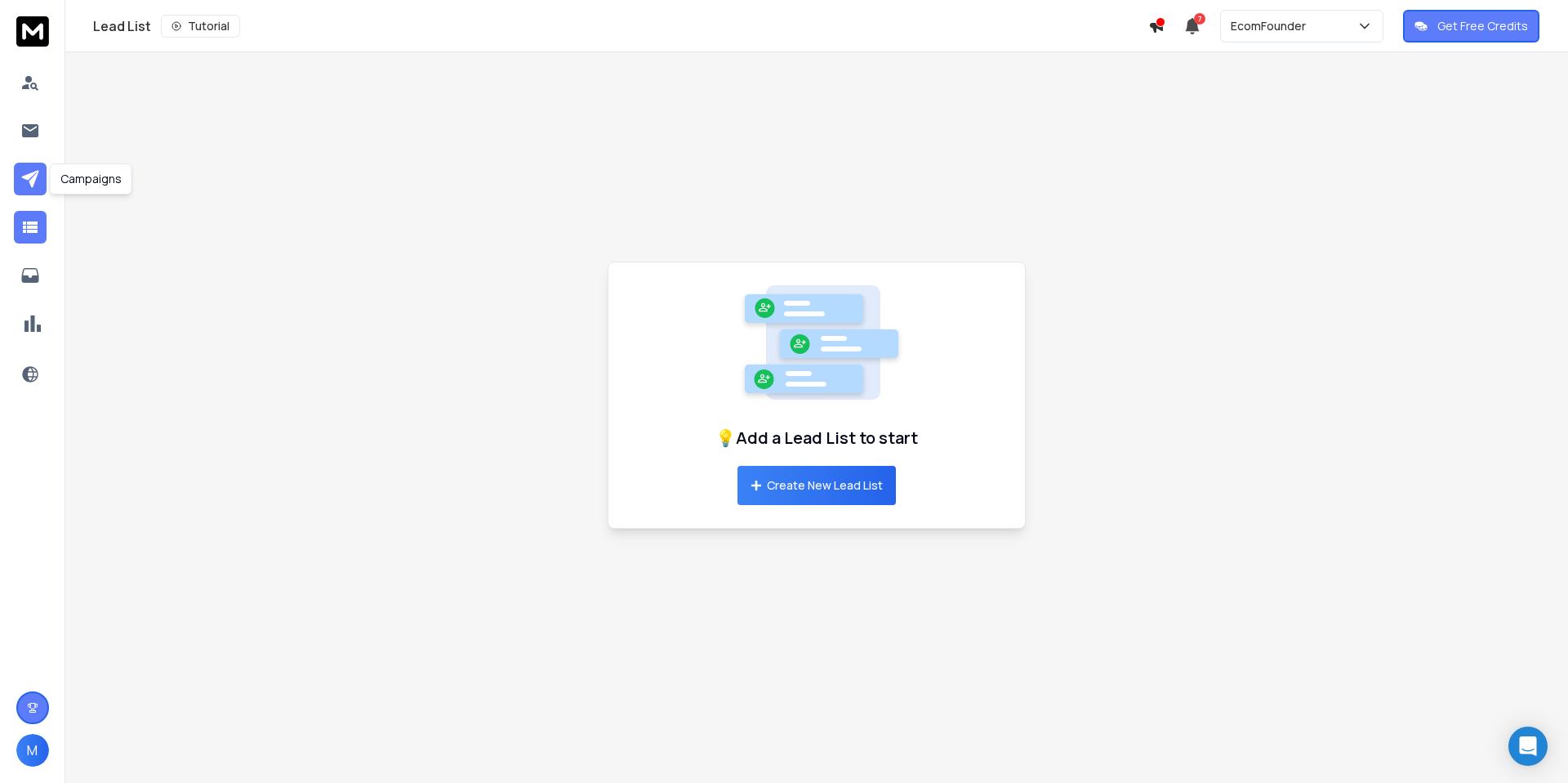
click at [29, 177] on icon at bounding box center [29, 179] width 17 height 17
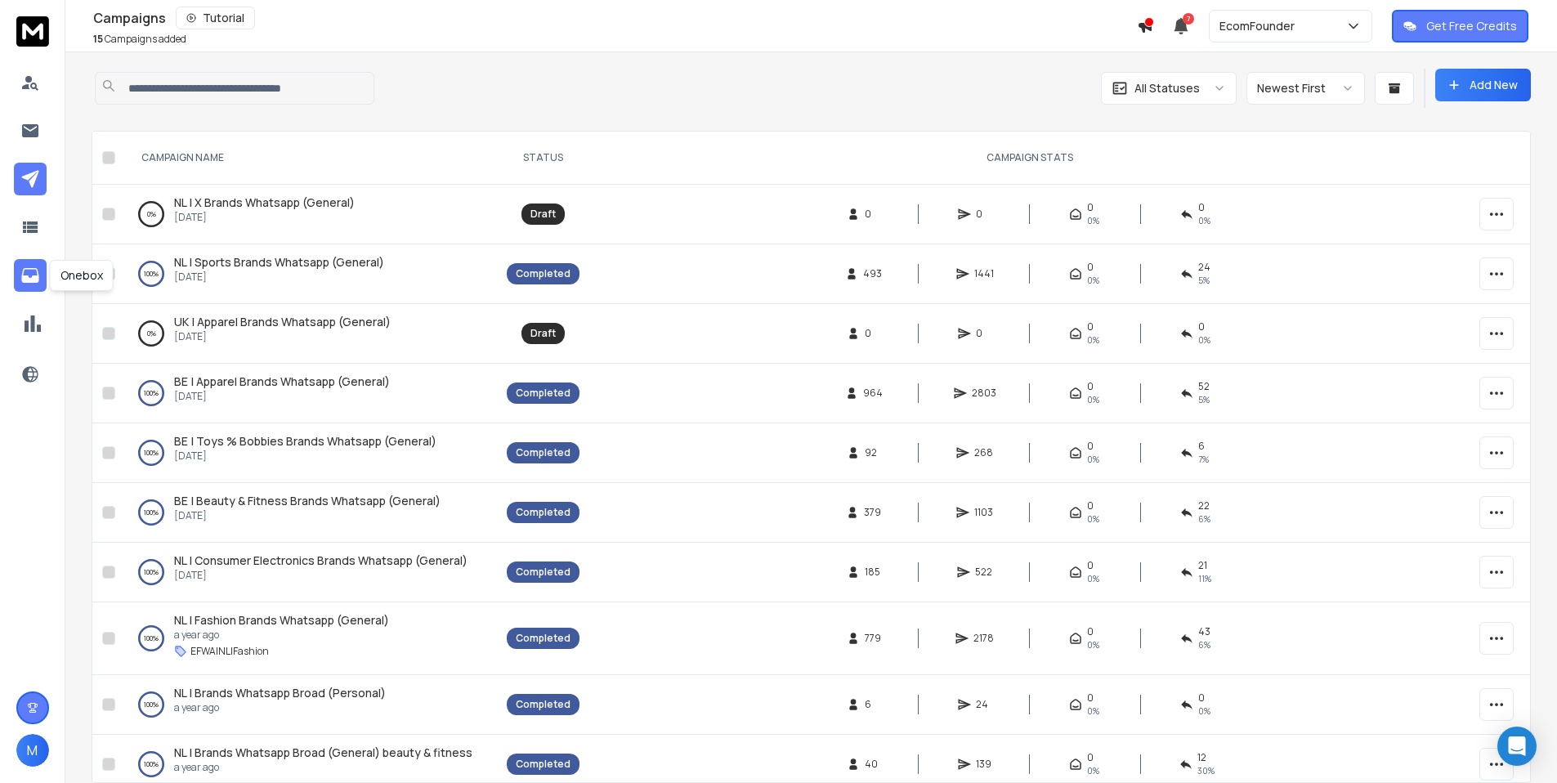
click at [27, 277] on icon at bounding box center [29, 275] width 17 height 15
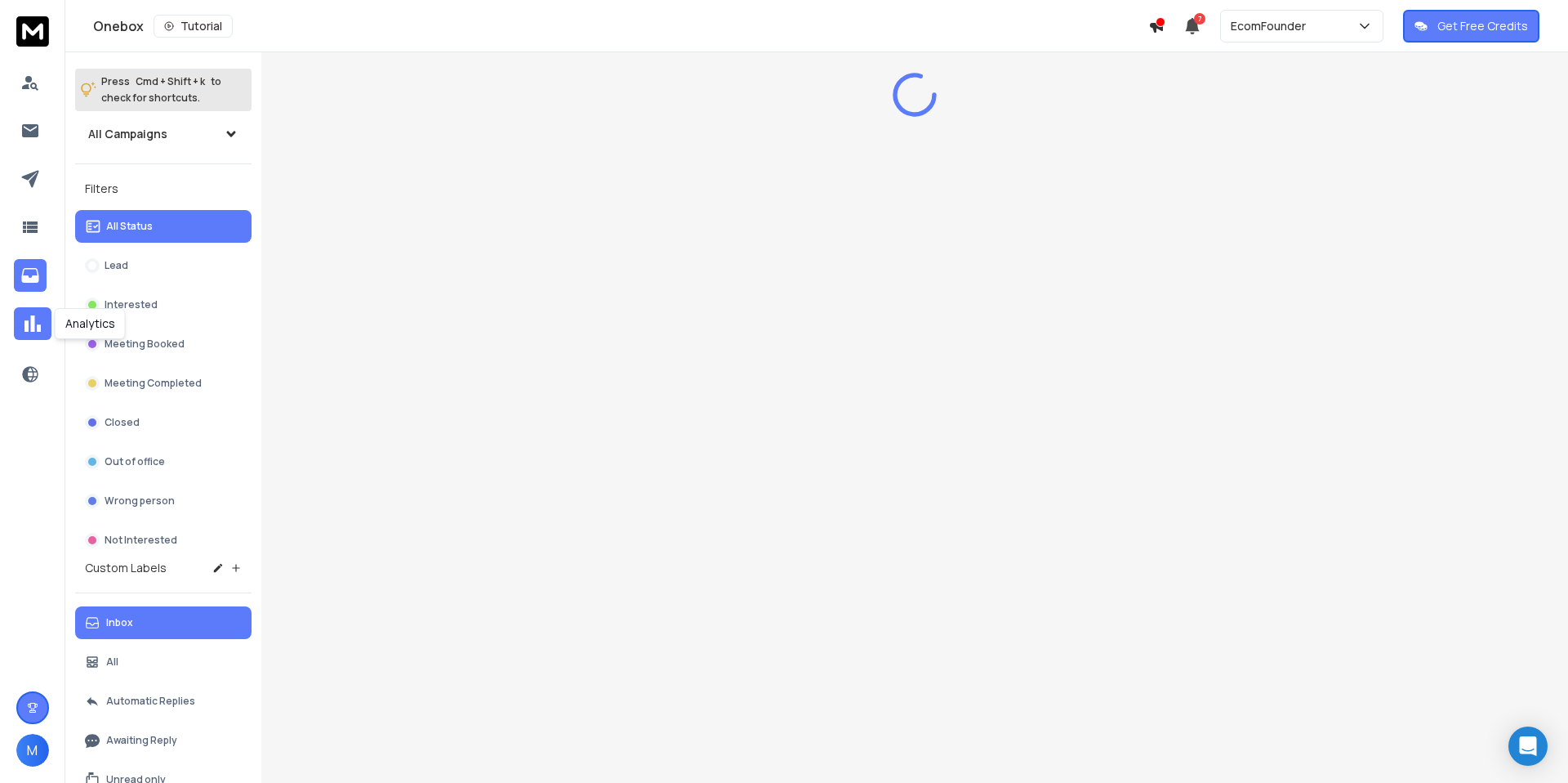
click at [24, 324] on icon at bounding box center [32, 323] width 25 height 25
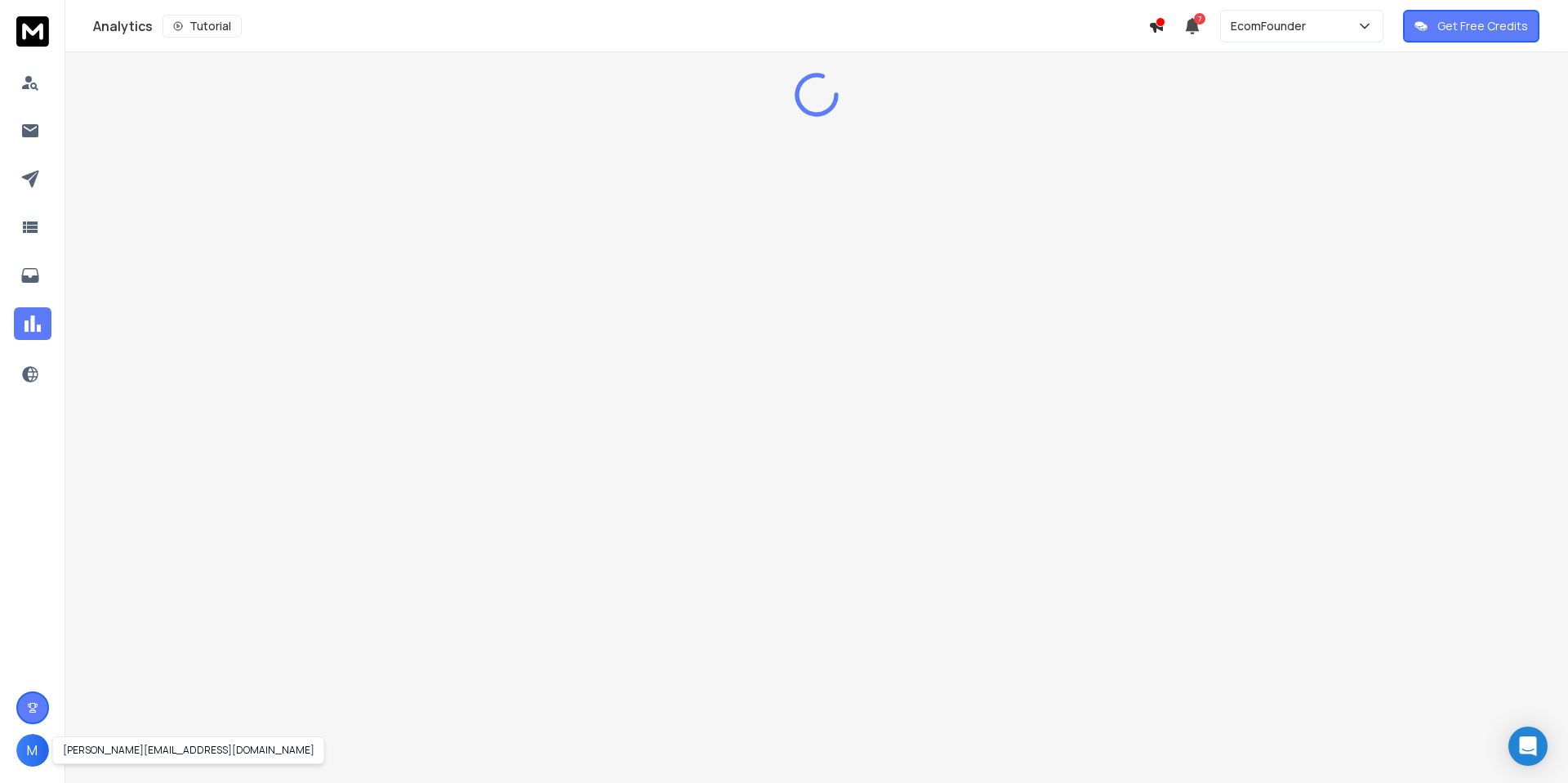
click at [23, 743] on span "M" at bounding box center [32, 750] width 33 height 33
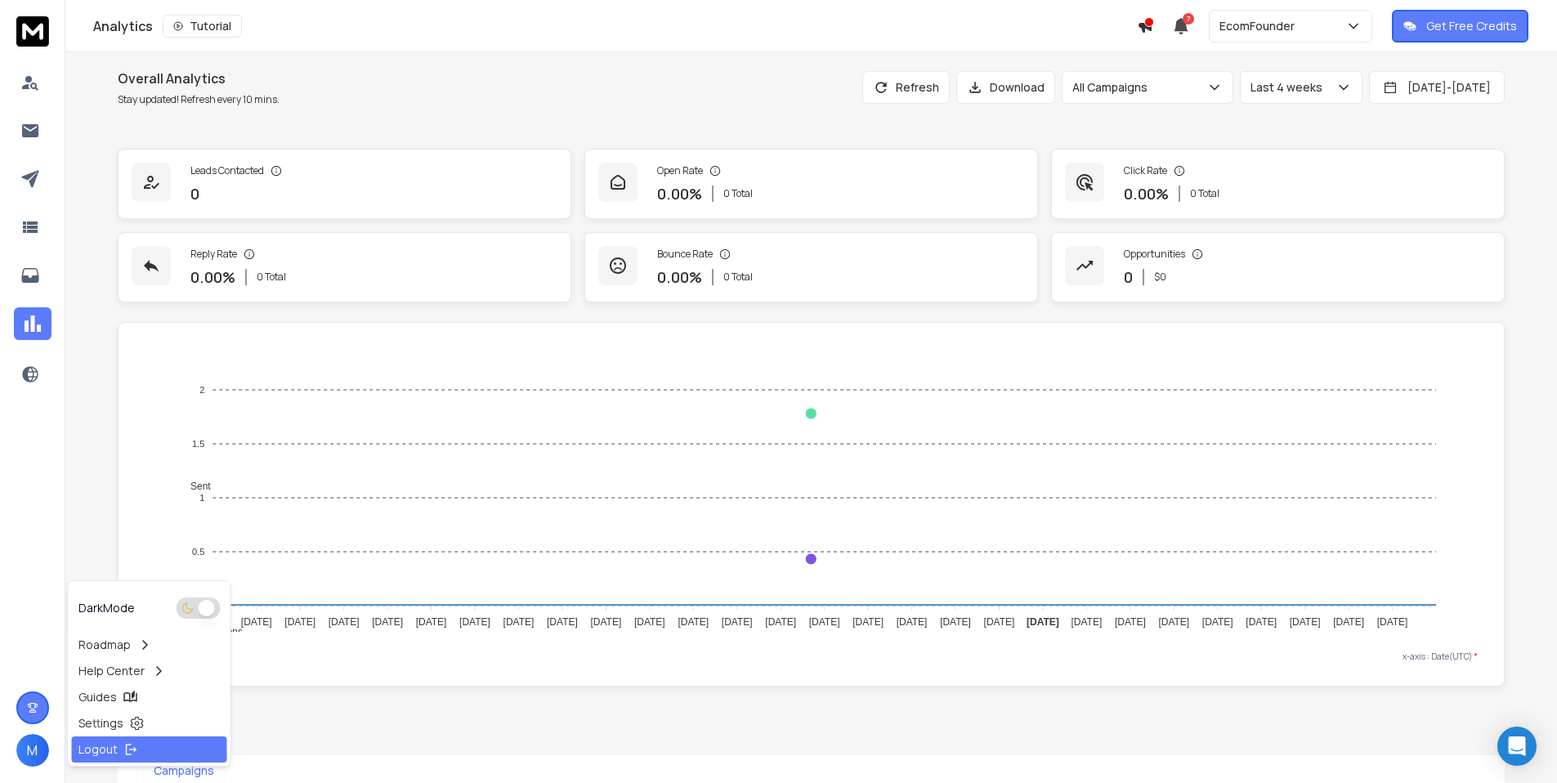
click at [92, 744] on p "Logout" at bounding box center [97, 749] width 39 height 16
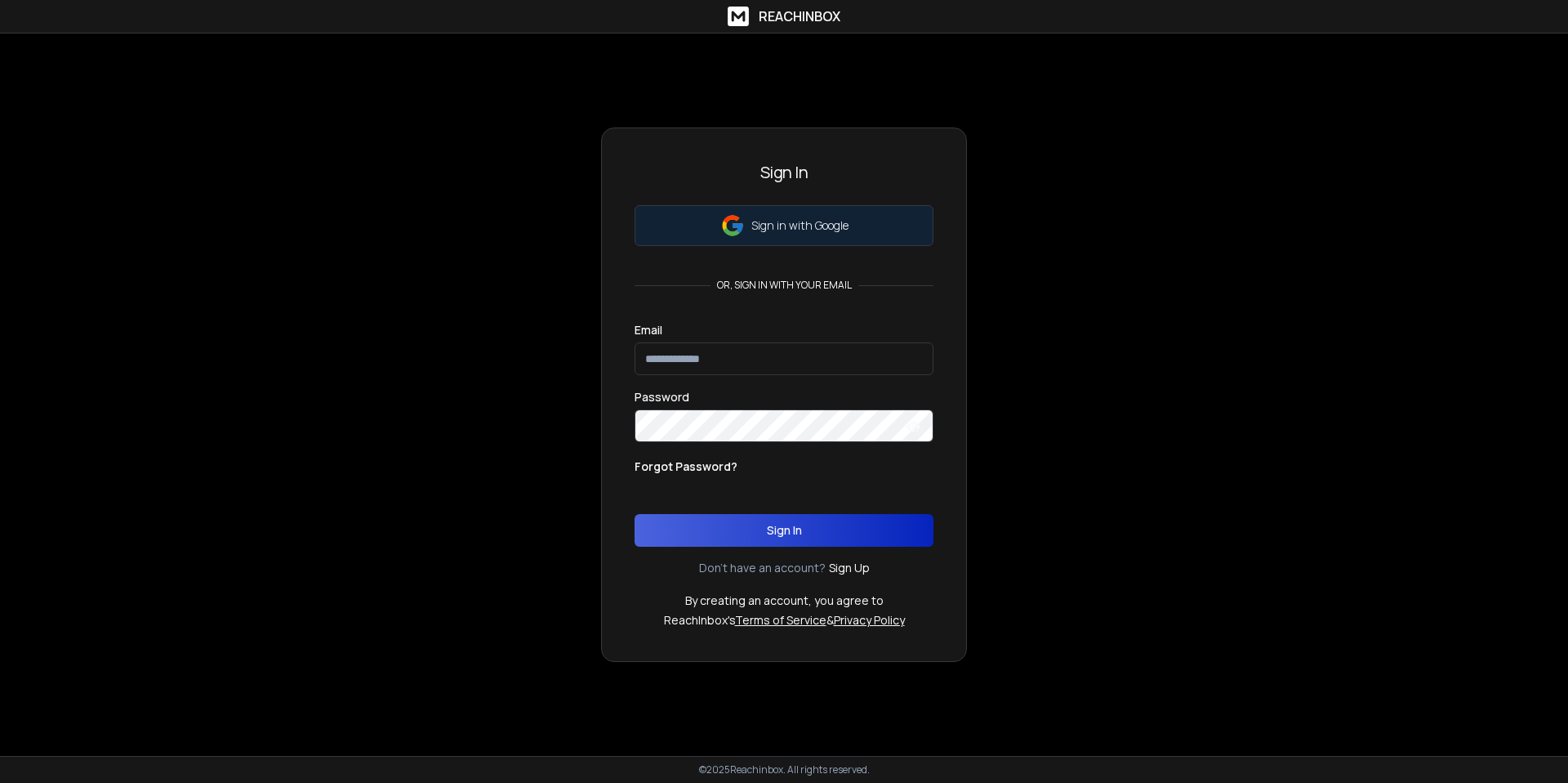
click at [752, 218] on p "Sign in with Google" at bounding box center [799, 225] width 97 height 16
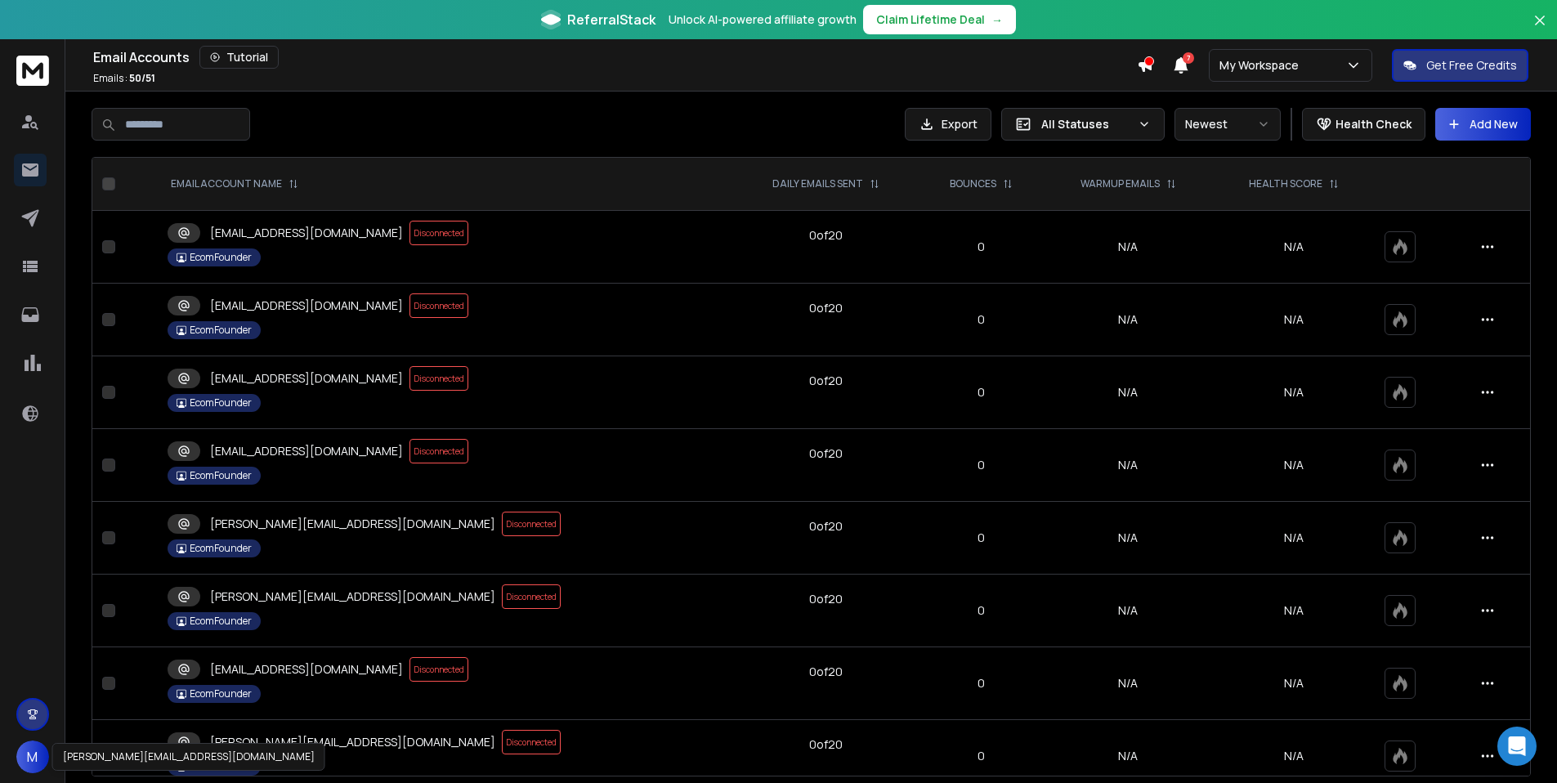
click at [27, 767] on span "M" at bounding box center [32, 756] width 33 height 33
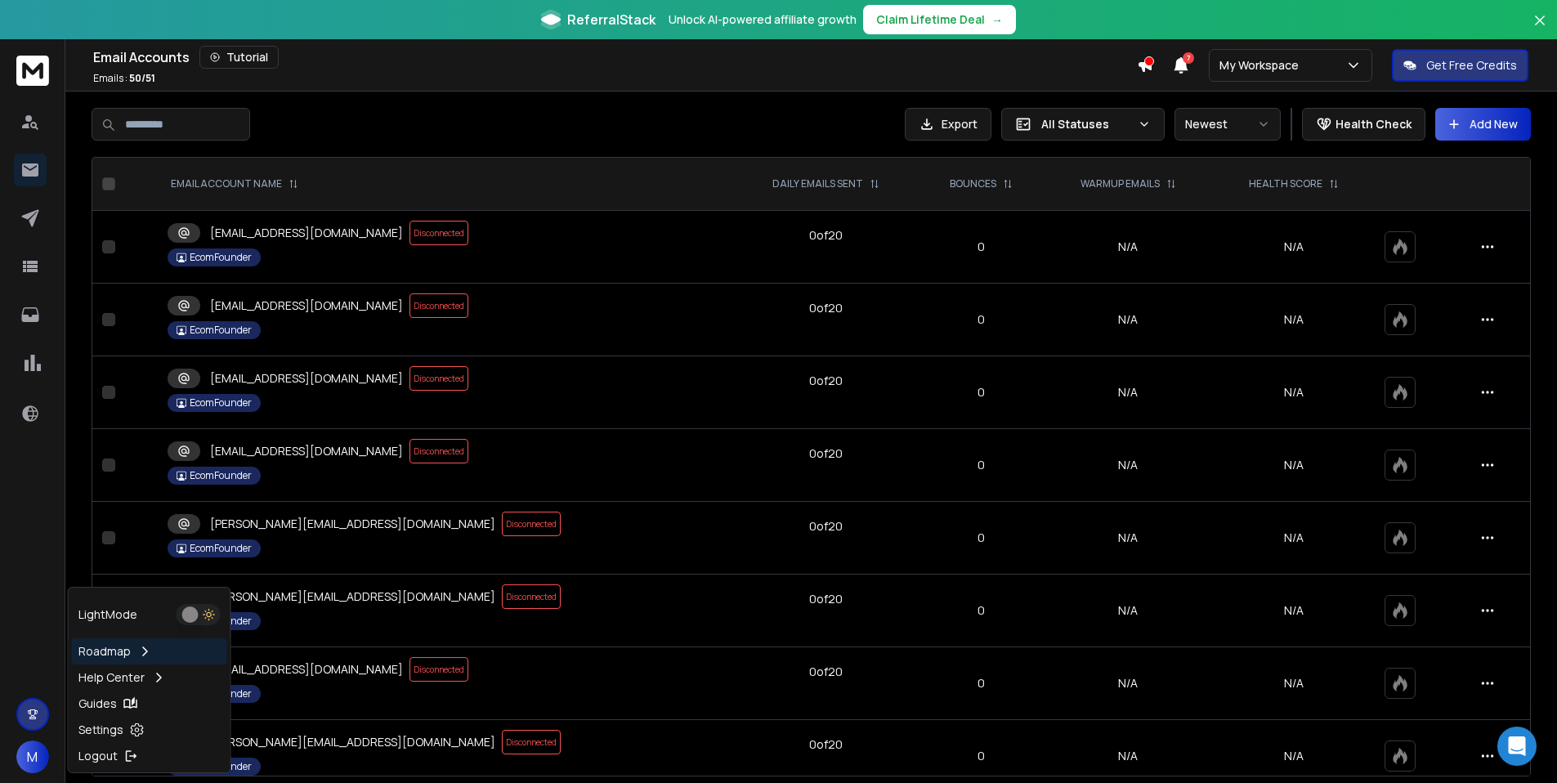
click at [193, 612] on button "button" at bounding box center [198, 614] width 44 height 21
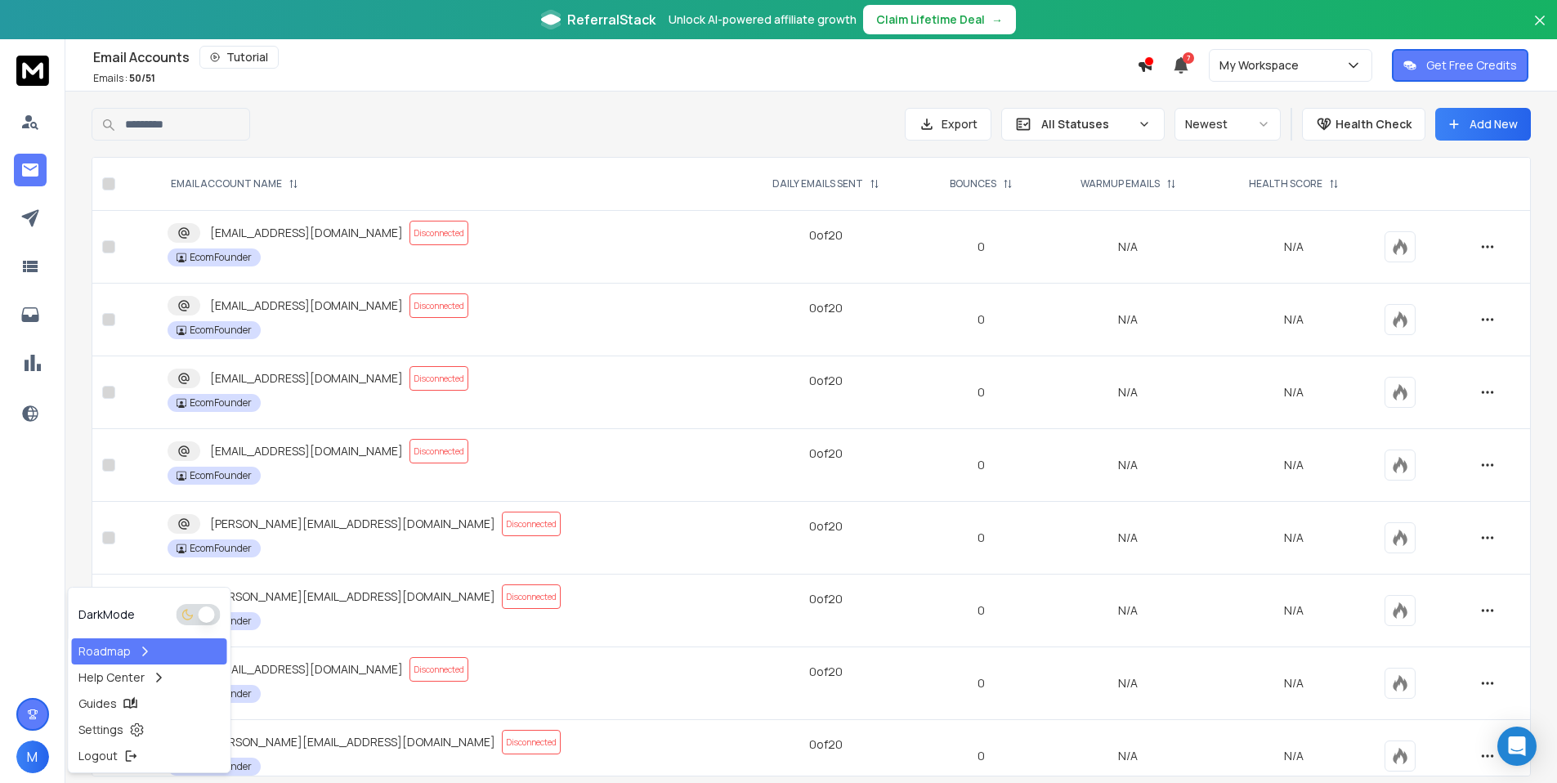
click at [1473, 122] on button "Add New" at bounding box center [1483, 124] width 96 height 33
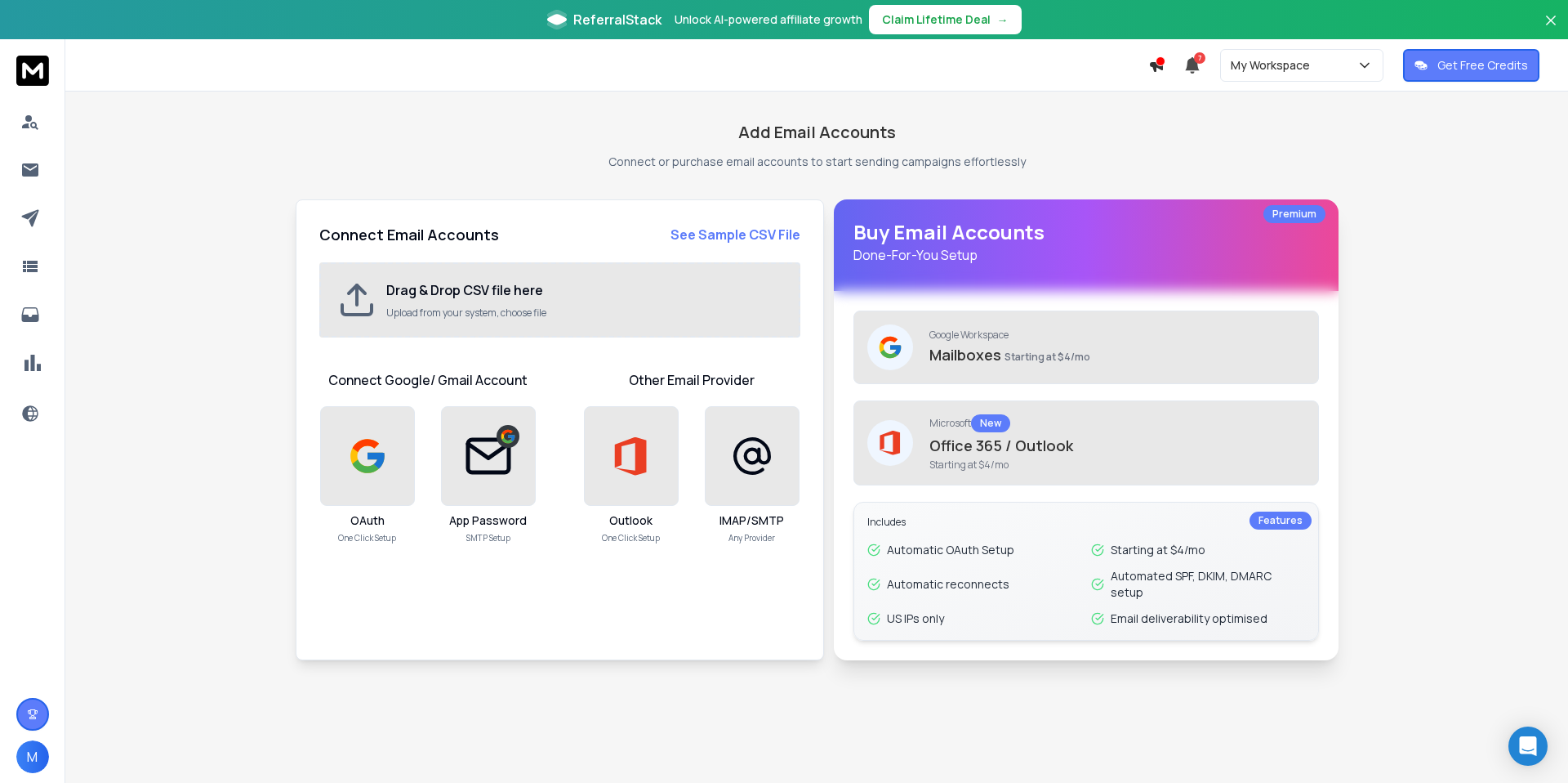
click at [1084, 344] on p "Mailboxes Starting at $4/mo" at bounding box center [1117, 354] width 376 height 23
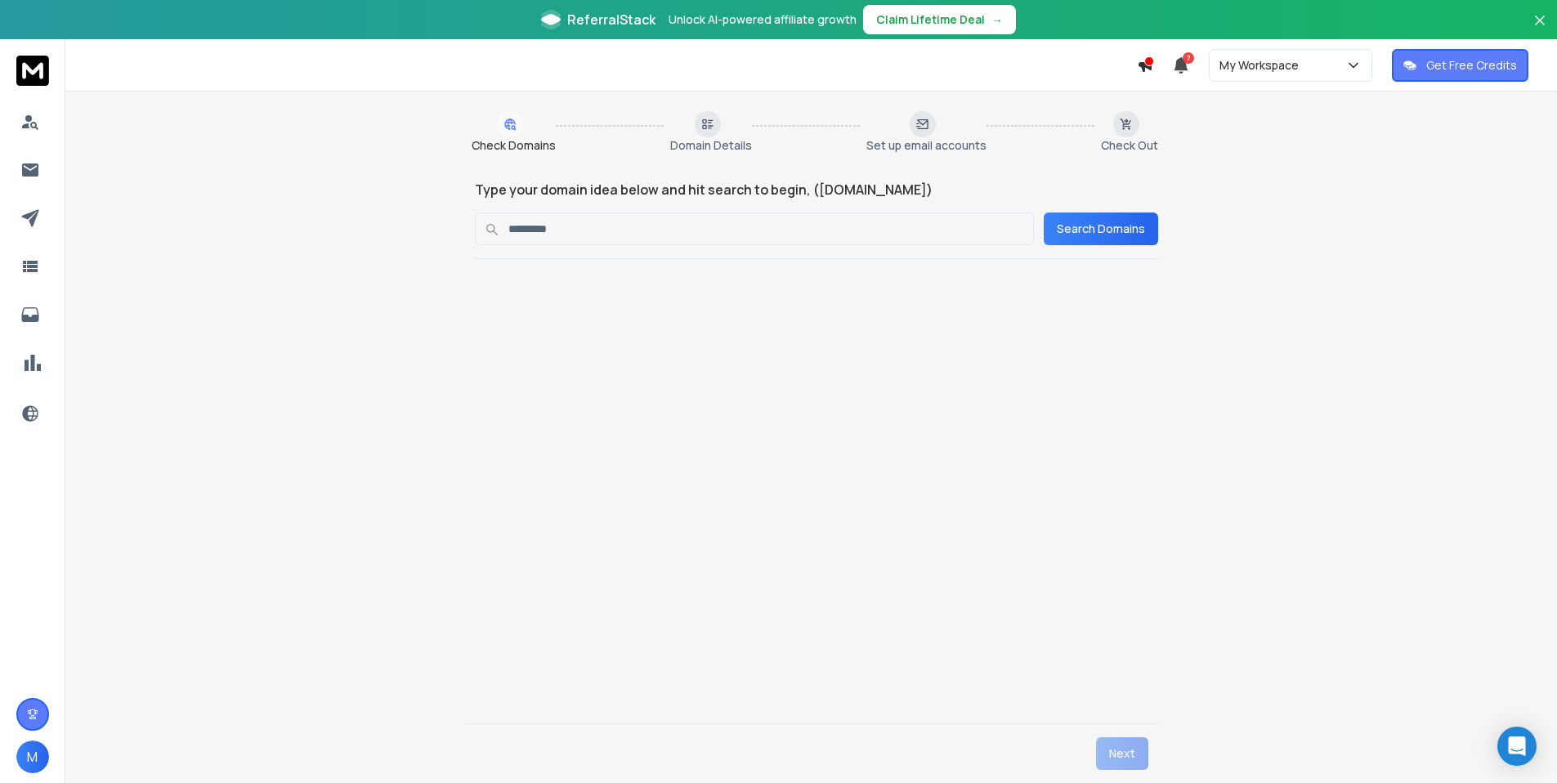
click at [845, 235] on input at bounding box center [754, 228] width 559 height 33
click at [721, 213] on input at bounding box center [754, 228] width 559 height 33
click at [721, 214] on input at bounding box center [754, 228] width 559 height 33
click at [720, 215] on input at bounding box center [754, 228] width 559 height 33
click at [690, 218] on input "**********" at bounding box center [754, 228] width 559 height 33
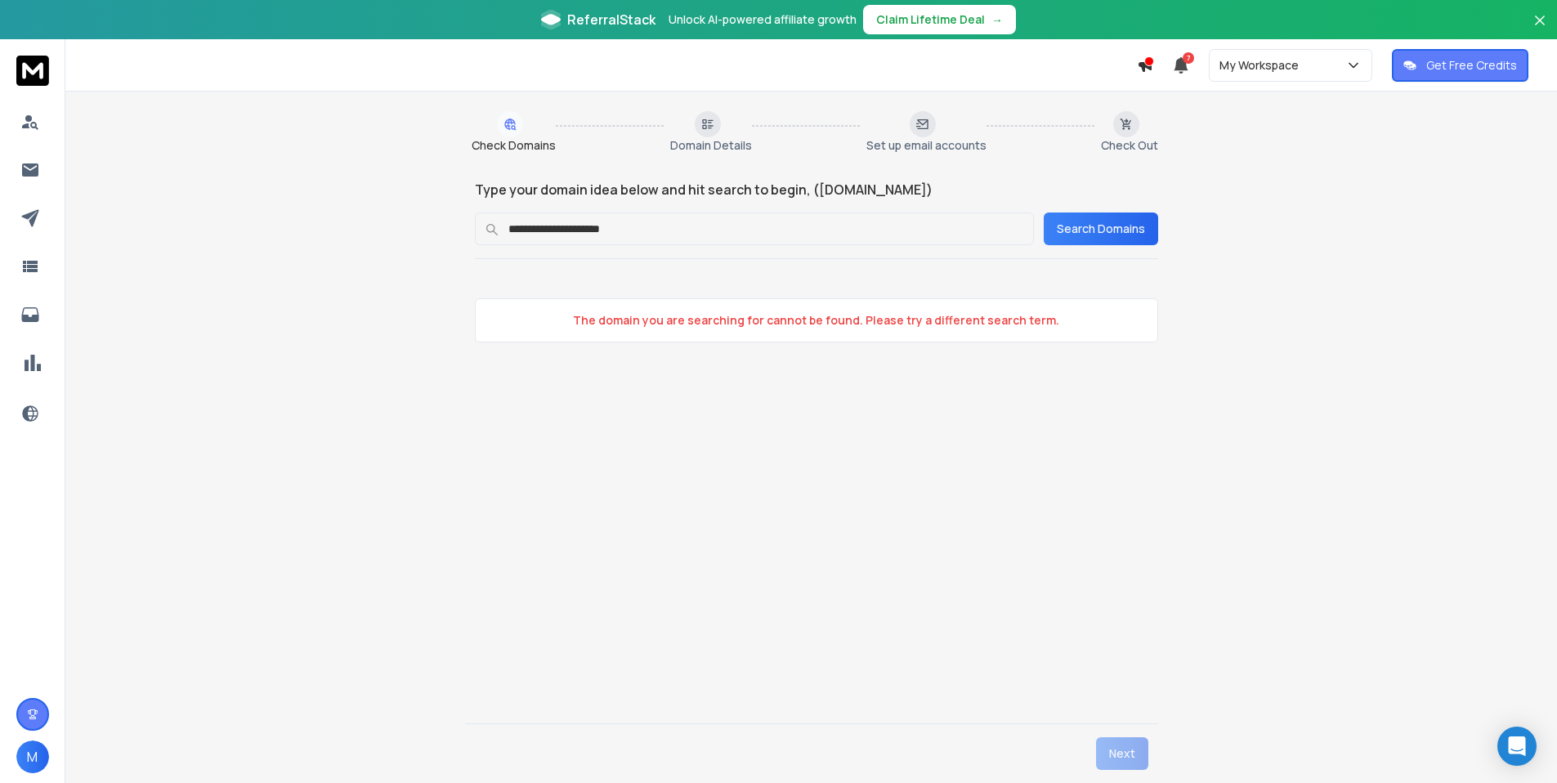
click at [690, 218] on input "**********" at bounding box center [754, 228] width 559 height 33
paste input "*******"
click at [1069, 228] on button "Search Domains" at bounding box center [1100, 228] width 114 height 33
click at [716, 226] on input "**********" at bounding box center [754, 228] width 559 height 33
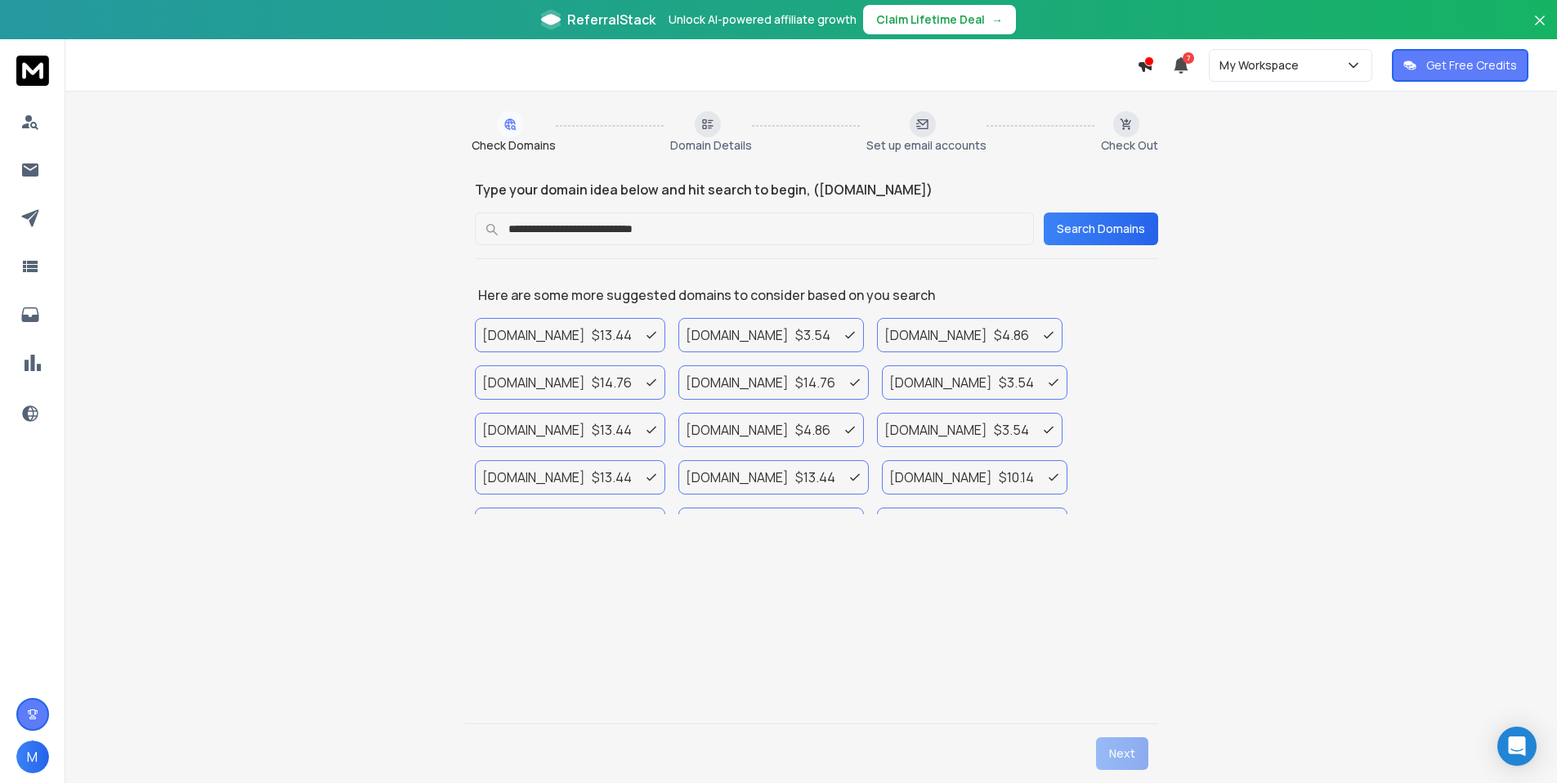
type input "**********"
click at [585, 325] on h3 "bestewasstripsvannederland.com" at bounding box center [533, 335] width 103 height 20
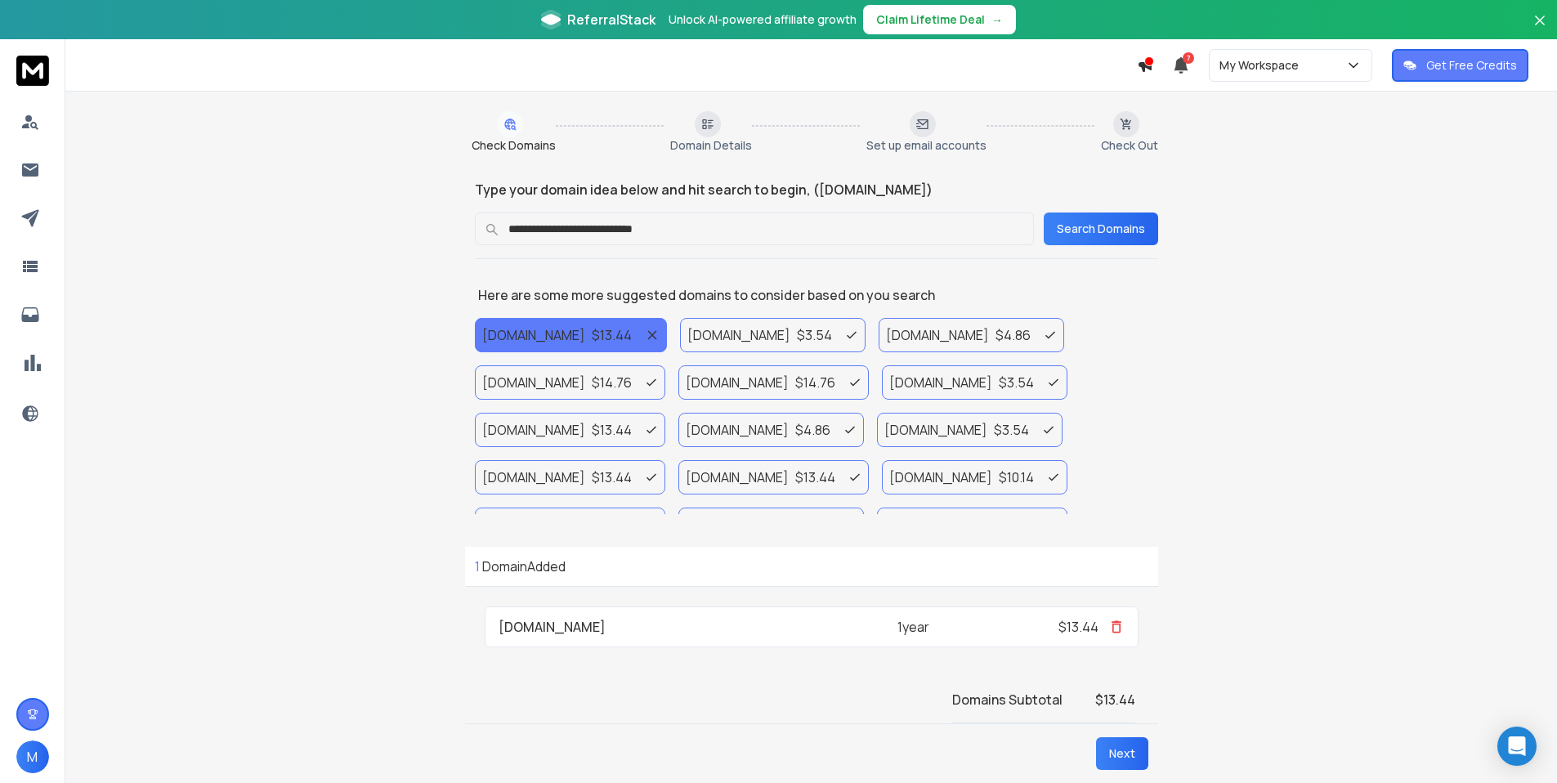
click at [1134, 751] on button "Next" at bounding box center [1122, 753] width 52 height 33
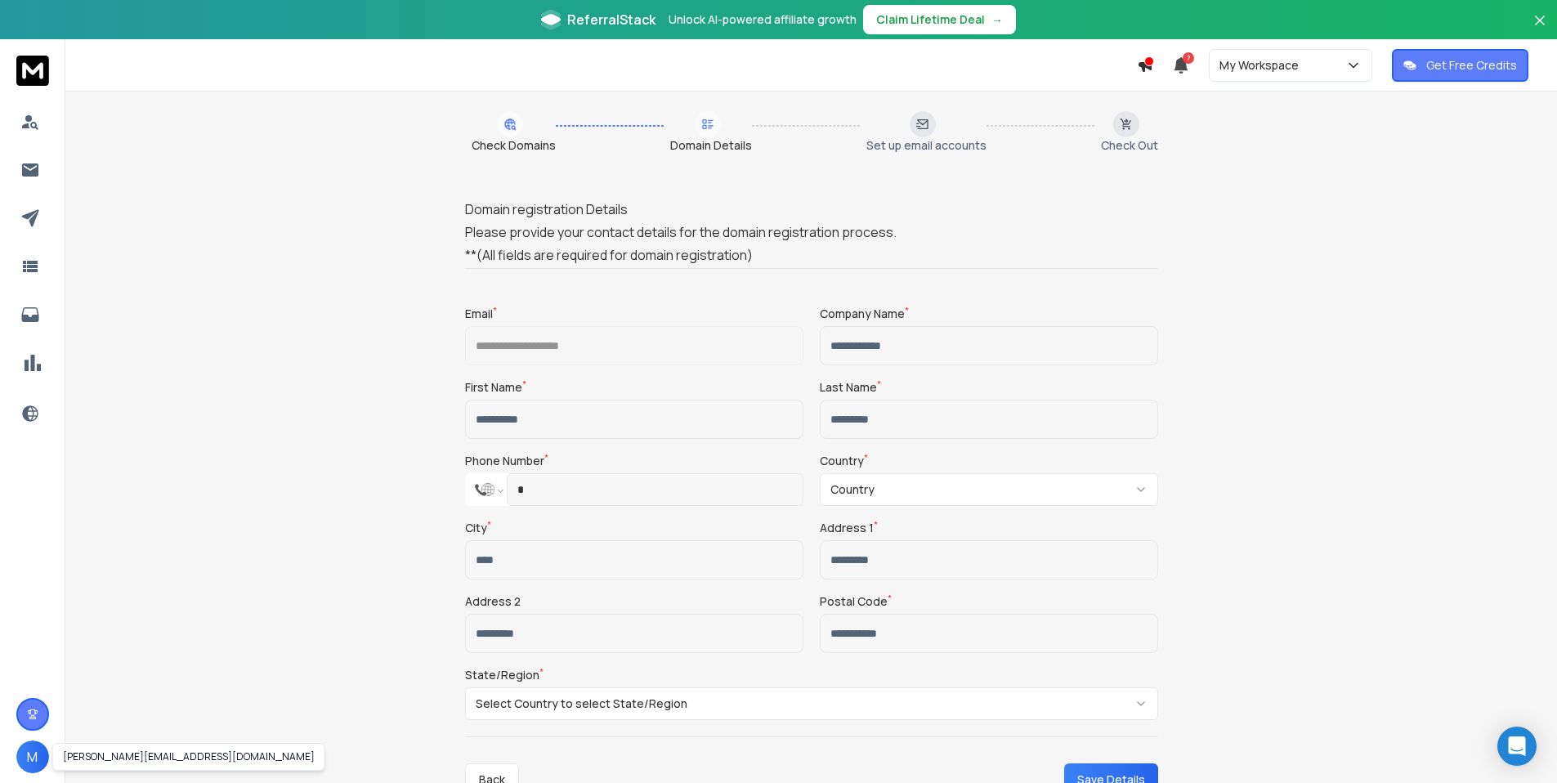
click at [39, 757] on span "M" at bounding box center [32, 756] width 33 height 33
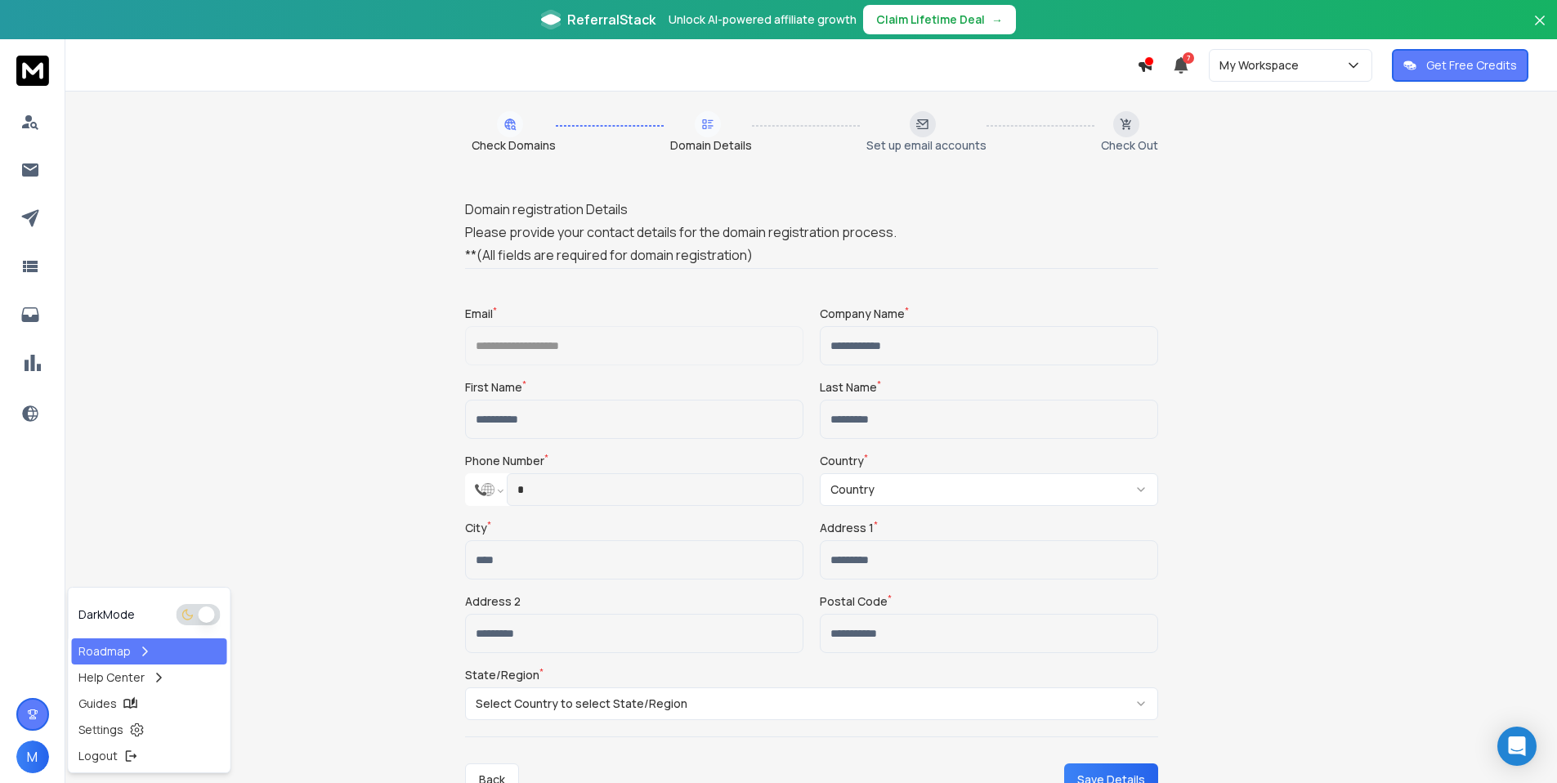
click at [39, 757] on span "M" at bounding box center [32, 756] width 33 height 33
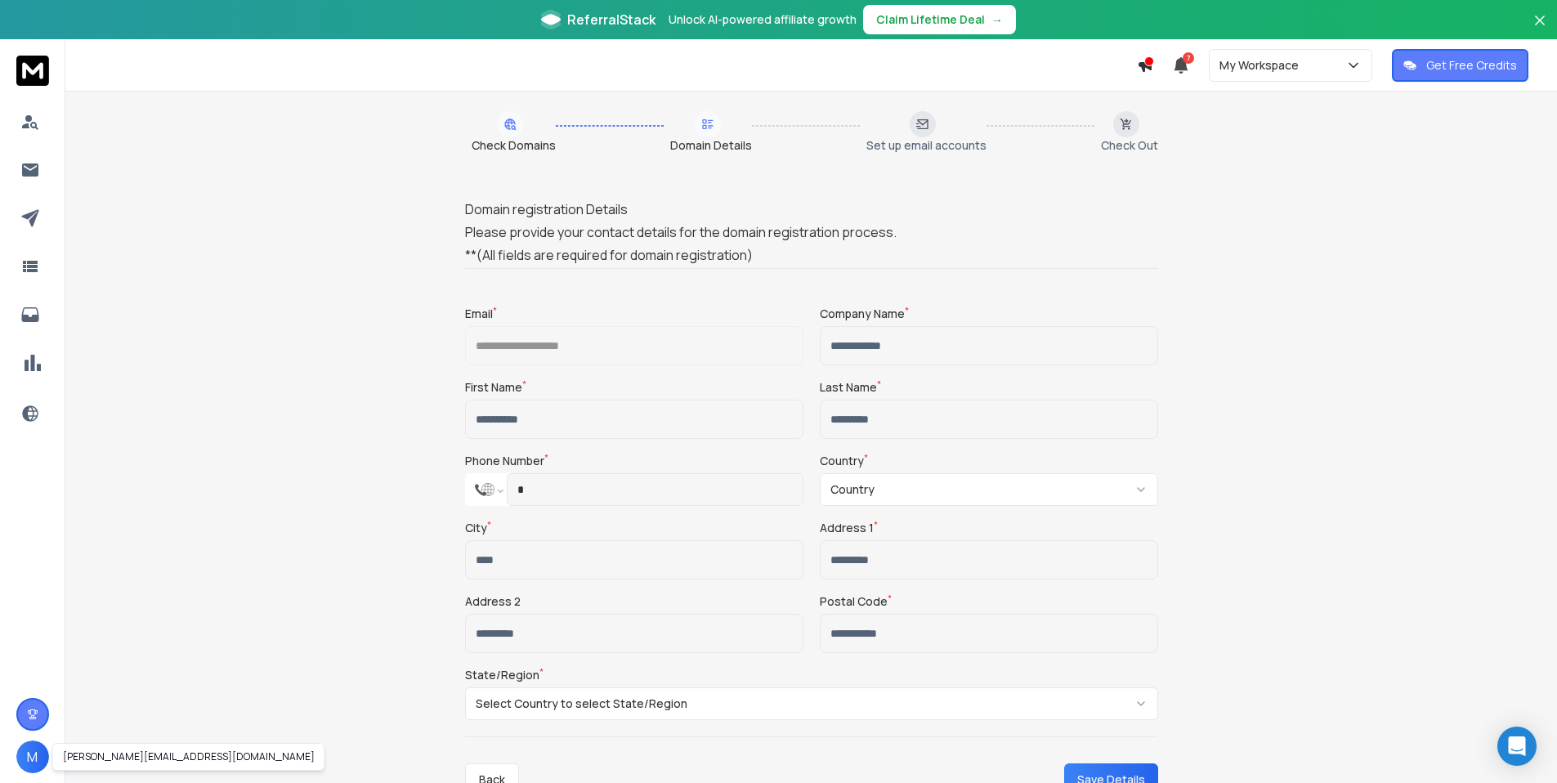
click at [39, 757] on span "M" at bounding box center [32, 756] width 33 height 33
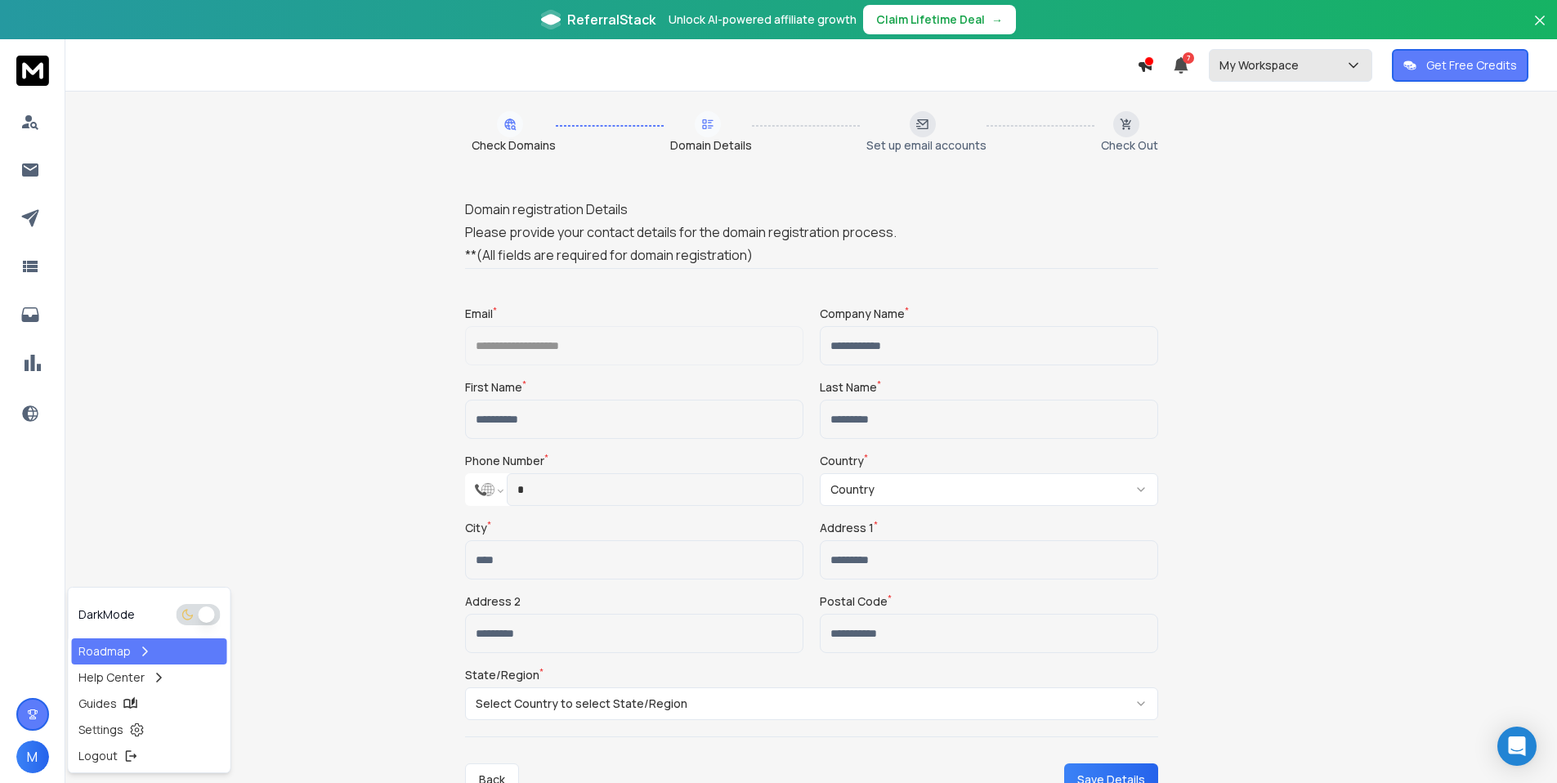
click at [1262, 66] on p "My Workspace" at bounding box center [1262, 65] width 86 height 16
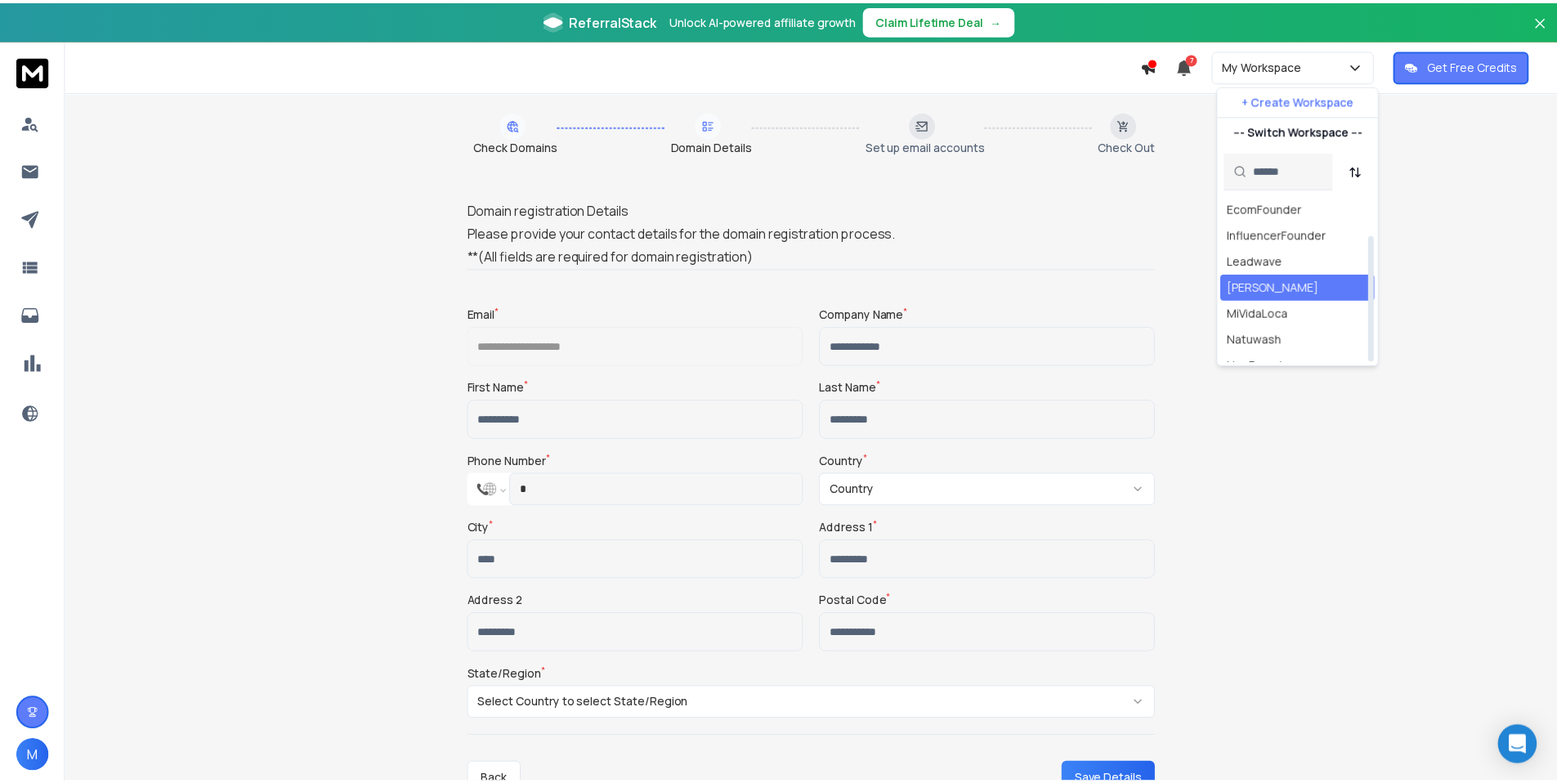
scroll to position [46, 0]
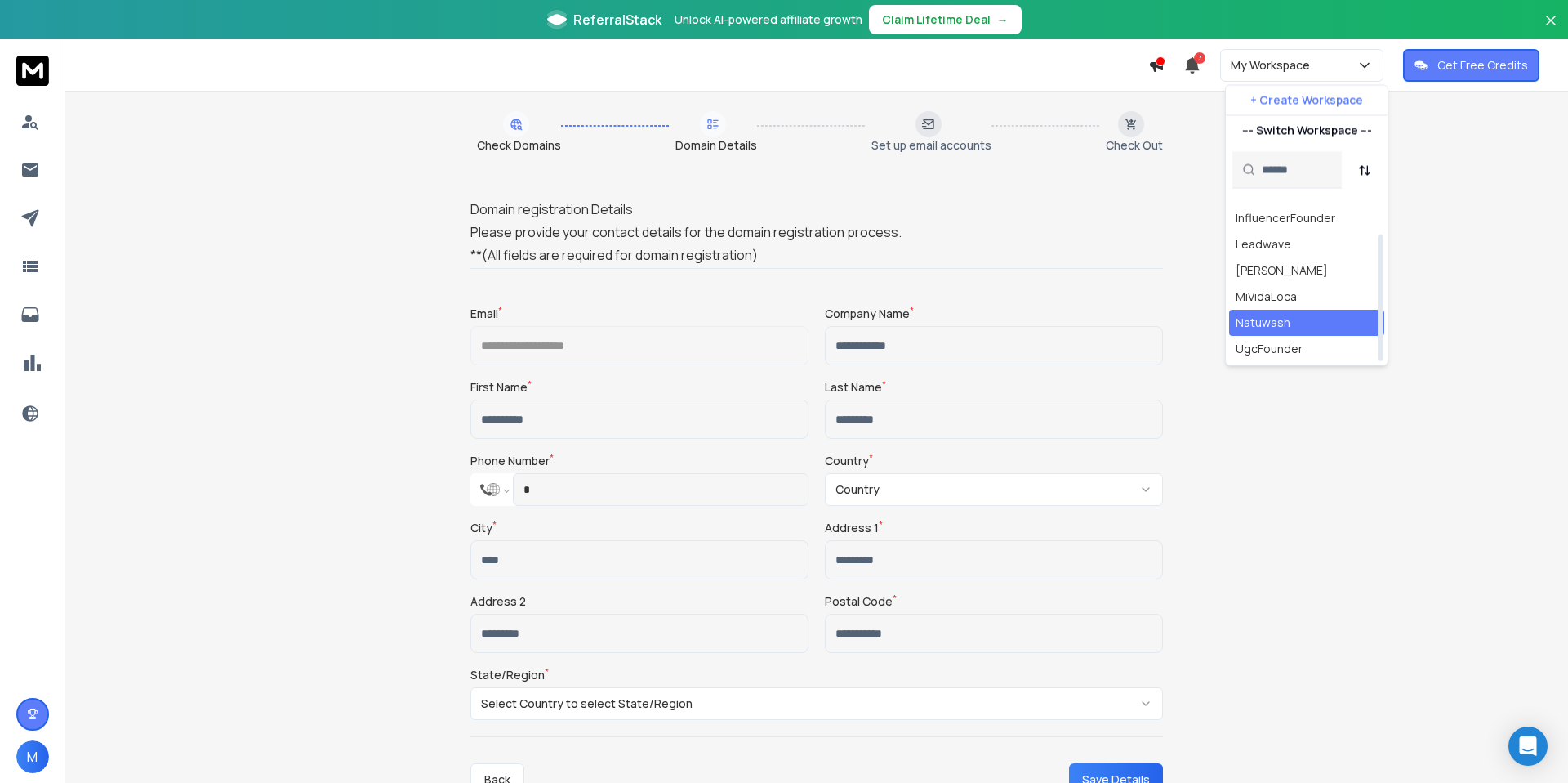
click at [1274, 325] on div "Natuwash" at bounding box center [1262, 323] width 55 height 16
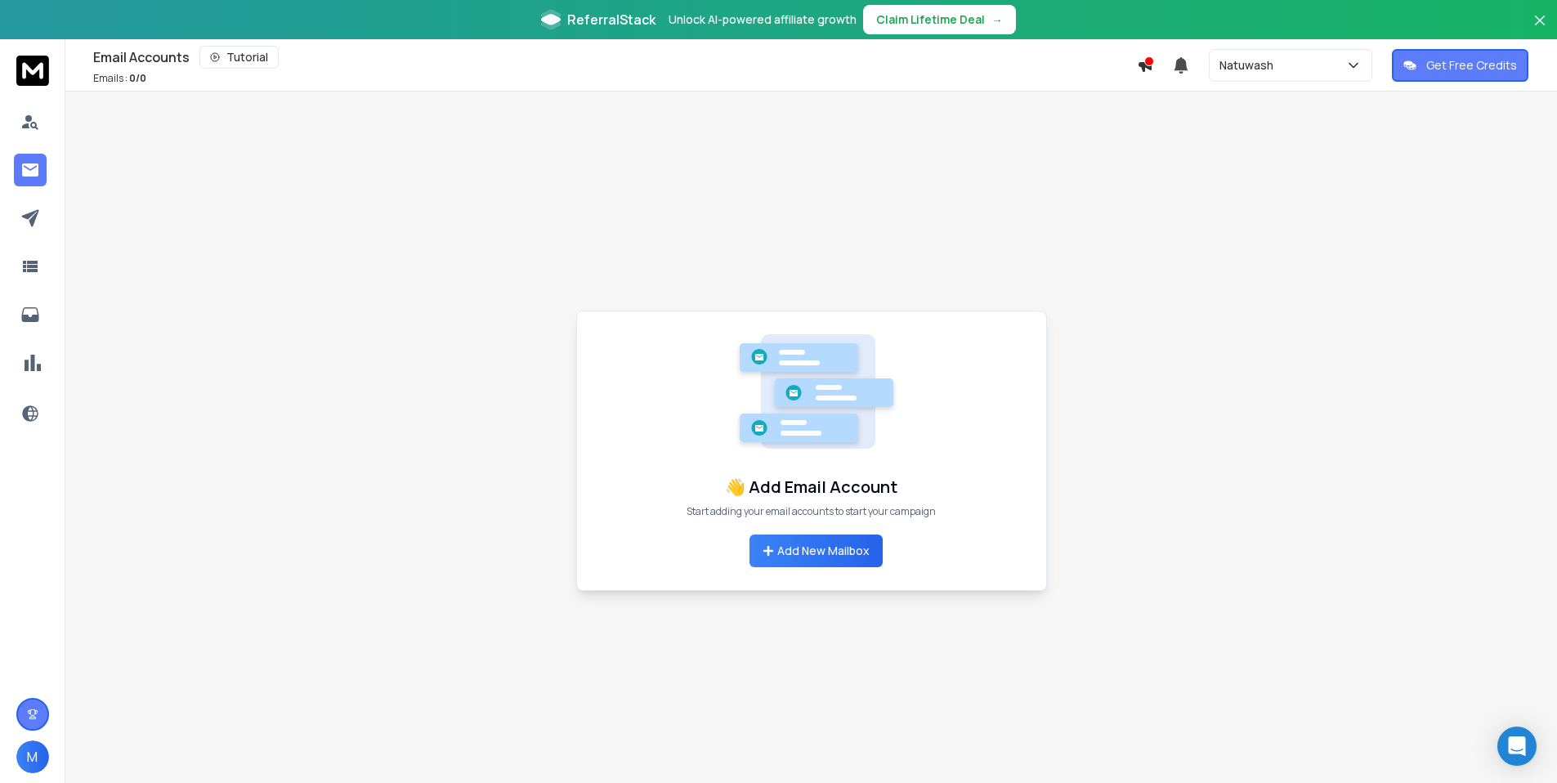
click at [845, 547] on button "Add New Mailbox" at bounding box center [815, 550] width 133 height 33
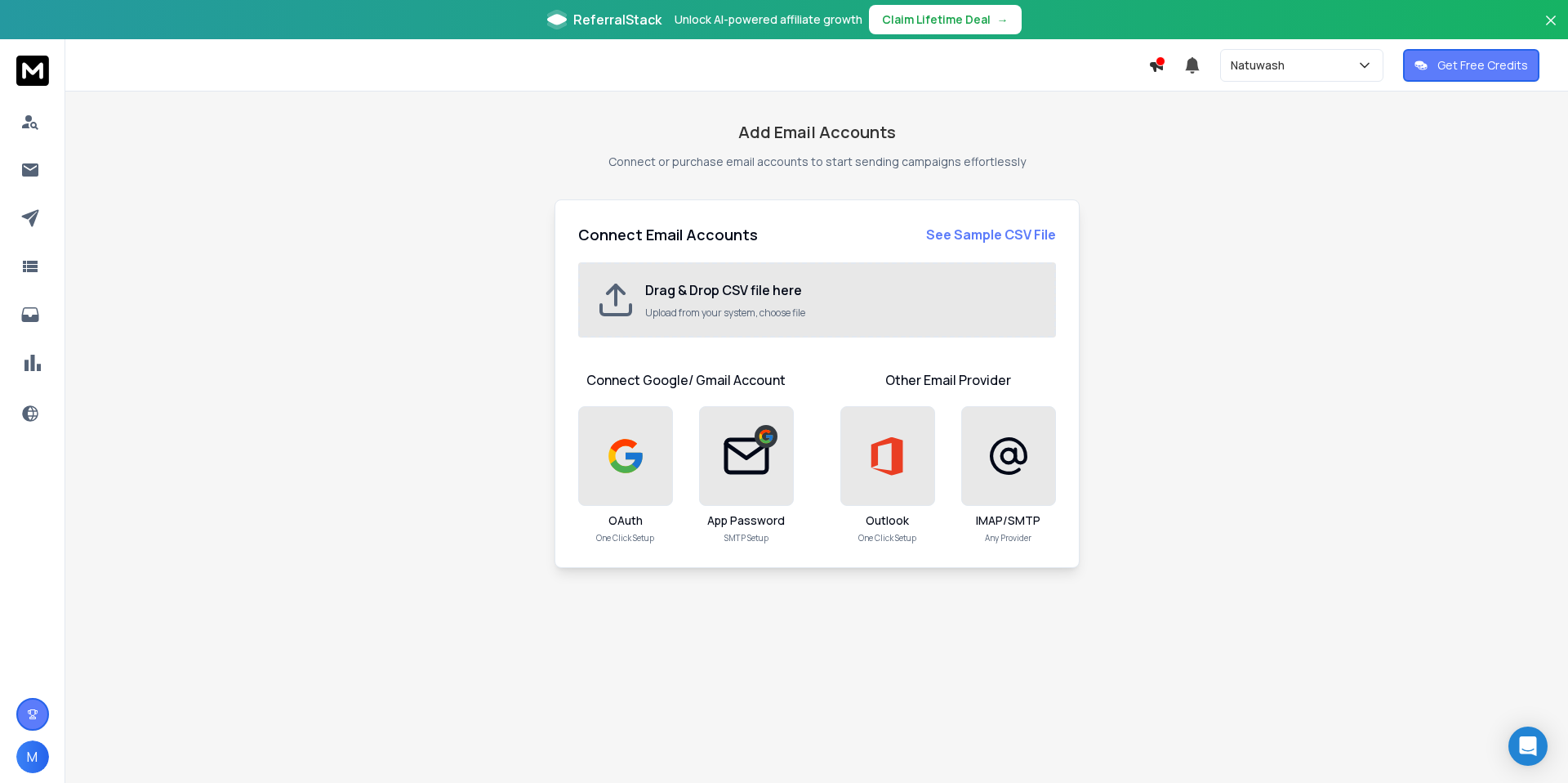
click at [1239, 344] on div "Add Email Accounts Connect or purchase email accounts to start sending campaign…" at bounding box center [815, 361] width 1502 height 480
click at [1290, 65] on p "Natuwash" at bounding box center [1260, 65] width 60 height 16
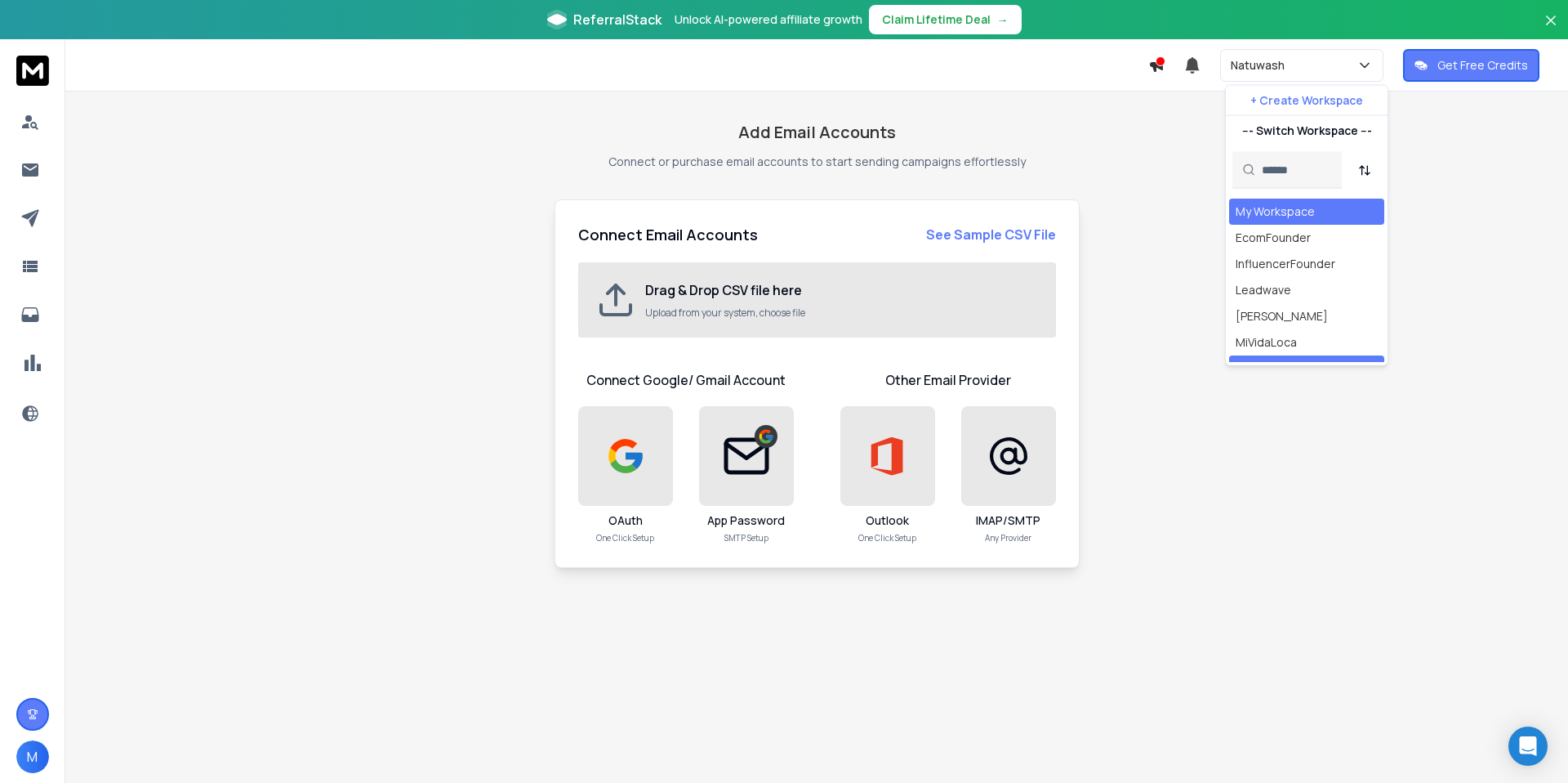
click at [1310, 171] on input "text" at bounding box center [1296, 170] width 70 height 36
click at [1363, 172] on div "+ Create Workspace --- Switch Workspace --- My Workspace EcomFounder Influencer…" at bounding box center [1306, 225] width 163 height 281
click at [1319, 163] on div "+ Create Workspace --- Switch Workspace --- My Workspace EcomFounder Influencer…" at bounding box center [1306, 225] width 163 height 281
click at [1307, 131] on p "--- Switch Workspace ---" at bounding box center [1307, 131] width 130 height 16
click at [1277, 214] on div "My Workspace" at bounding box center [1274, 211] width 79 height 16
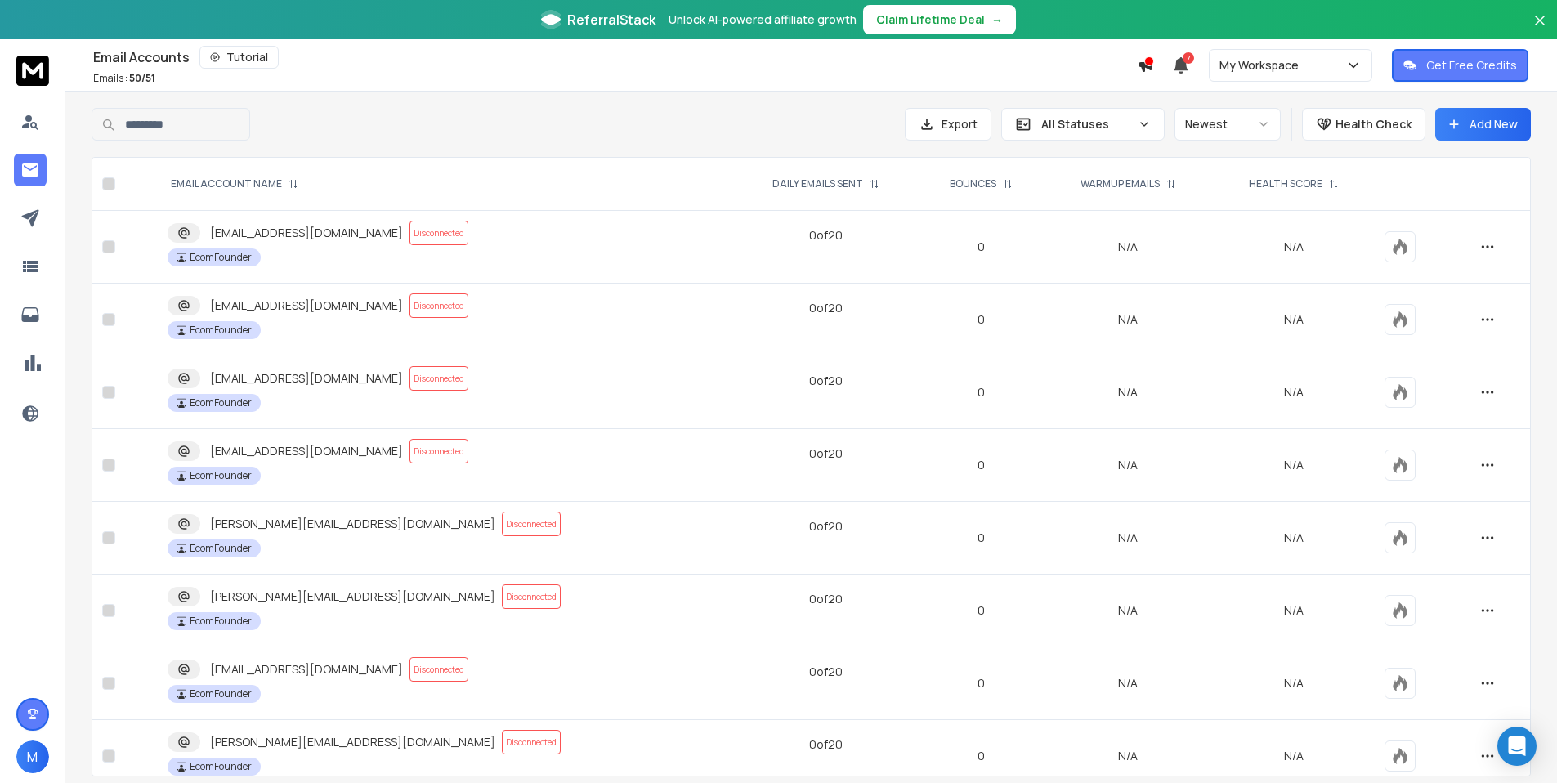
click at [1491, 128] on button "Add New" at bounding box center [1483, 124] width 96 height 33
